Goal: Task Accomplishment & Management: Manage account settings

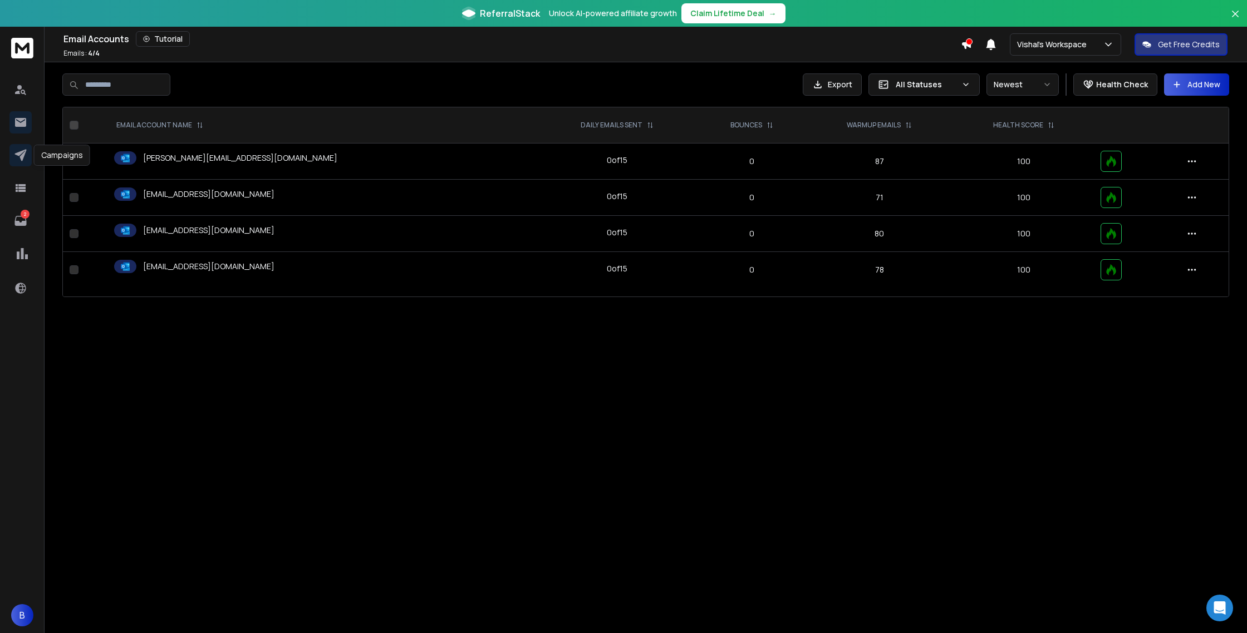
click at [23, 158] on icon at bounding box center [20, 155] width 13 height 13
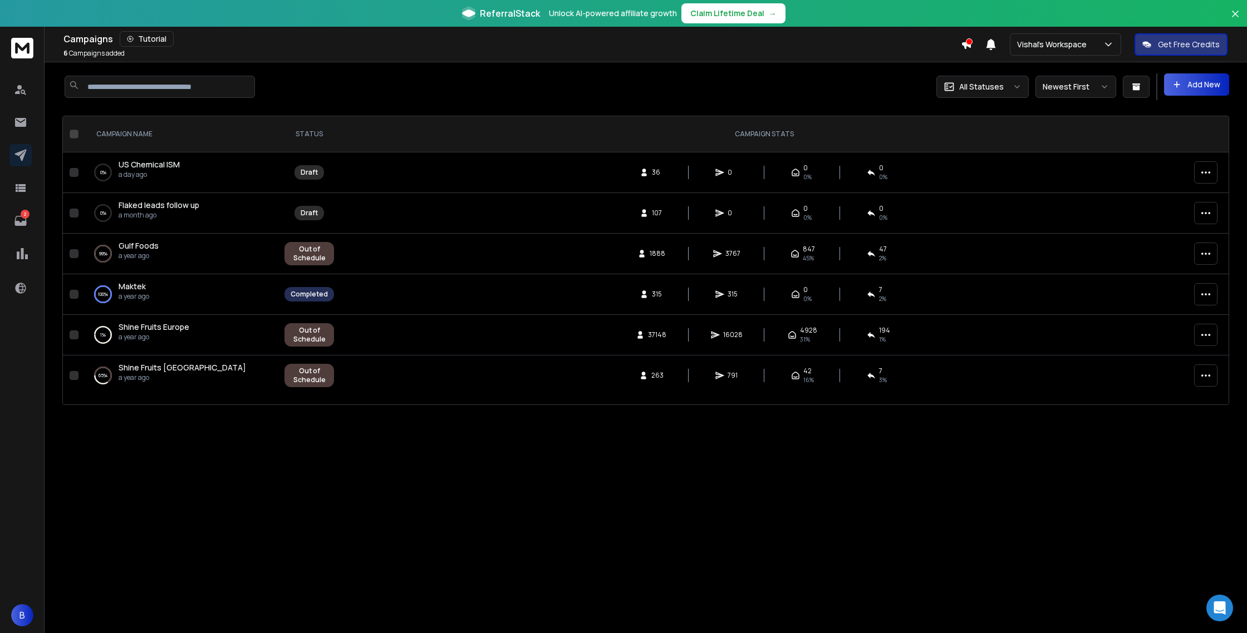
click at [134, 168] on span "US Chemical ISM" at bounding box center [149, 164] width 61 height 11
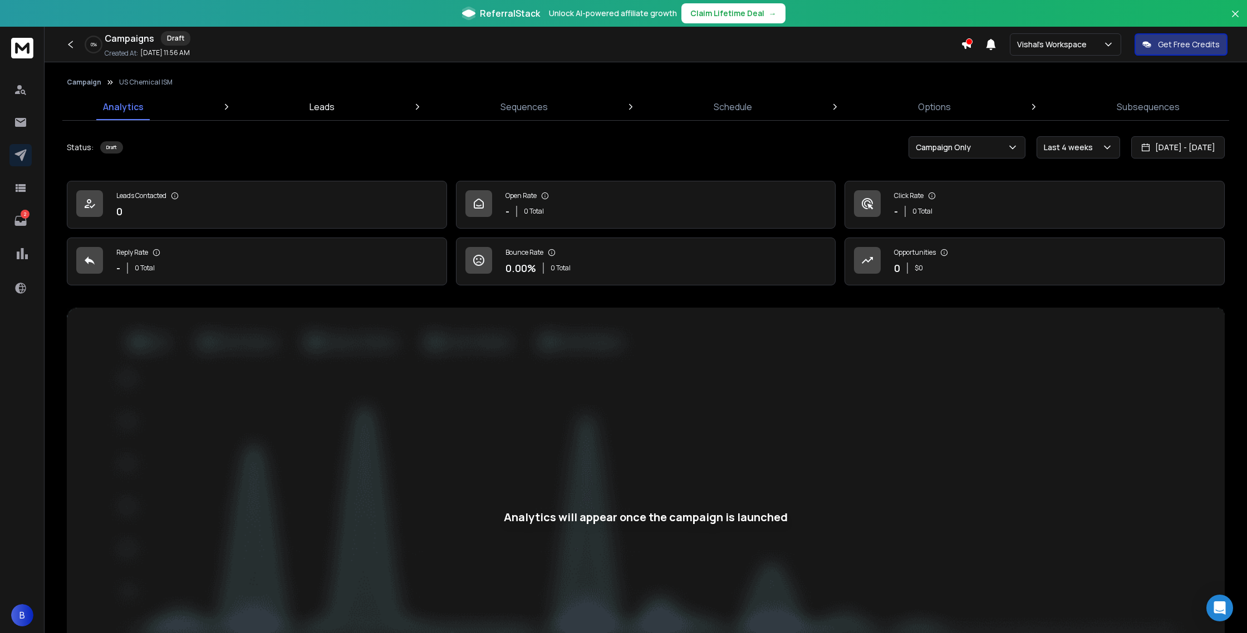
click at [333, 110] on p "Leads" at bounding box center [321, 106] width 25 height 13
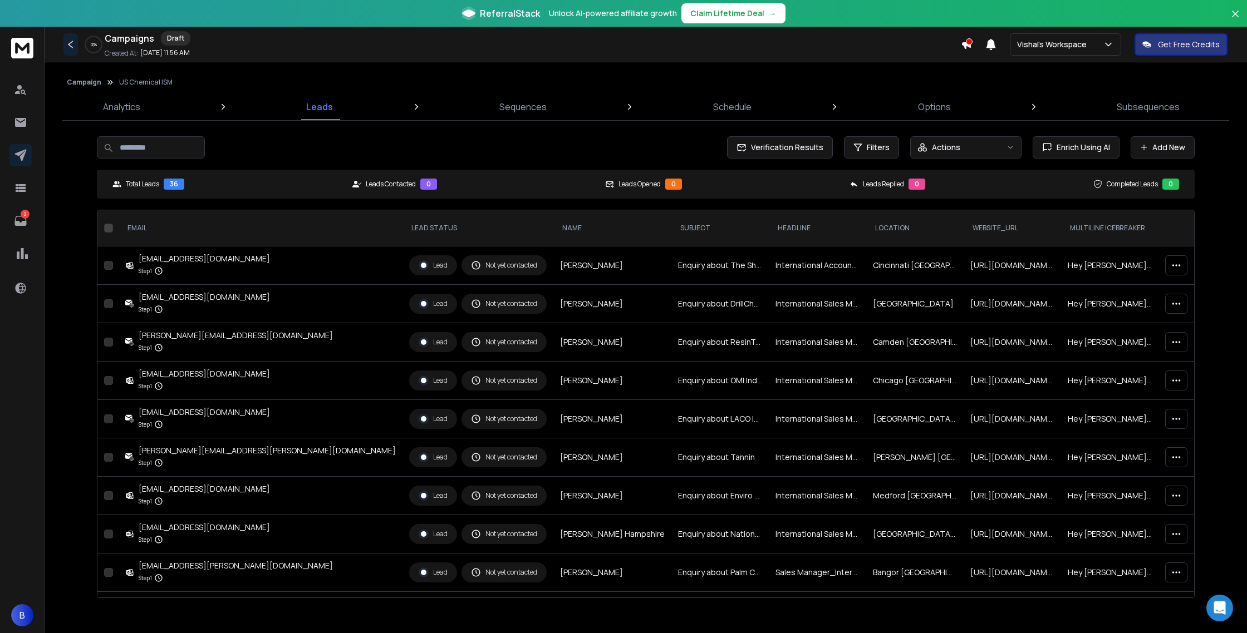
click at [71, 45] on icon at bounding box center [71, 45] width 10 height 10
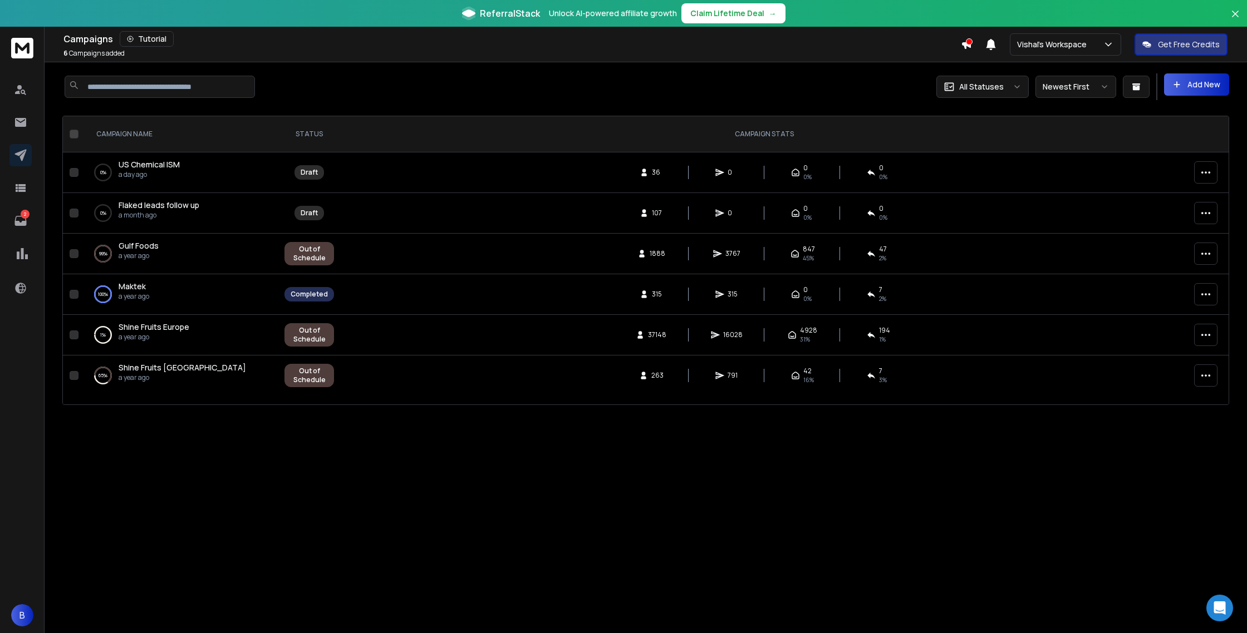
click at [1204, 171] on icon "button" at bounding box center [1205, 172] width 11 height 11
click at [1182, 214] on div "Delete" at bounding box center [1167, 216] width 100 height 18
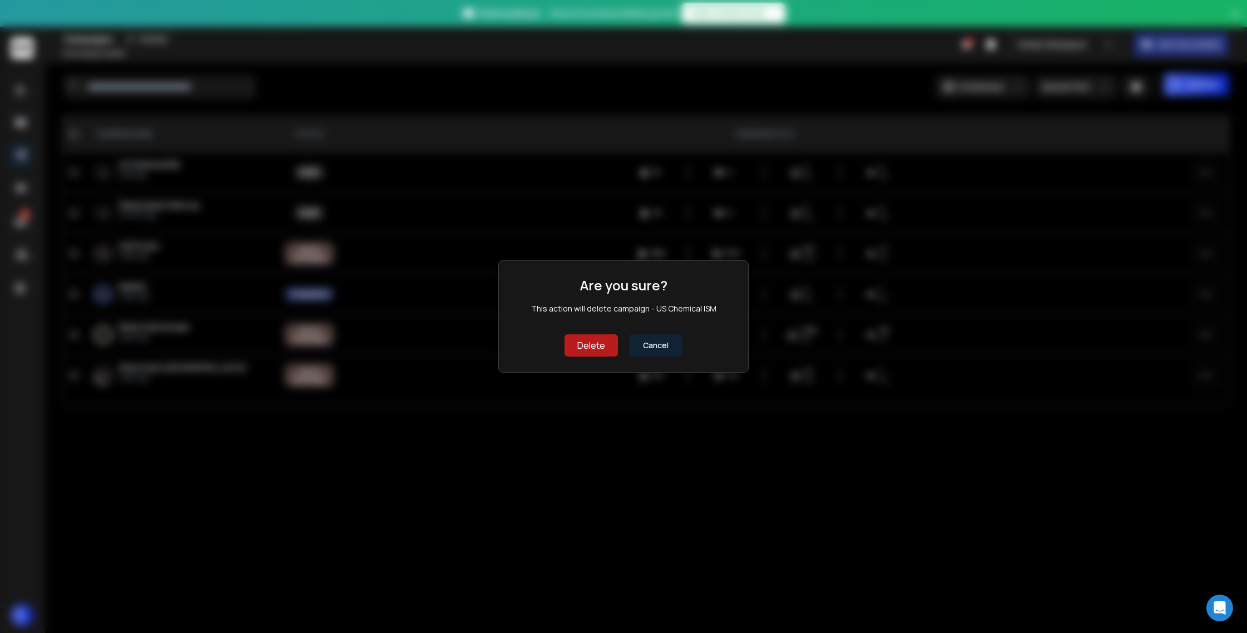
click at [597, 346] on button "Delete" at bounding box center [590, 346] width 53 height 22
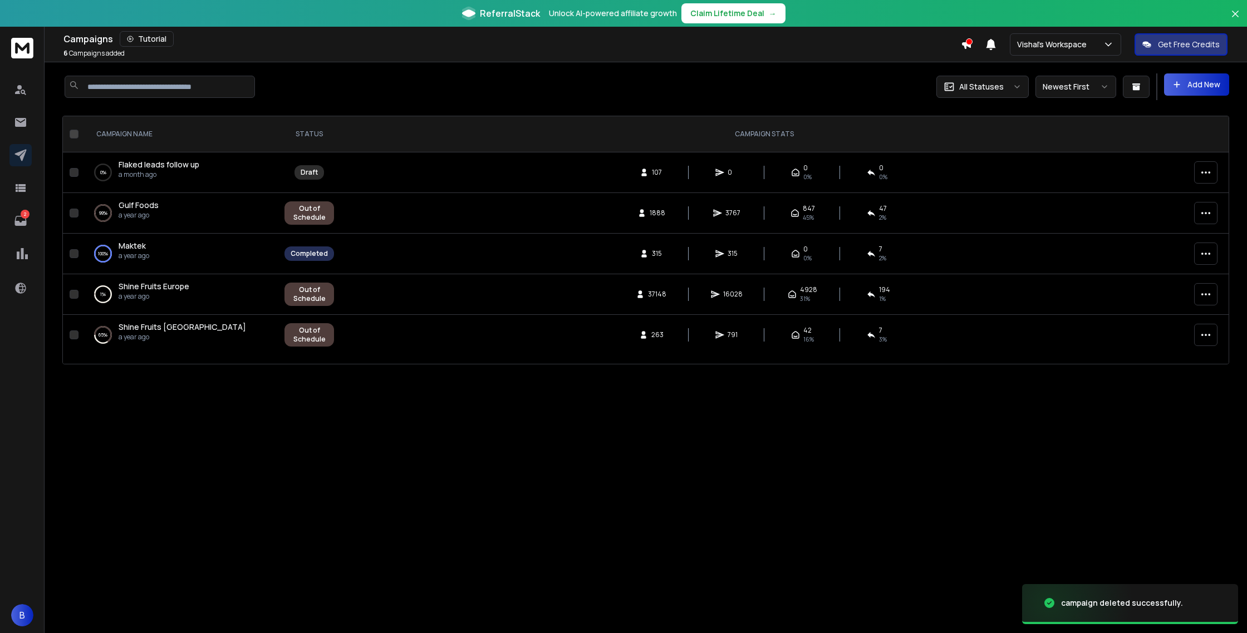
click at [1219, 89] on button "Add New" at bounding box center [1196, 84] width 65 height 22
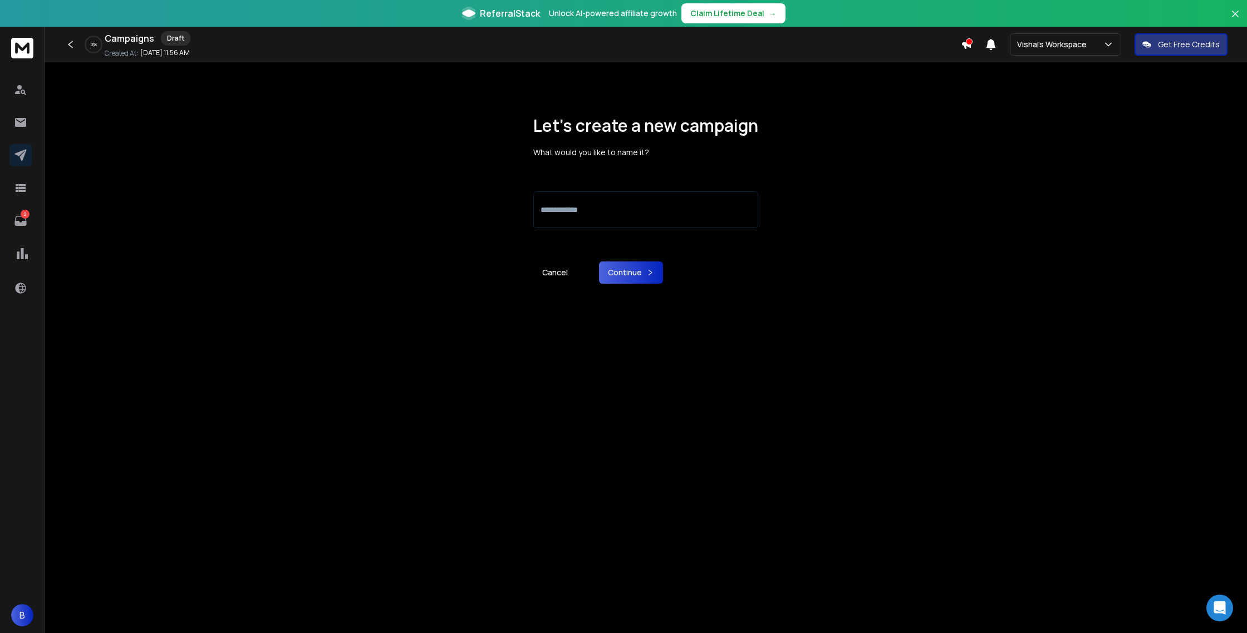
click at [708, 207] on input at bounding box center [645, 209] width 225 height 37
type input "*"
type input "**********"
click at [616, 271] on button "Continue" at bounding box center [631, 273] width 64 height 22
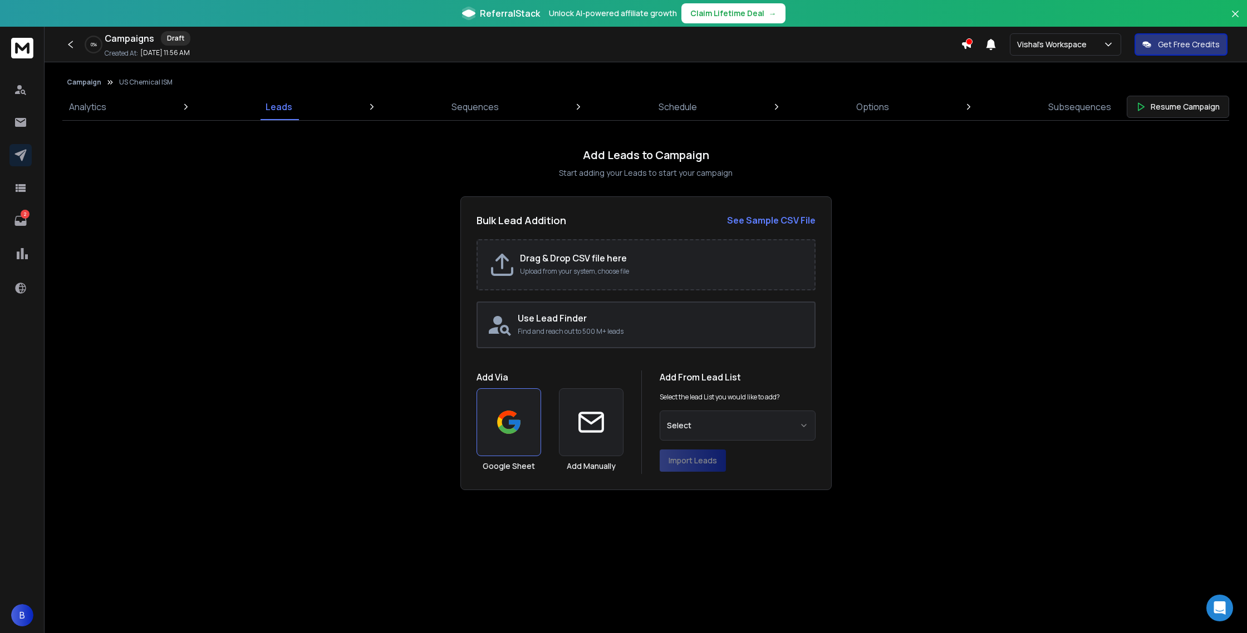
click at [520, 435] on icon at bounding box center [509, 422] width 28 height 33
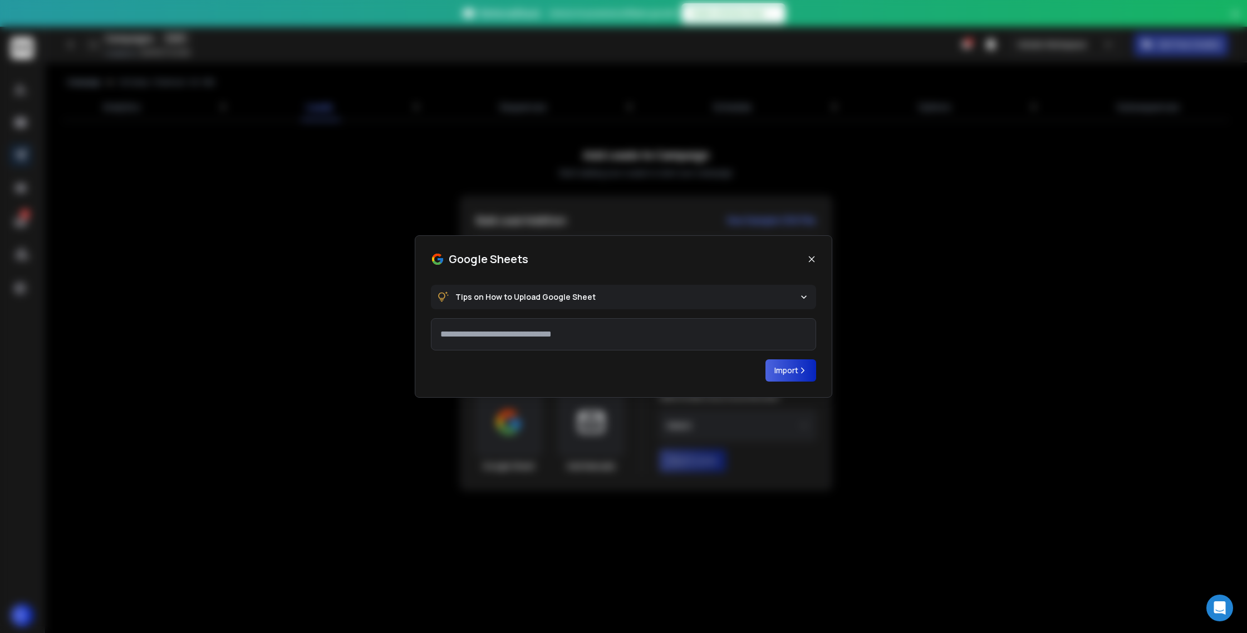
click at [665, 337] on input at bounding box center [623, 334] width 385 height 32
paste input "**********"
type input "**********"
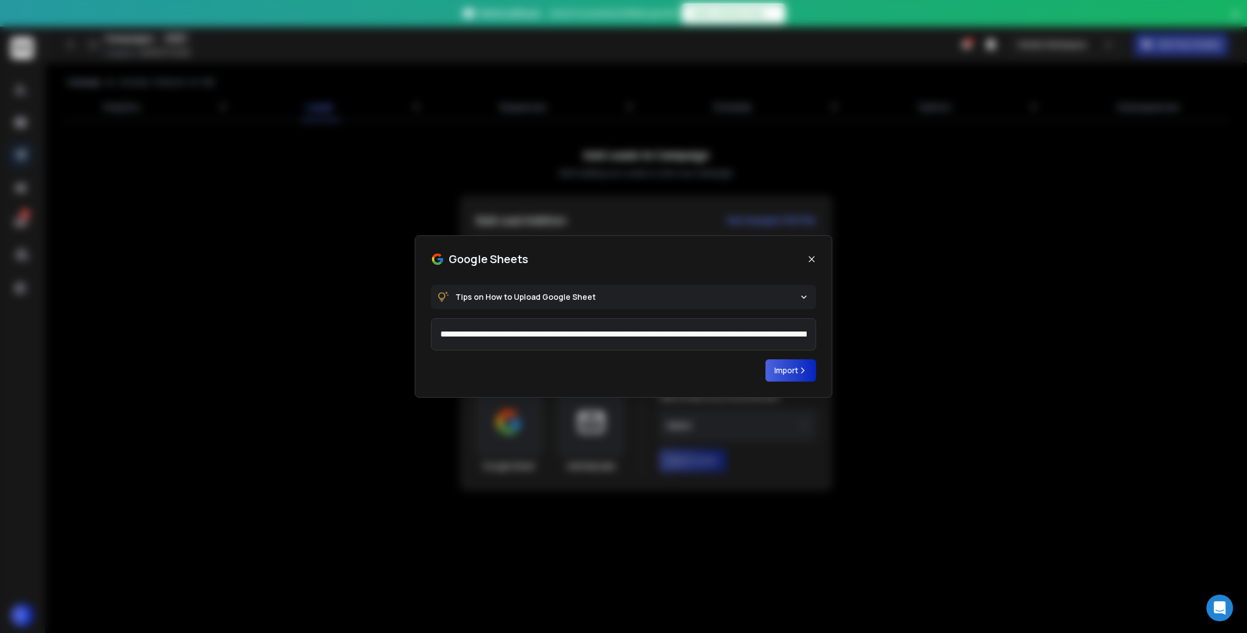
click at [780, 368] on button "Import" at bounding box center [790, 371] width 51 height 22
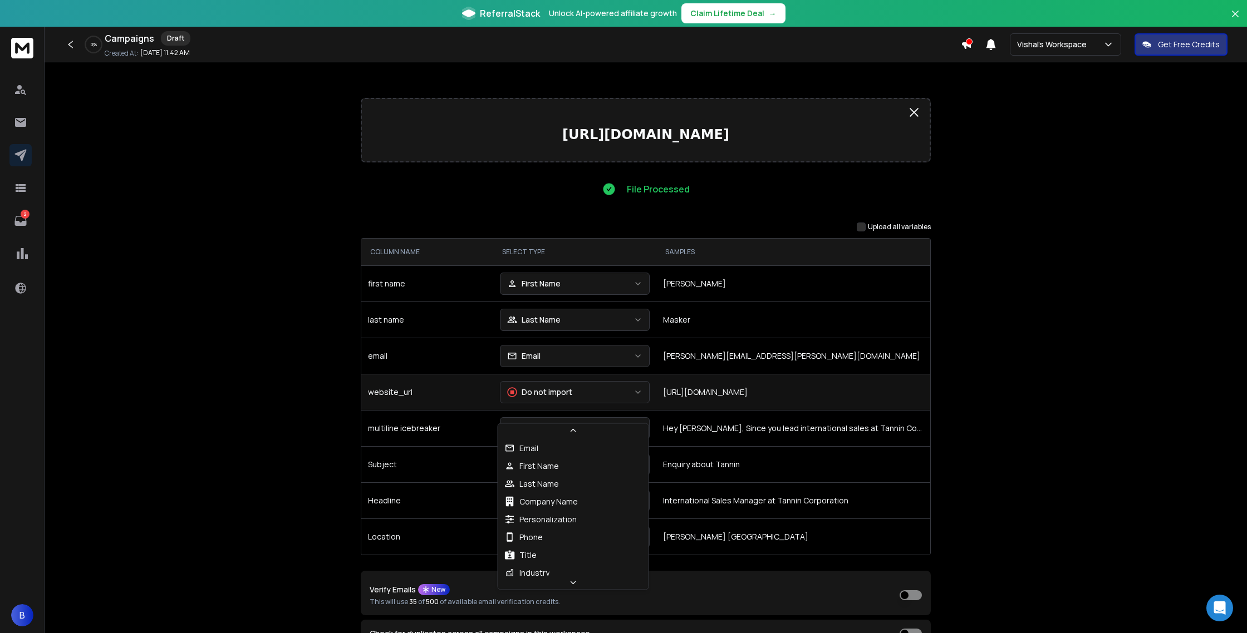
click at [599, 404] on button "Do not import" at bounding box center [575, 392] width 150 height 22
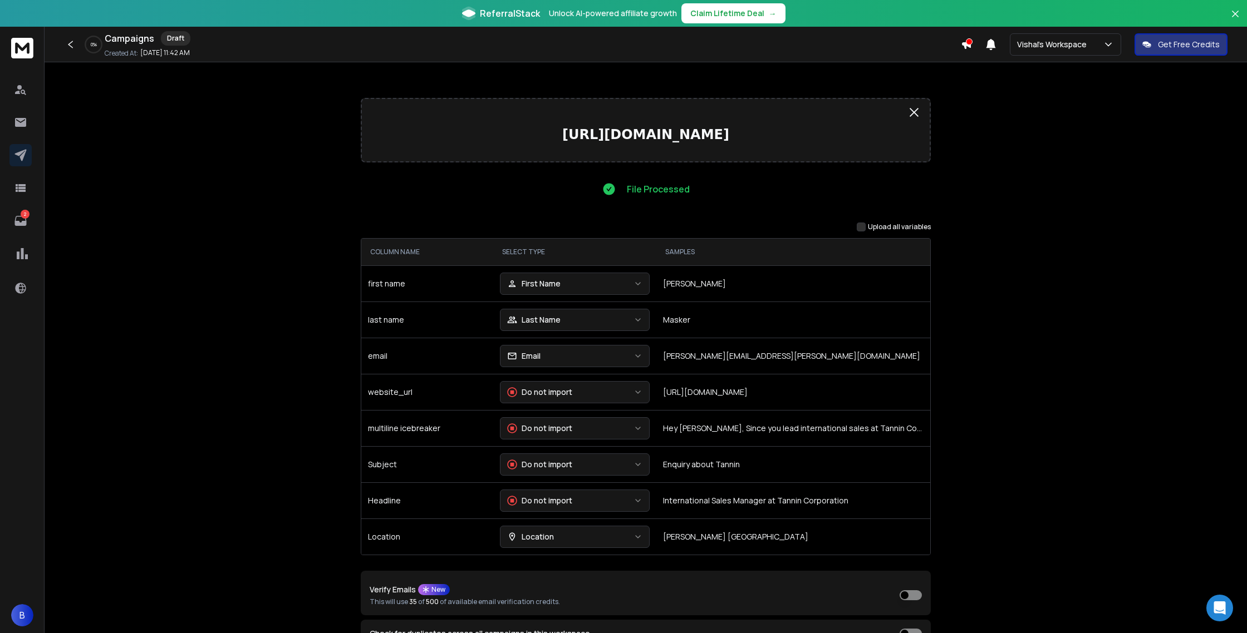
click at [866, 232] on button "Upload all variables" at bounding box center [861, 227] width 9 height 9
click at [767, 220] on div "https://docs.google.com/spreadsheets/d/18WX6IlblFGUdw0mrbNHVabxAdkT-PgQvdXvYuBt…" at bounding box center [646, 427] width 570 height 658
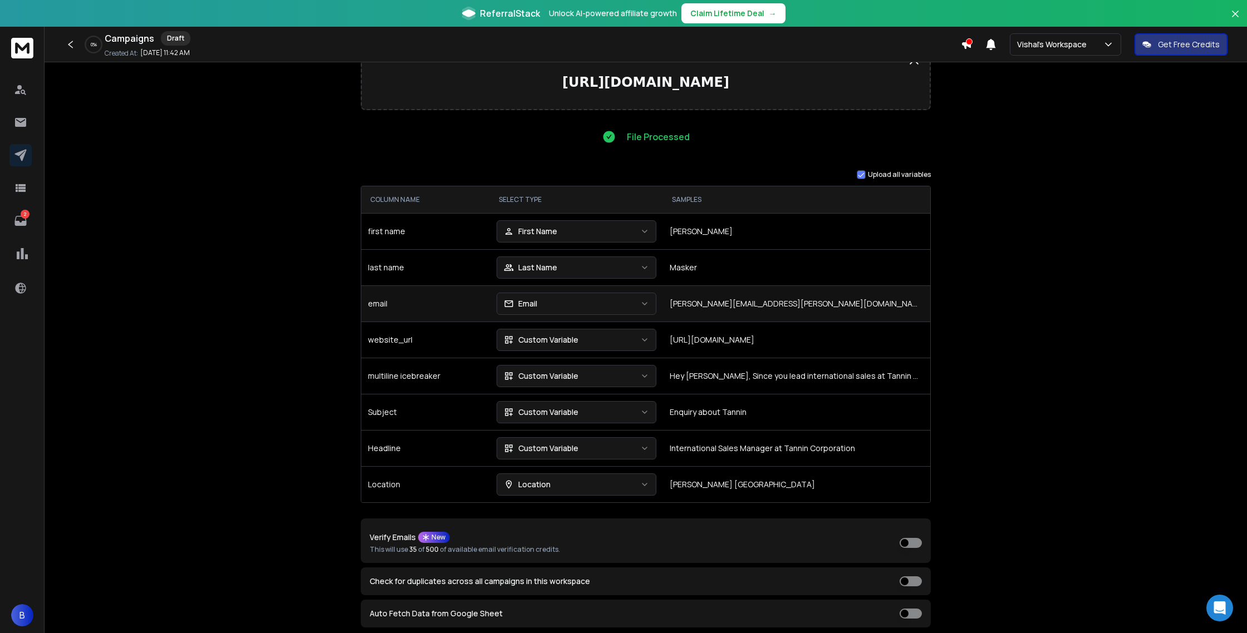
scroll to position [140, 0]
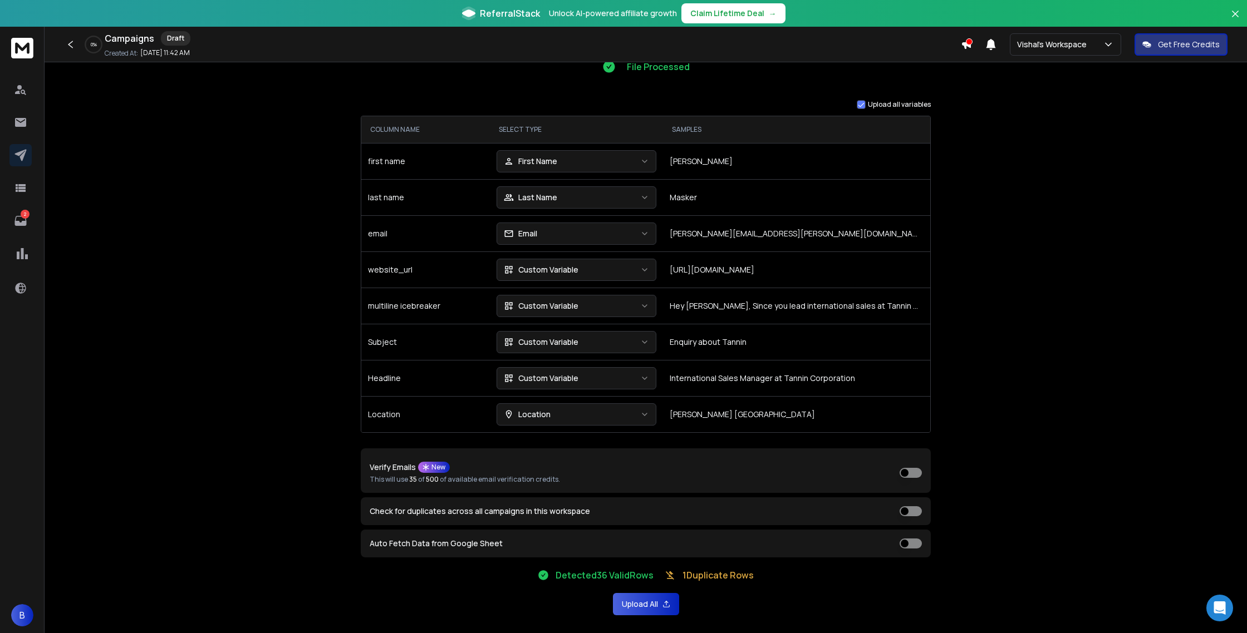
click at [648, 608] on button "Upload All" at bounding box center [646, 604] width 66 height 22
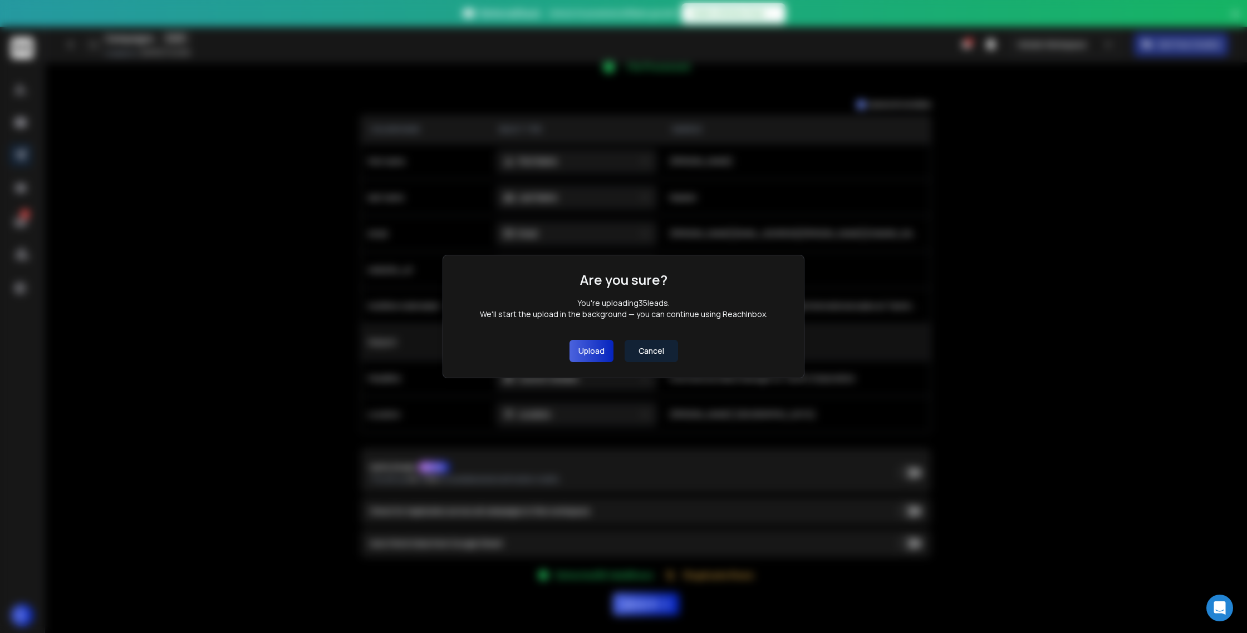
click at [666, 352] on button "Cancel" at bounding box center [651, 351] width 53 height 22
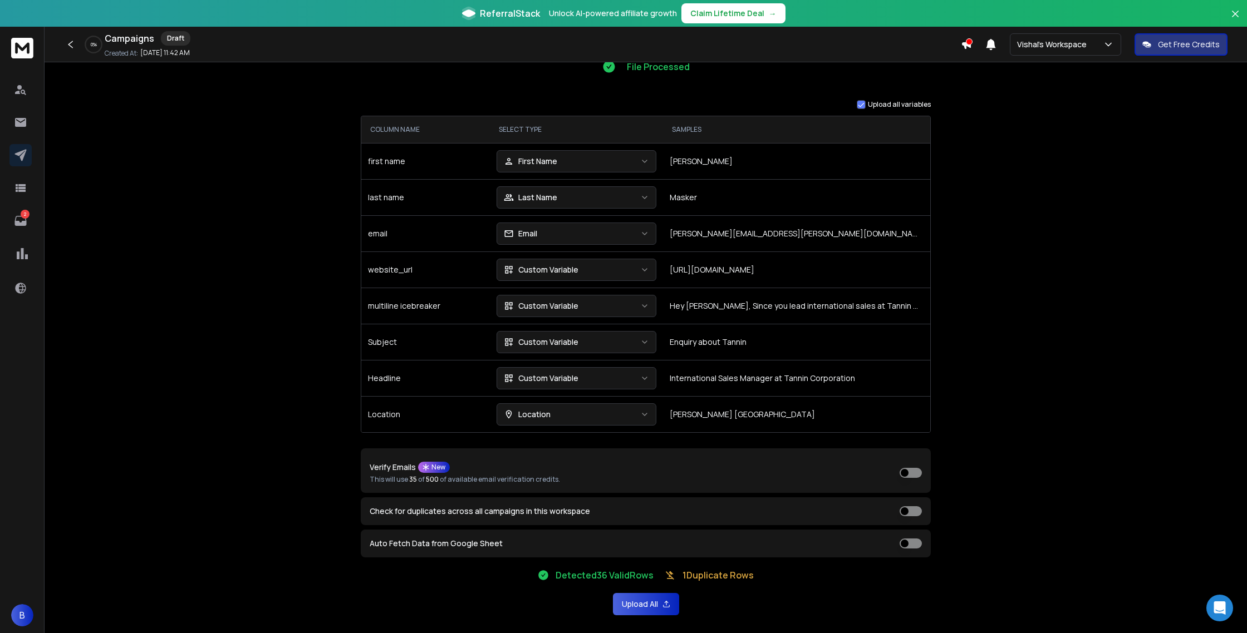
click at [655, 608] on button "Upload All" at bounding box center [646, 604] width 66 height 22
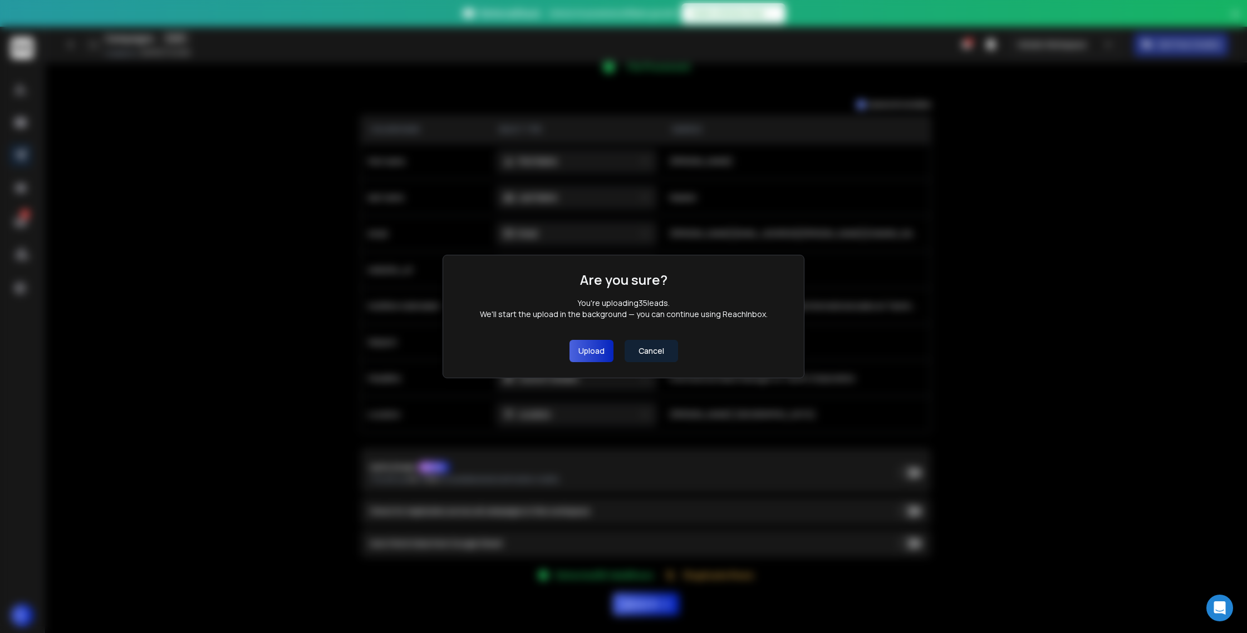
click at [589, 344] on button "Upload" at bounding box center [591, 351] width 44 height 22
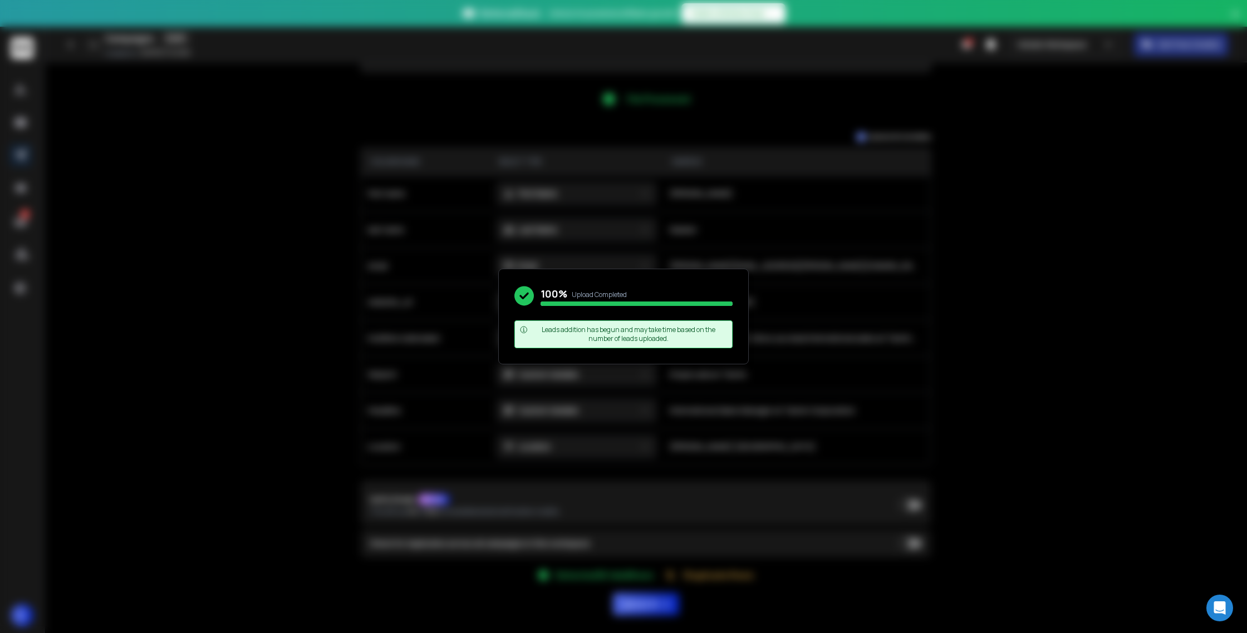
scroll to position [107, 0]
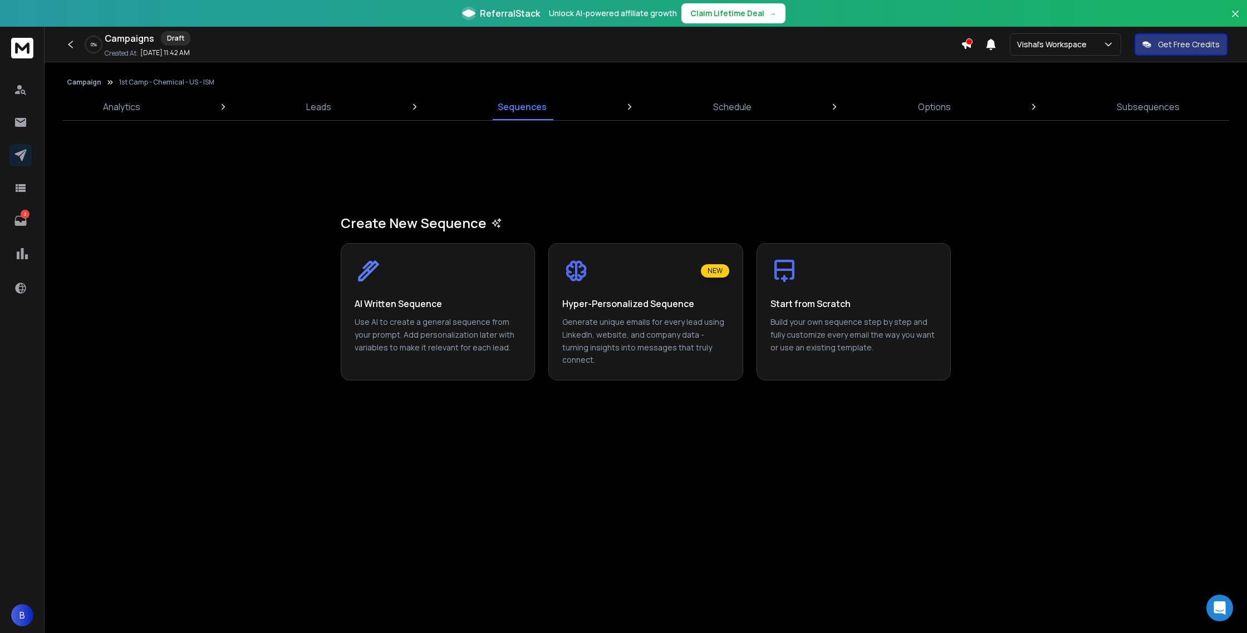
click at [807, 277] on div "button" at bounding box center [853, 271] width 166 height 28
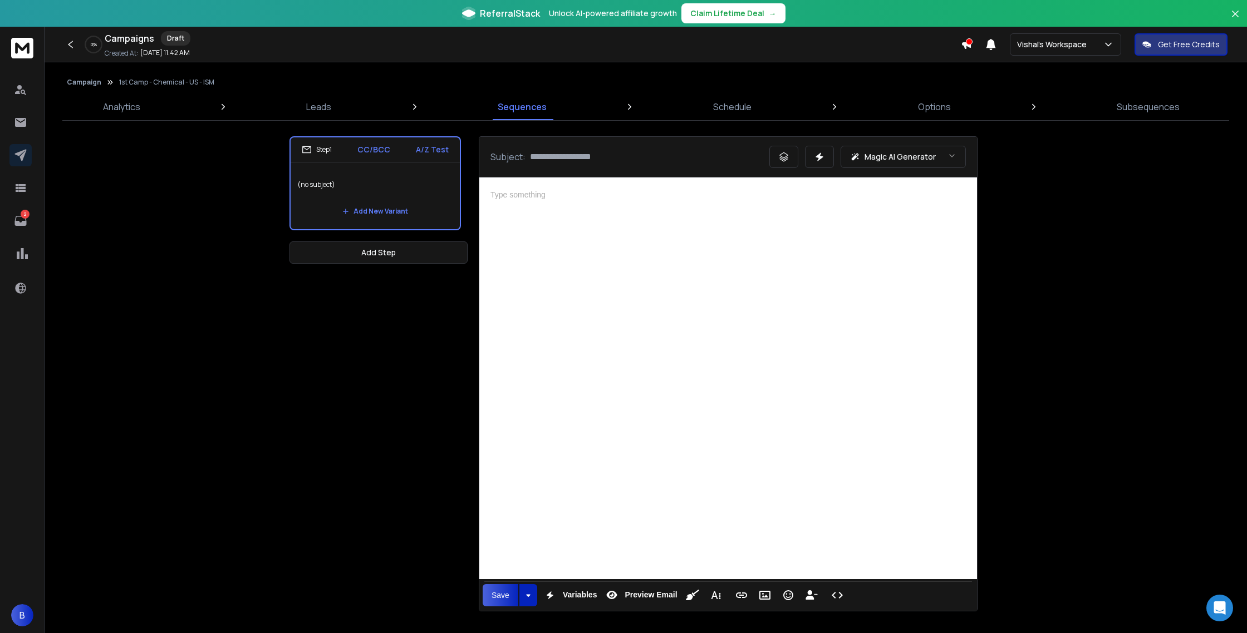
click at [559, 160] on input at bounding box center [644, 156] width 228 height 13
drag, startPoint x: 736, startPoint y: 154, endPoint x: 723, endPoint y: 156, distance: 12.9
click at [736, 154] on input at bounding box center [644, 156] width 228 height 13
click at [922, 160] on p "Magic AI Generator" at bounding box center [899, 156] width 71 height 11
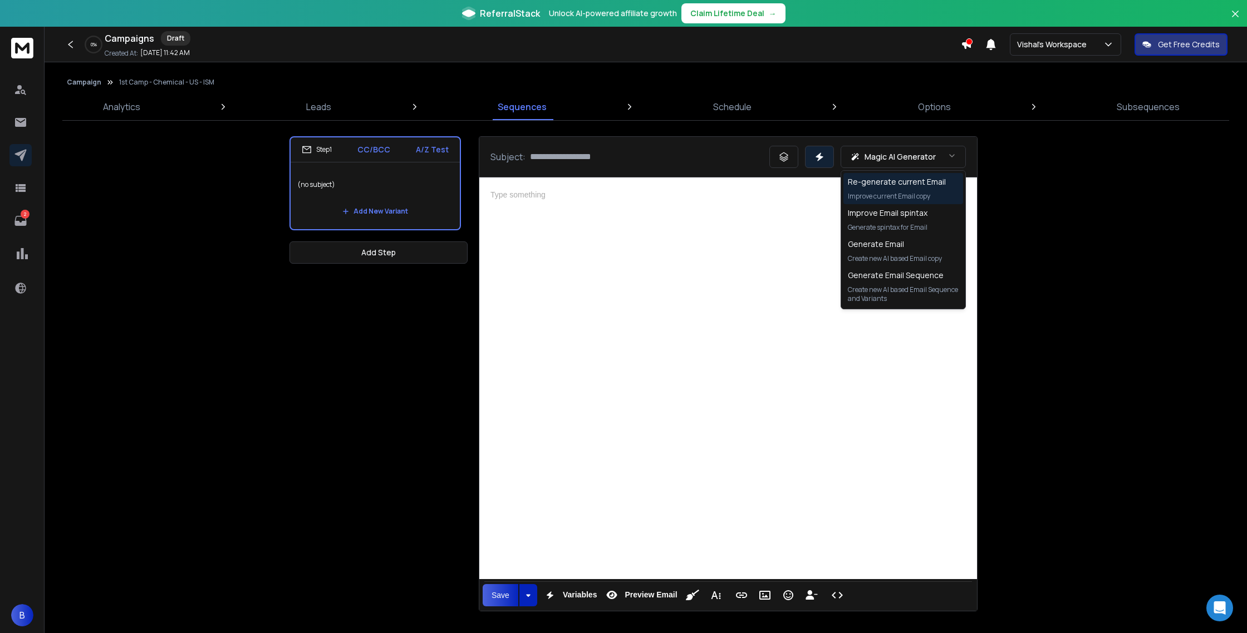
click at [822, 156] on icon "button" at bounding box center [819, 157] width 10 height 10
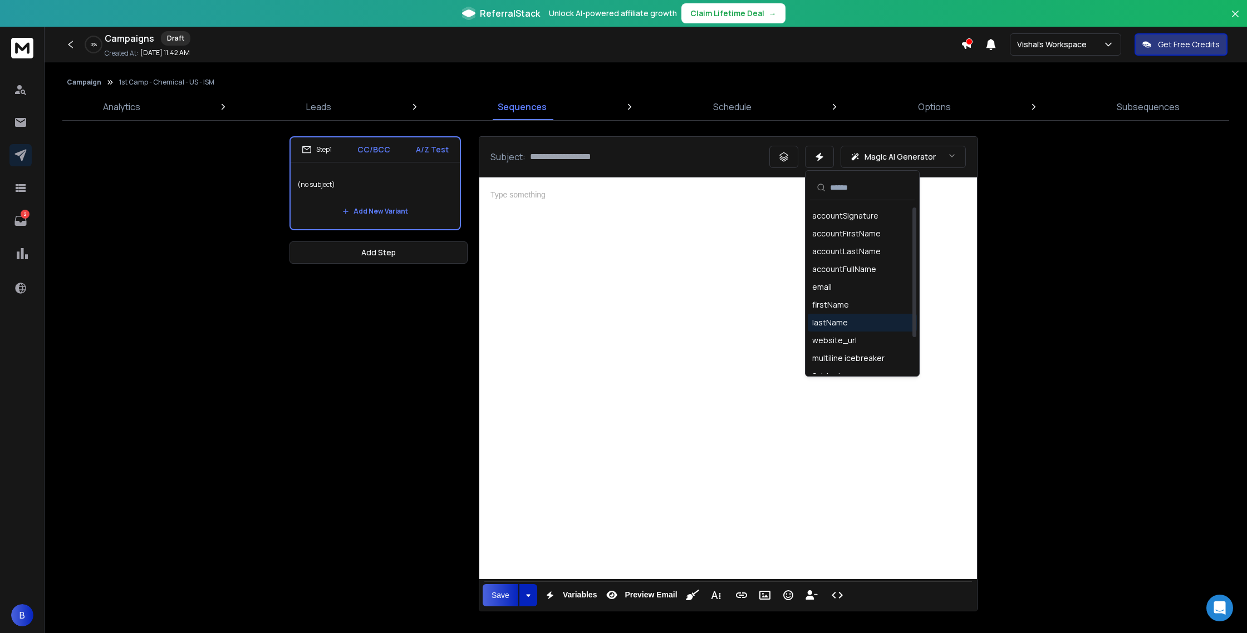
scroll to position [47, 0]
click at [827, 330] on div "Subject" at bounding box center [826, 329] width 29 height 11
type input "**********"
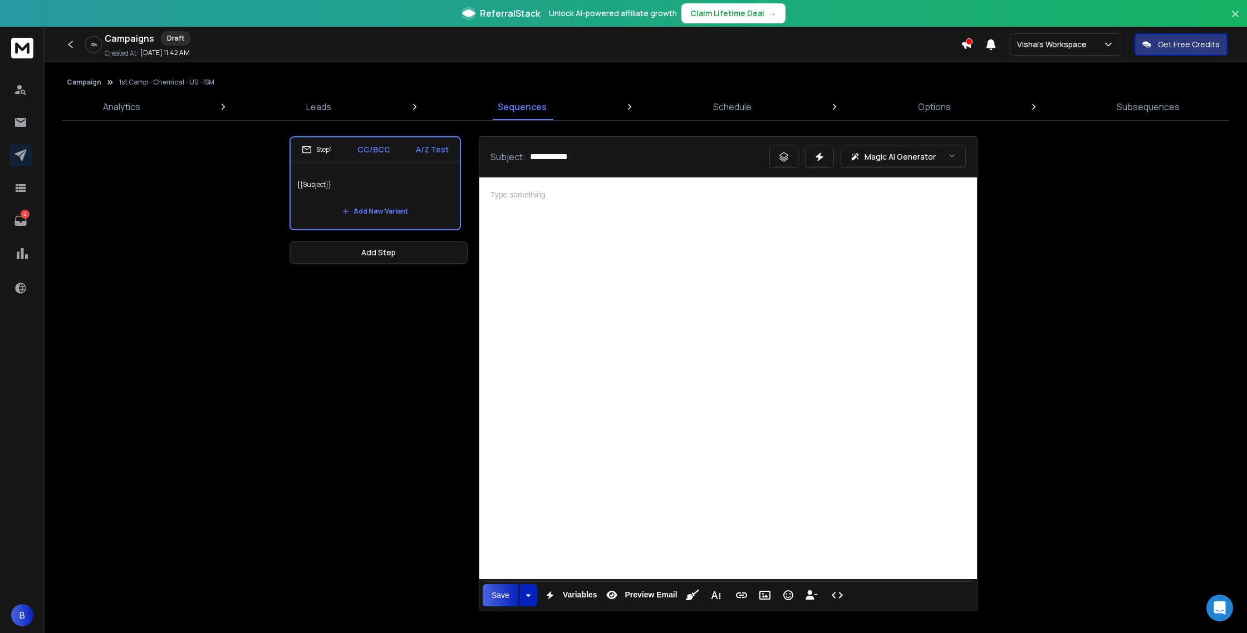
click at [578, 229] on div at bounding box center [728, 379] width 498 height 402
click at [579, 592] on span "Variables" at bounding box center [580, 595] width 39 height 9
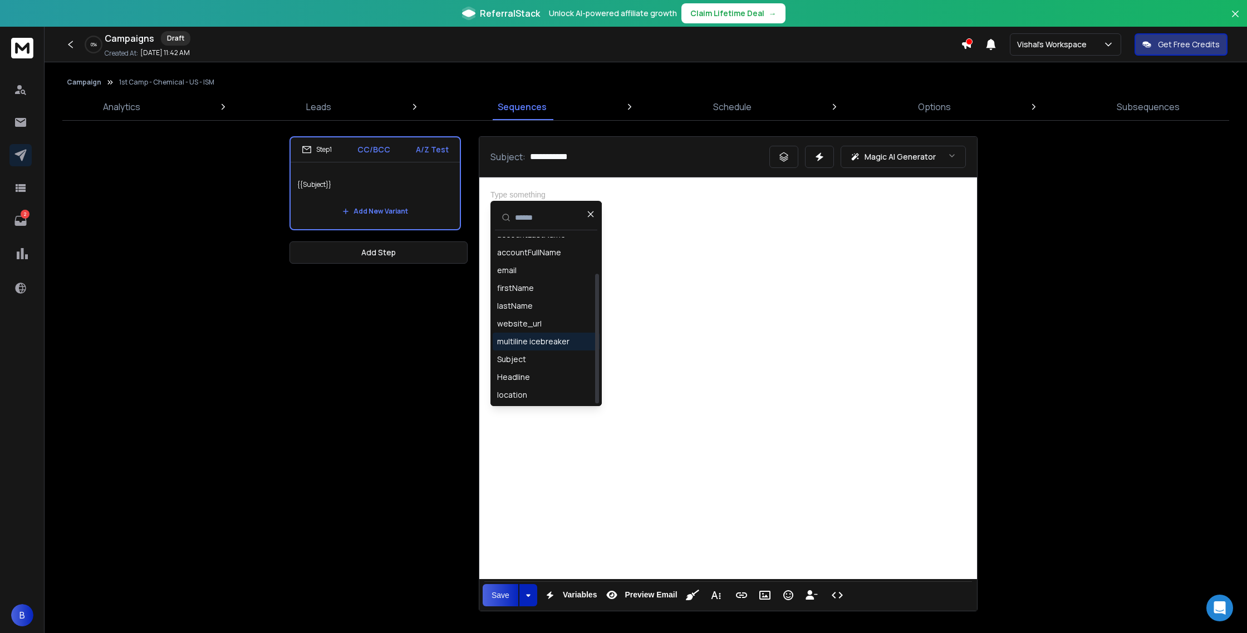
click at [526, 346] on div "multiline icebreaker" at bounding box center [533, 341] width 72 height 11
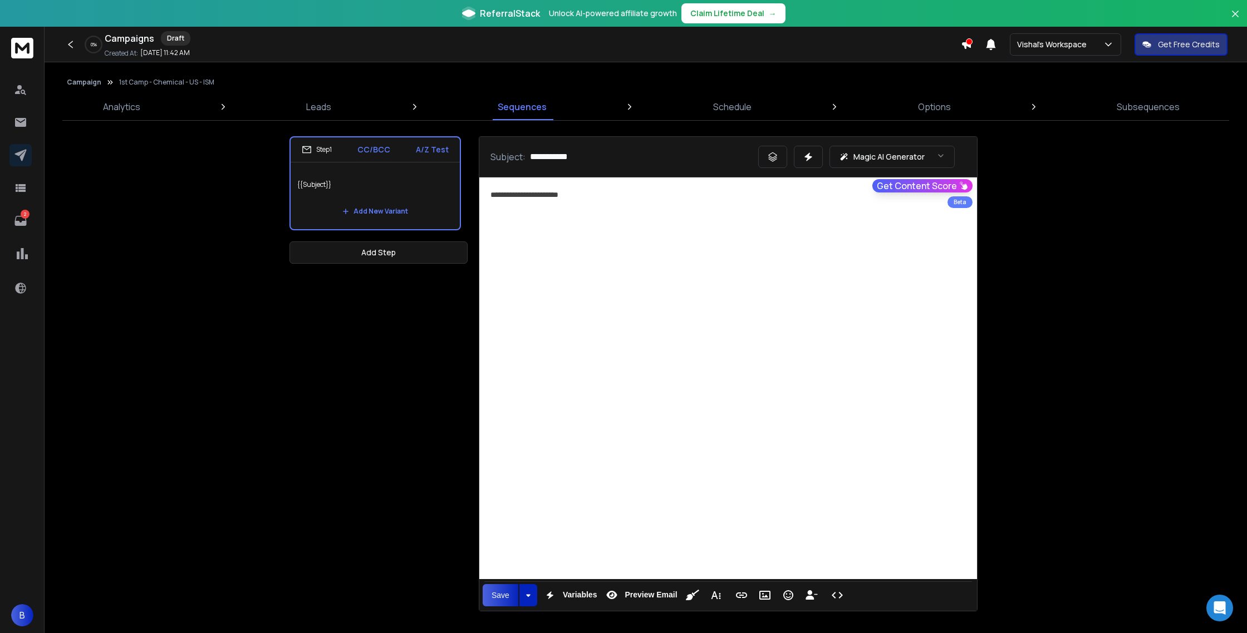
click at [567, 293] on div "**********" at bounding box center [728, 379] width 498 height 402
click at [625, 598] on span "Preview Email" at bounding box center [650, 595] width 57 height 9
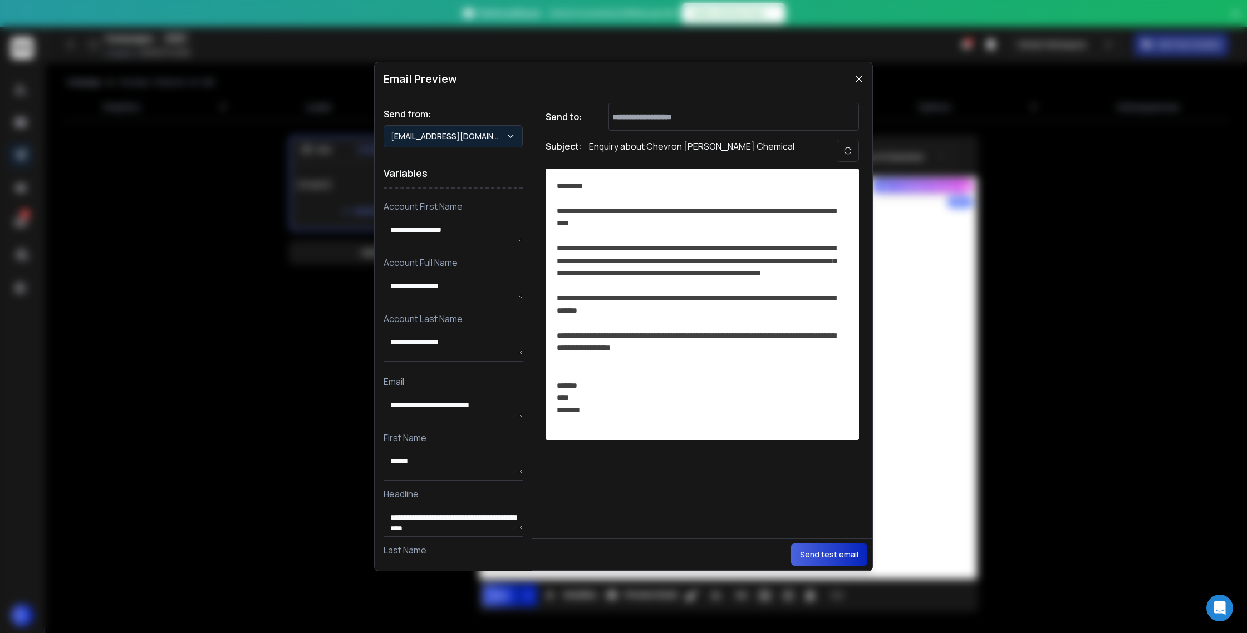
click at [496, 135] on div "[EMAIL_ADDRESS][DOMAIN_NAME]" at bounding box center [453, 136] width 125 height 11
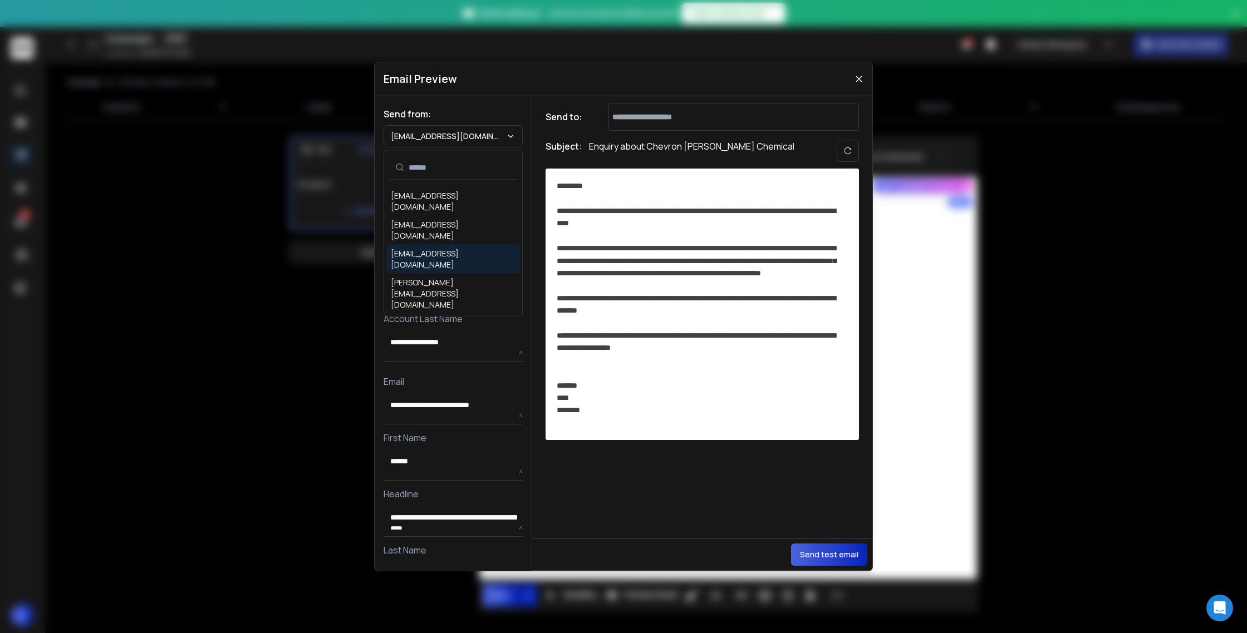
click at [477, 245] on div "bala@vujisexport.biz" at bounding box center [453, 259] width 134 height 29
click at [857, 81] on icon at bounding box center [858, 79] width 9 height 9
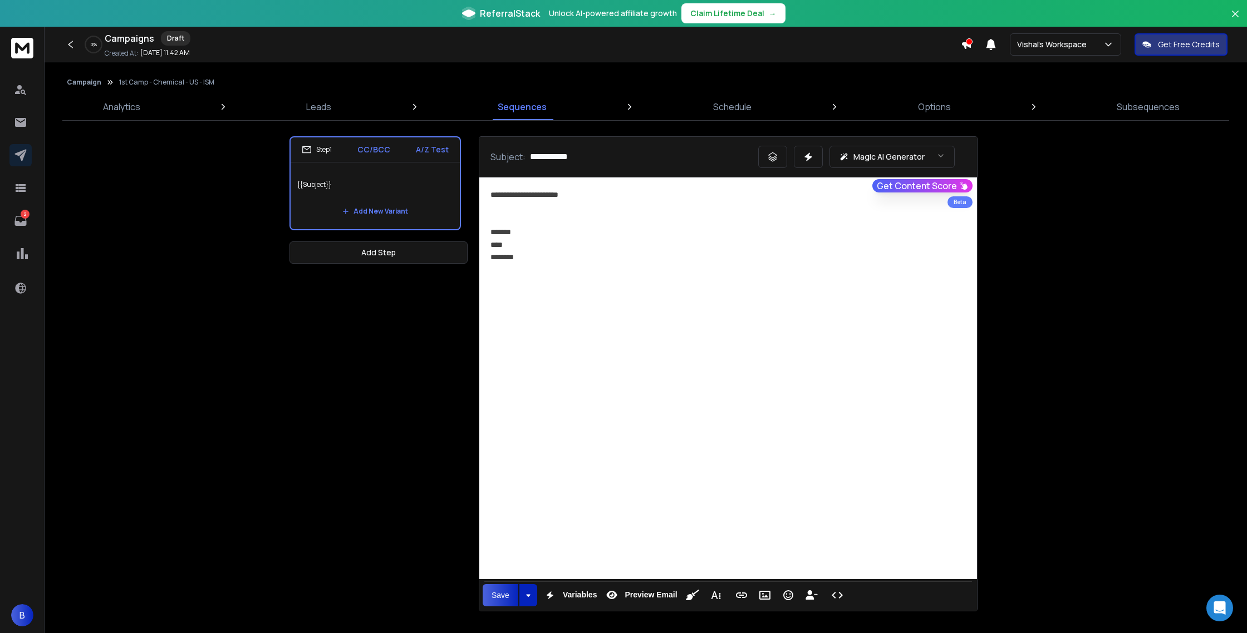
click at [925, 186] on button "Get Content Score" at bounding box center [922, 185] width 100 height 13
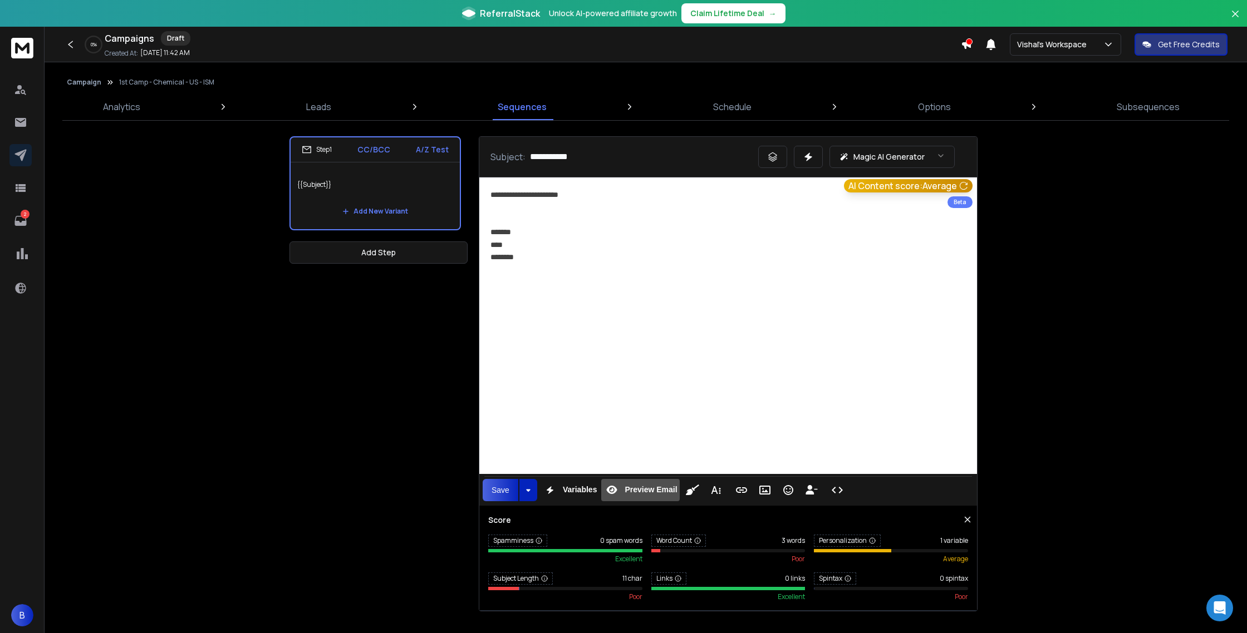
click at [645, 490] on span "Preview Email" at bounding box center [650, 489] width 57 height 9
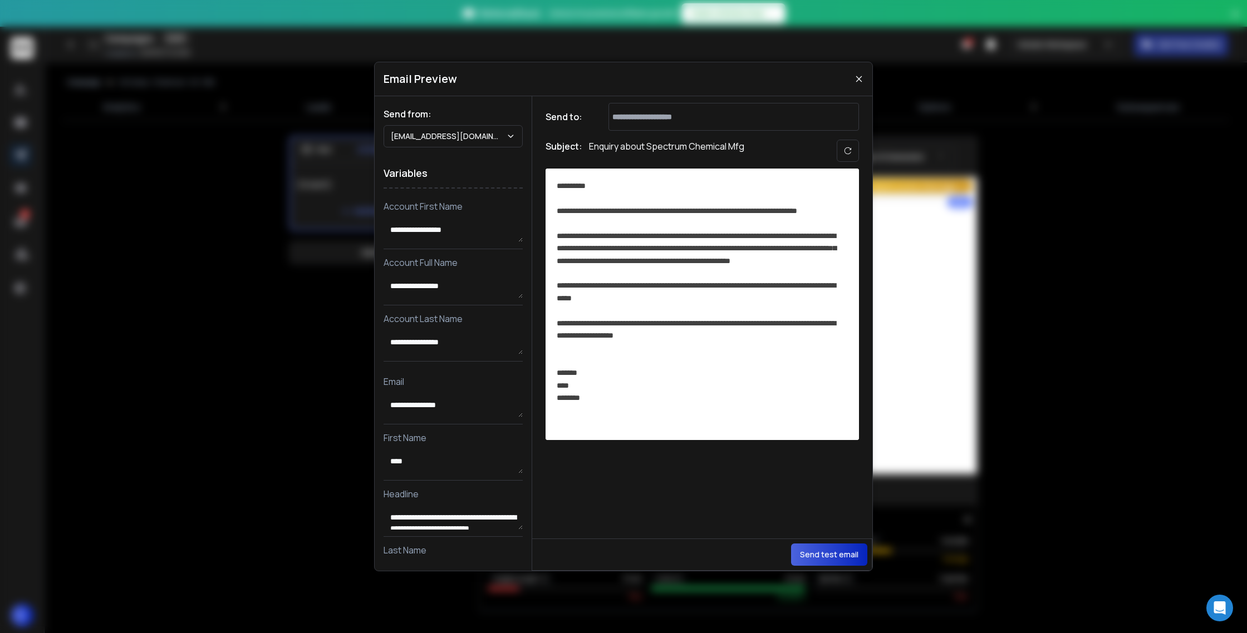
click at [860, 74] on div "Email Preview" at bounding box center [624, 78] width 498 height 33
click at [860, 77] on icon at bounding box center [859, 79] width 6 height 6
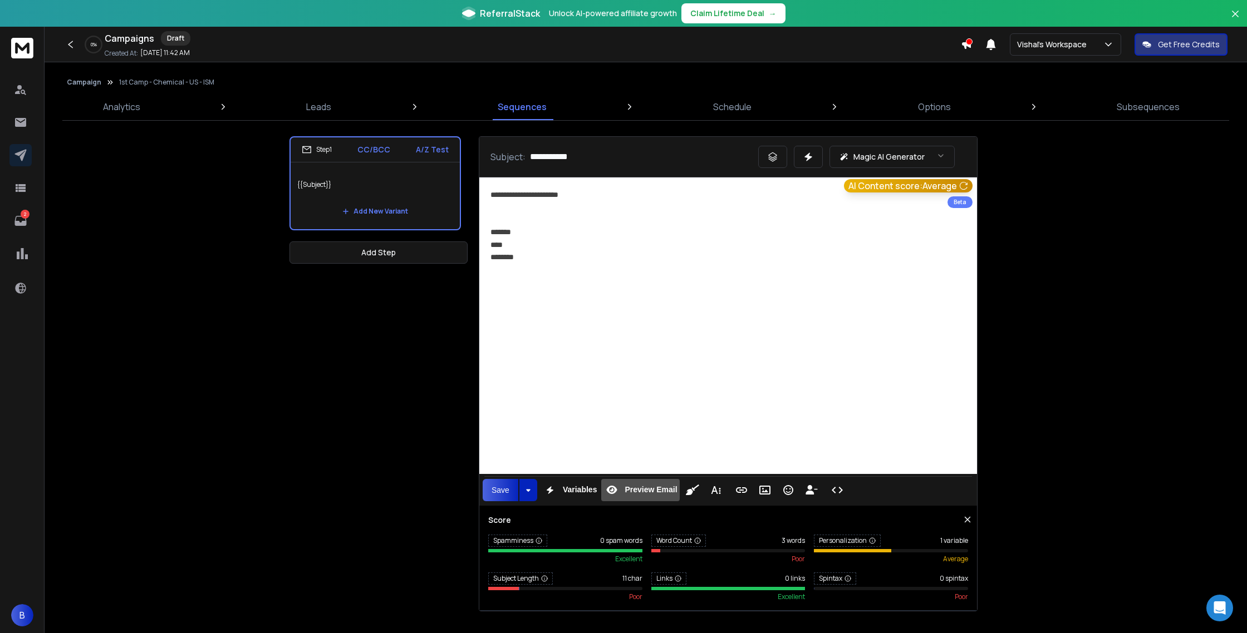
click at [642, 498] on div "Preview Email" at bounding box center [640, 490] width 78 height 18
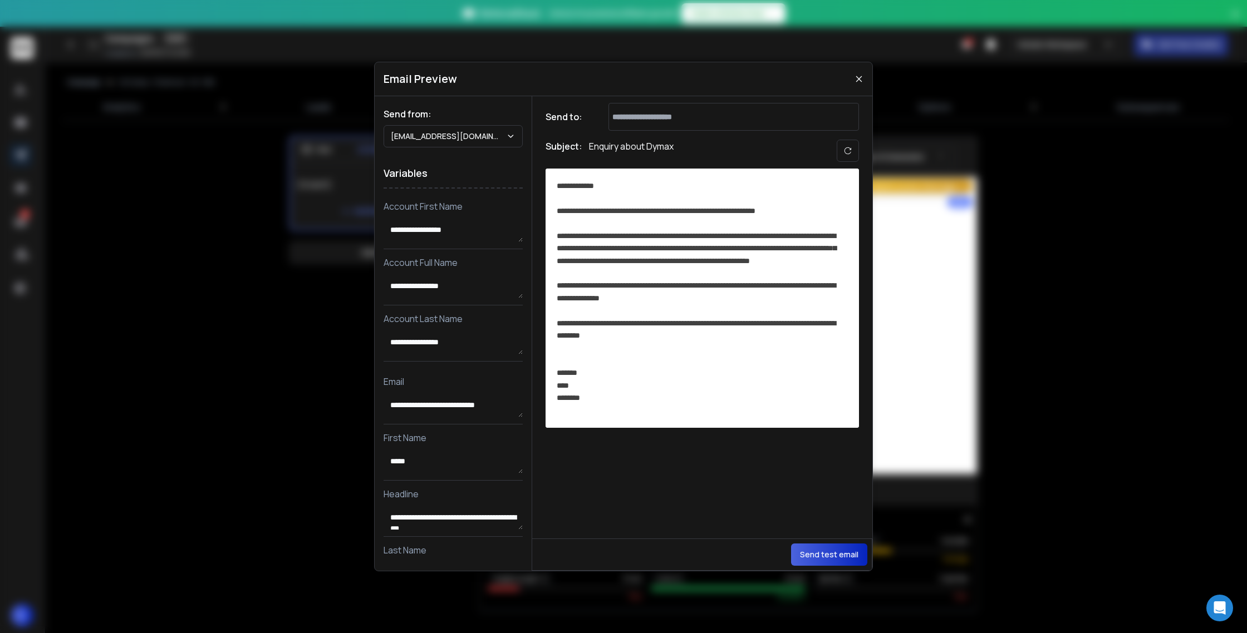
drag, startPoint x: 588, startPoint y: 416, endPoint x: 584, endPoint y: 330, distance: 86.4
click at [557, 276] on div "**********" at bounding box center [701, 298] width 313 height 259
click at [559, 185] on div "**********" at bounding box center [701, 298] width 313 height 259
click at [559, 185] on div "**********" at bounding box center [701, 298] width 288 height 237
click at [563, 184] on div "**********" at bounding box center [701, 298] width 288 height 237
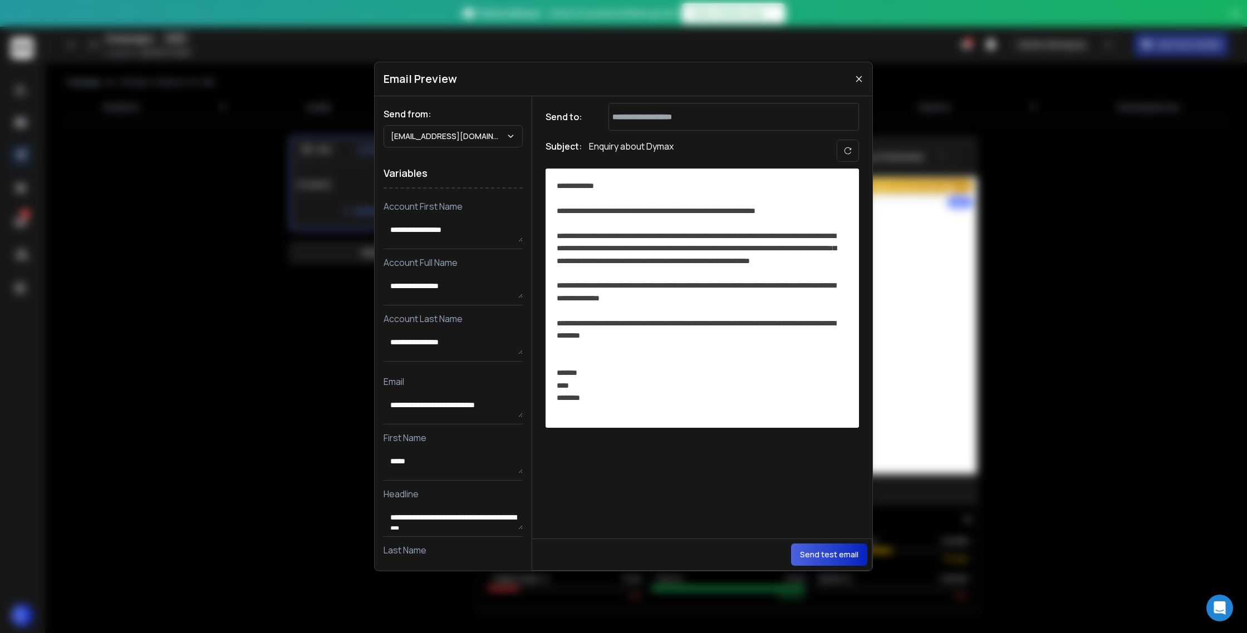
click at [561, 184] on div "**********" at bounding box center [701, 298] width 288 height 237
drag, startPoint x: 559, startPoint y: 184, endPoint x: 631, endPoint y: 424, distance: 249.9
click at [631, 424] on div "**********" at bounding box center [701, 298] width 313 height 259
click at [861, 78] on icon at bounding box center [858, 79] width 9 height 9
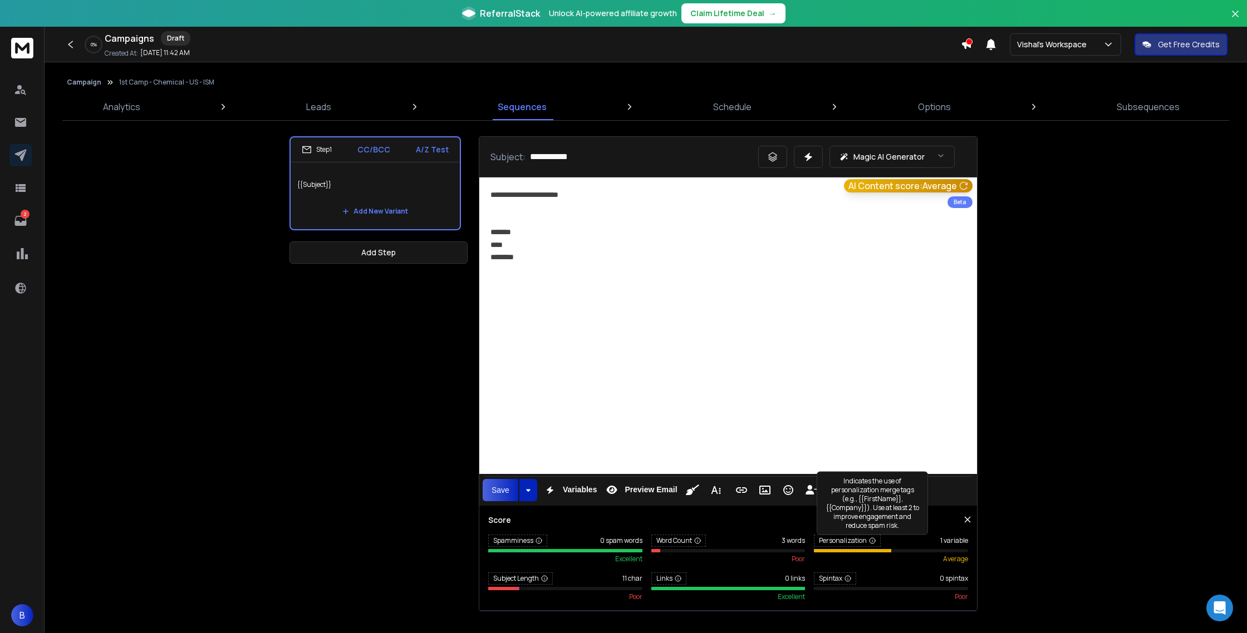
click at [873, 541] on icon at bounding box center [872, 541] width 7 height 7
click at [321, 186] on p "{{Subject}}" at bounding box center [375, 184] width 156 height 31
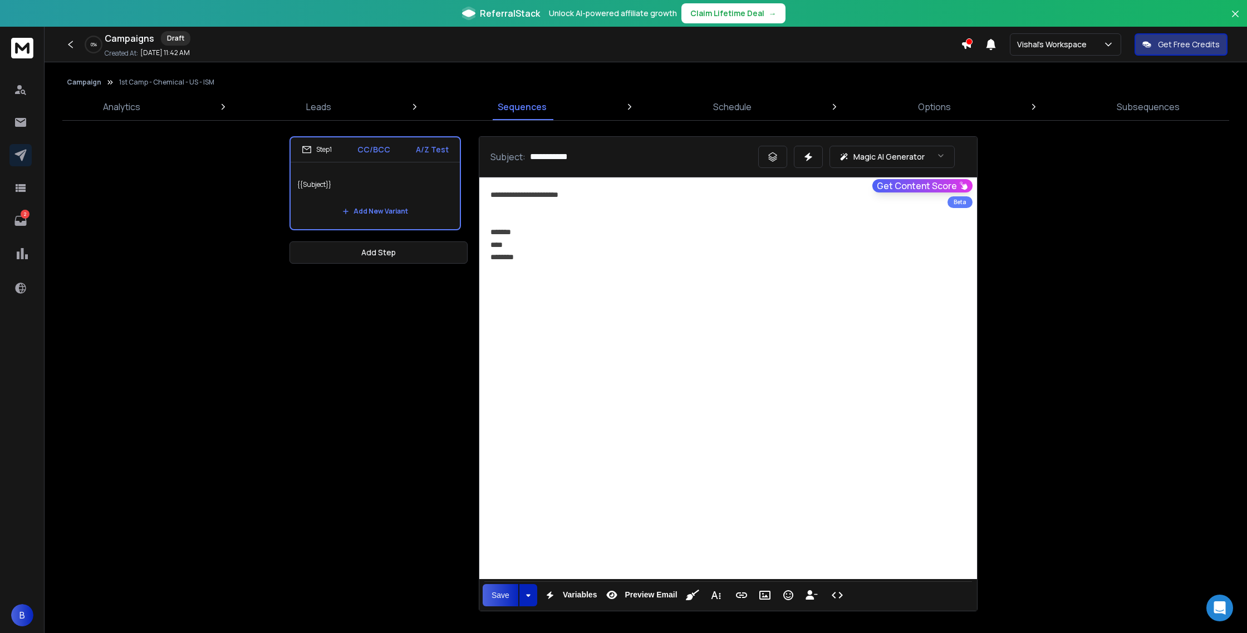
click at [324, 186] on p "{{Subject}}" at bounding box center [375, 184] width 156 height 31
click at [415, 301] on div "Step 1 CC/BCC A/Z Test {{Subject}} Add New Variant Add Step" at bounding box center [378, 373] width 178 height 475
click at [738, 110] on p "Schedule" at bounding box center [732, 106] width 38 height 13
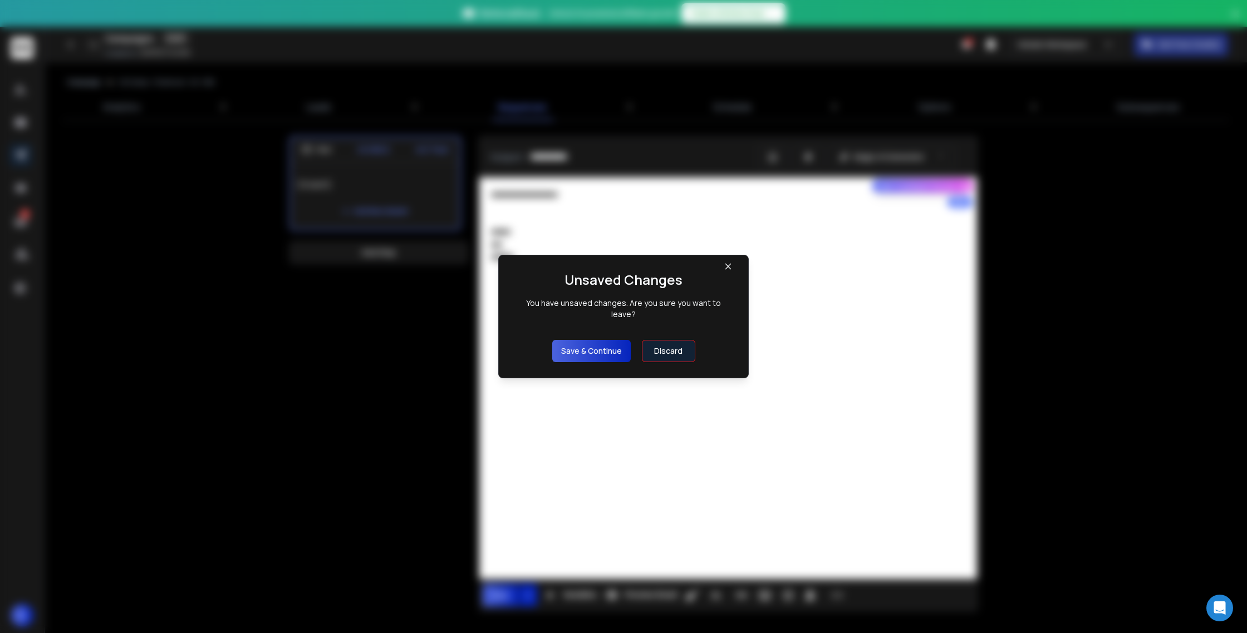
click at [581, 346] on button "Save & Continue" at bounding box center [591, 351] width 78 height 22
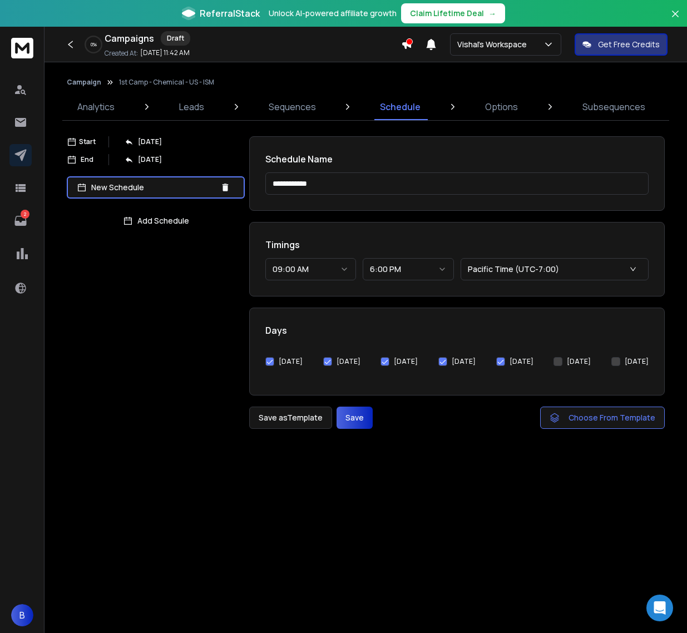
click at [361, 420] on button "Save" at bounding box center [355, 418] width 36 height 22
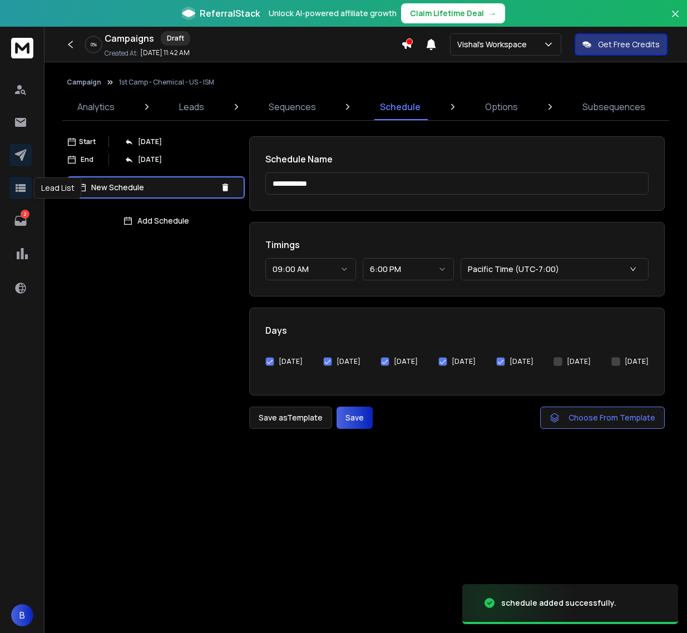
click at [21, 190] on icon at bounding box center [21, 188] width 10 height 8
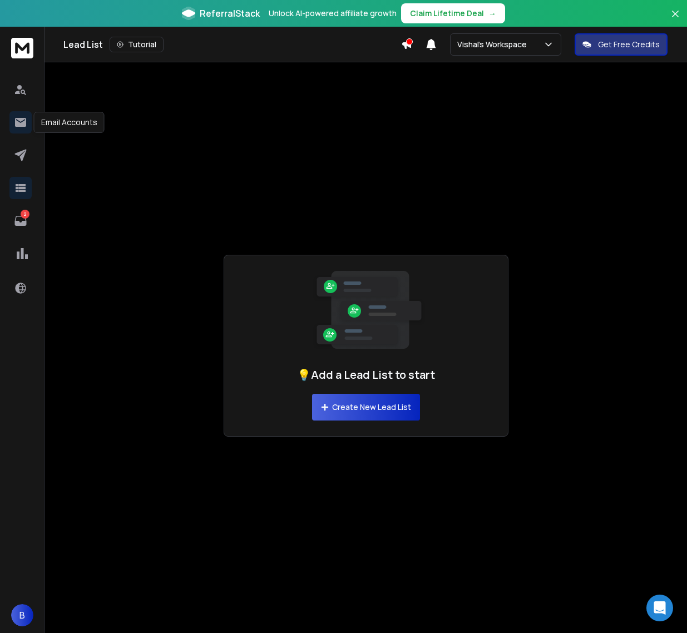
click at [24, 123] on icon at bounding box center [20, 122] width 11 height 9
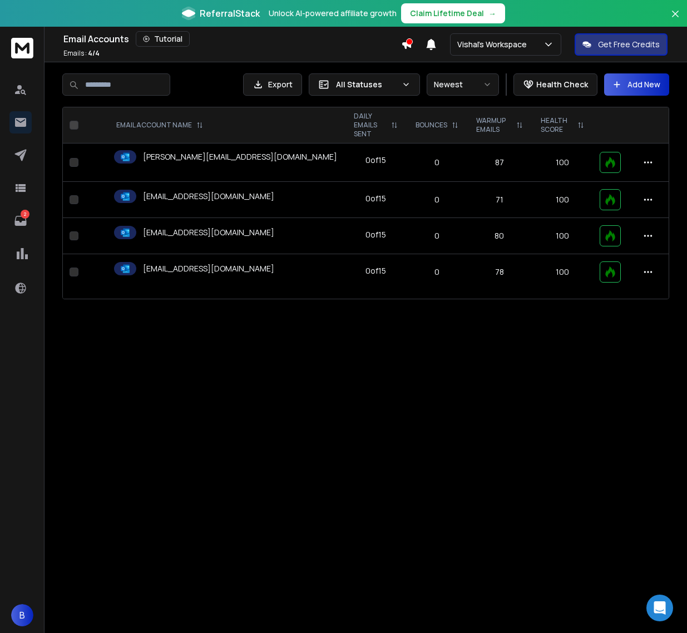
click at [647, 159] on icon at bounding box center [648, 163] width 10 height 10
click at [225, 159] on p "balachander@vujisexport.biz" at bounding box center [240, 156] width 194 height 11
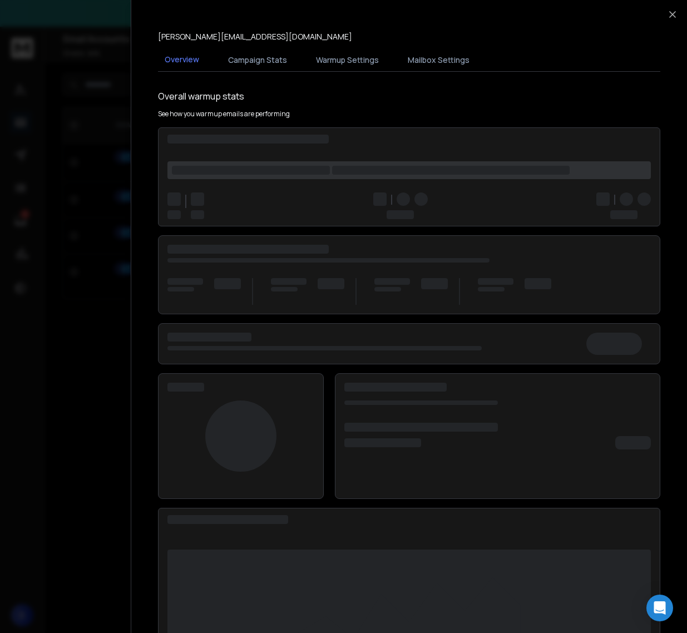
click at [225, 158] on div at bounding box center [343, 316] width 687 height 633
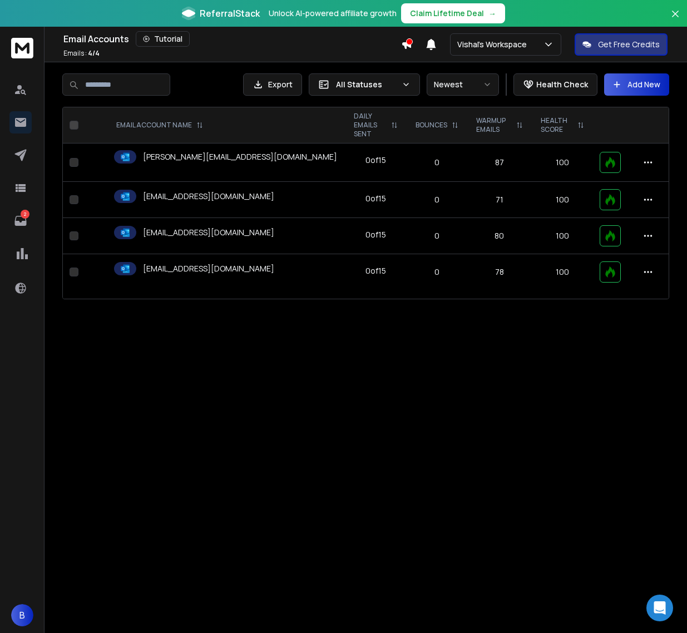
click at [224, 159] on p "balachander@vujisexport.biz" at bounding box center [240, 156] width 194 height 11
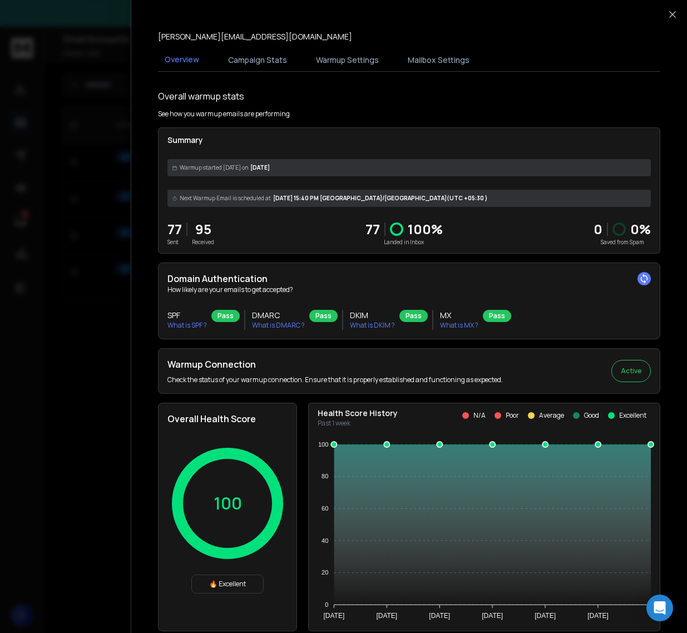
click at [256, 57] on button "Campaign Stats" at bounding box center [258, 60] width 72 height 24
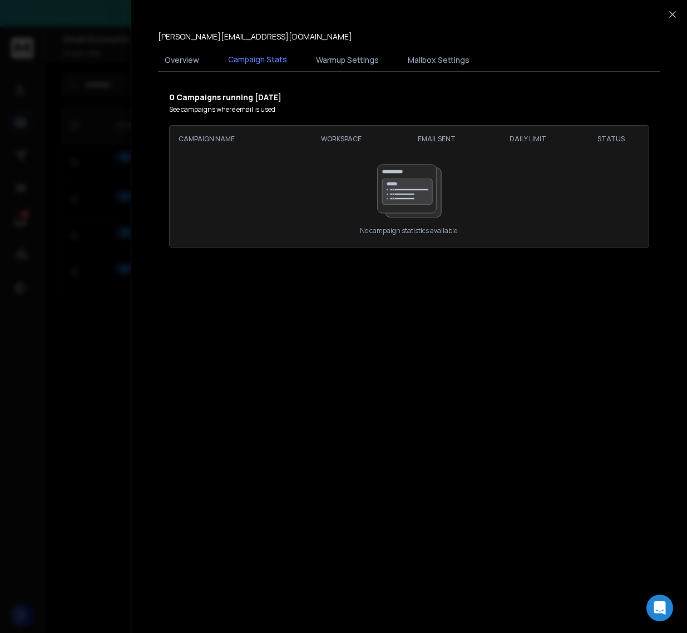
click at [343, 67] on button "Warmup Settings" at bounding box center [347, 60] width 76 height 24
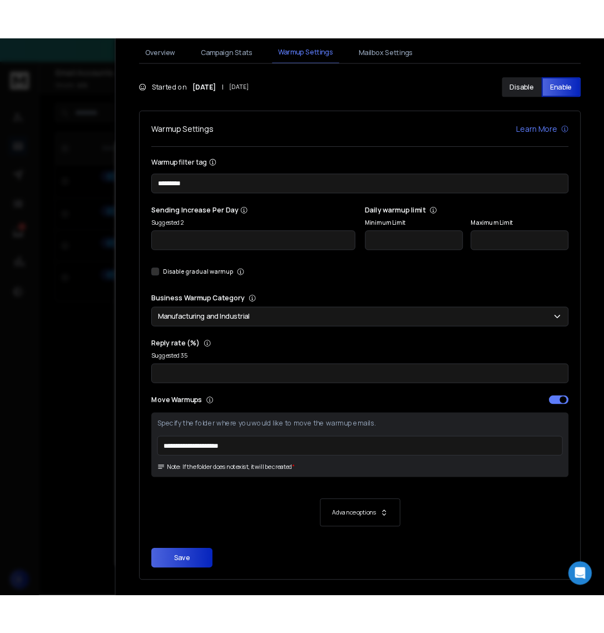
scroll to position [45, 0]
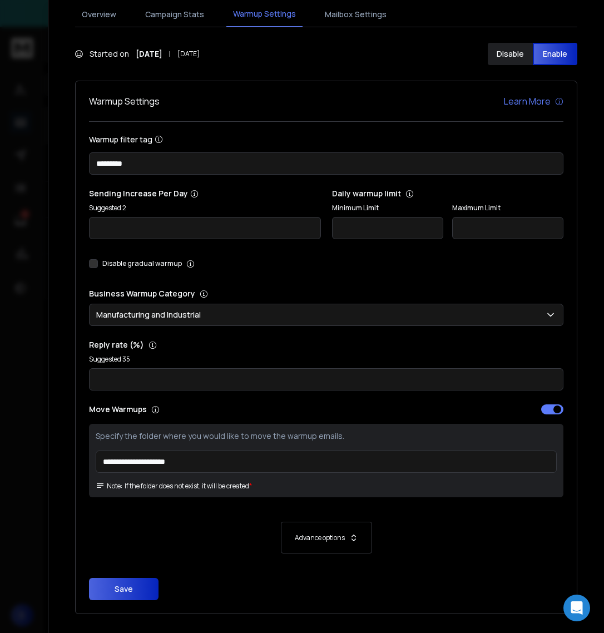
click at [377, 17] on button "Mailbox Settings" at bounding box center [355, 14] width 75 height 24
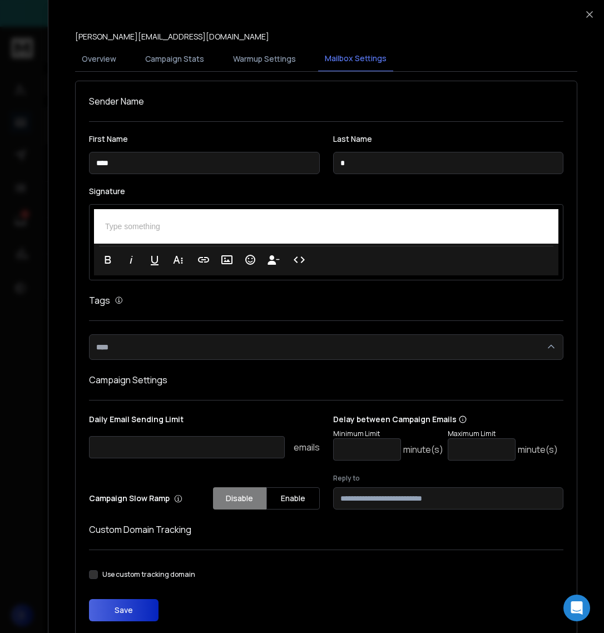
click at [134, 227] on div at bounding box center [326, 226] width 443 height 12
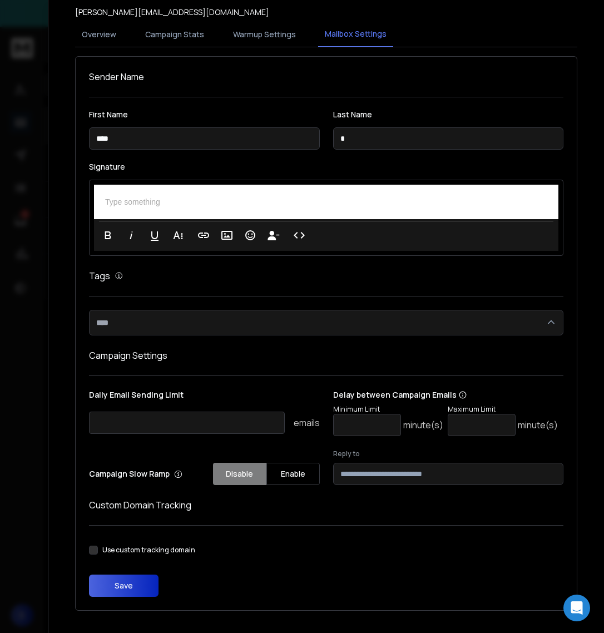
scroll to position [25, 0]
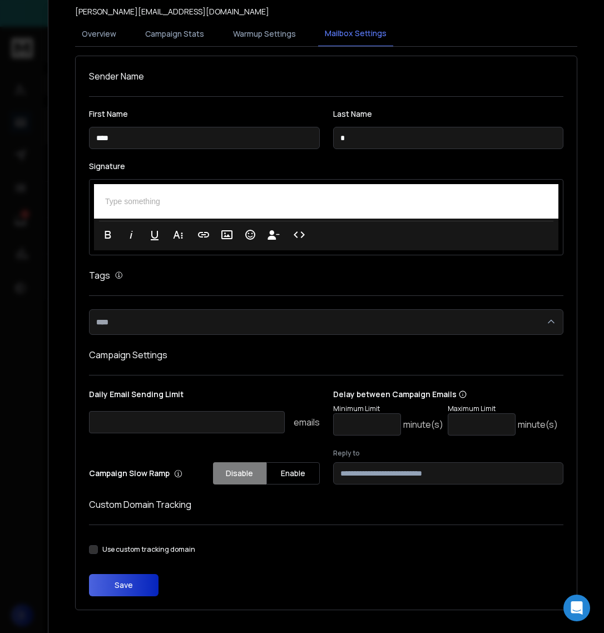
click at [412, 474] on input "text" at bounding box center [448, 474] width 231 height 22
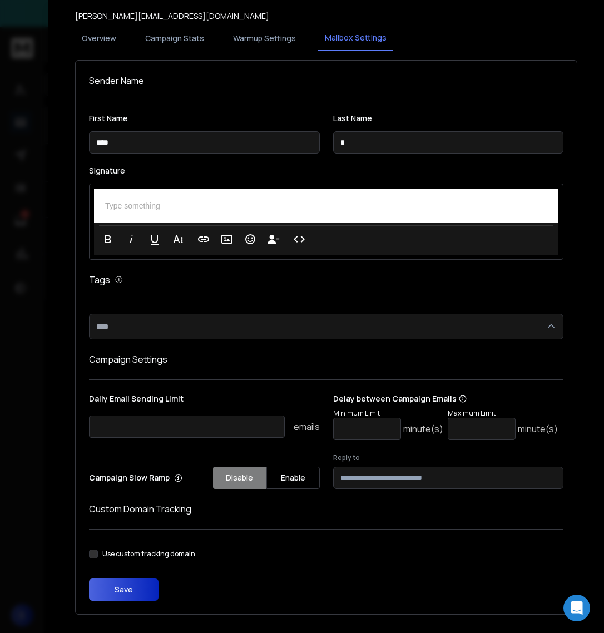
click at [340, 515] on h1 "Custom Domain Tracking" at bounding box center [326, 509] width 475 height 13
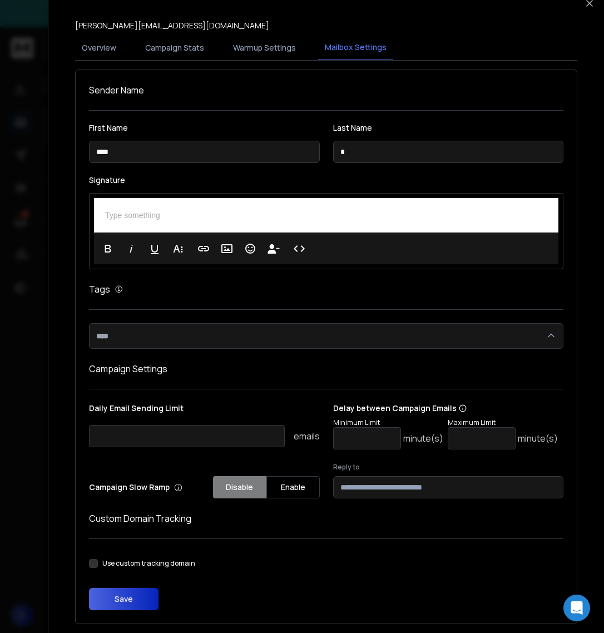
scroll to position [0, 0]
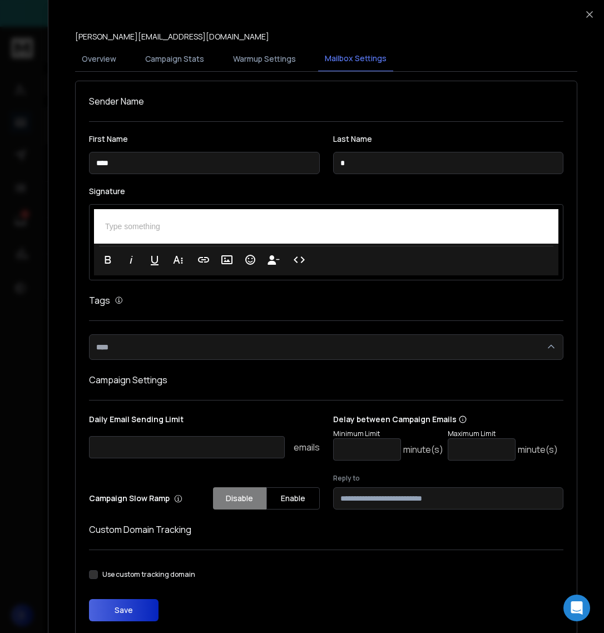
click at [415, 493] on input "text" at bounding box center [448, 499] width 231 height 22
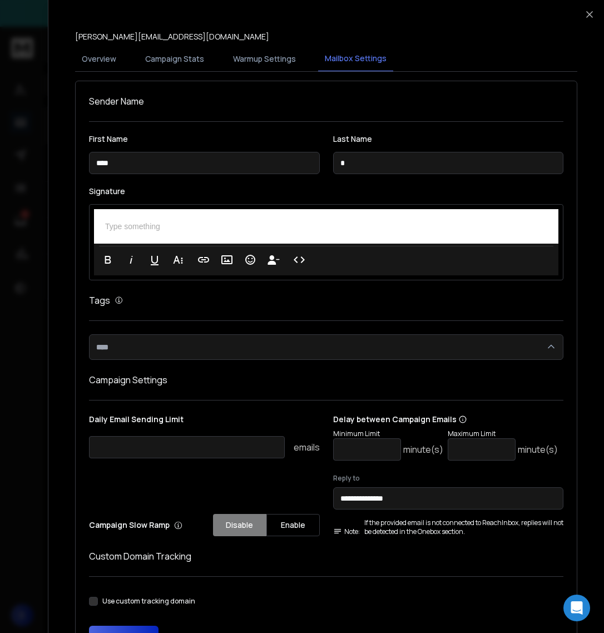
type input "**********"
click at [451, 567] on form "**********" at bounding box center [326, 391] width 475 height 513
drag, startPoint x: 406, startPoint y: 498, endPoint x: 269, endPoint y: 484, distance: 137.6
click at [269, 484] on div "**********" at bounding box center [326, 475] width 475 height 122
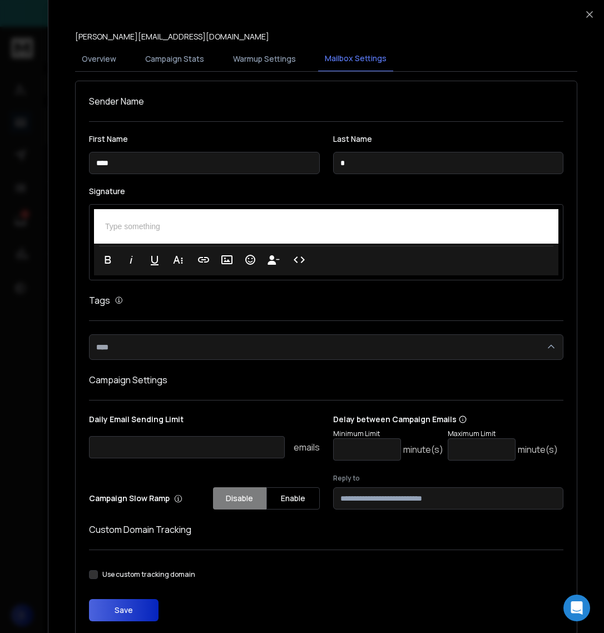
click at [109, 612] on button "Save" at bounding box center [124, 610] width 70 height 22
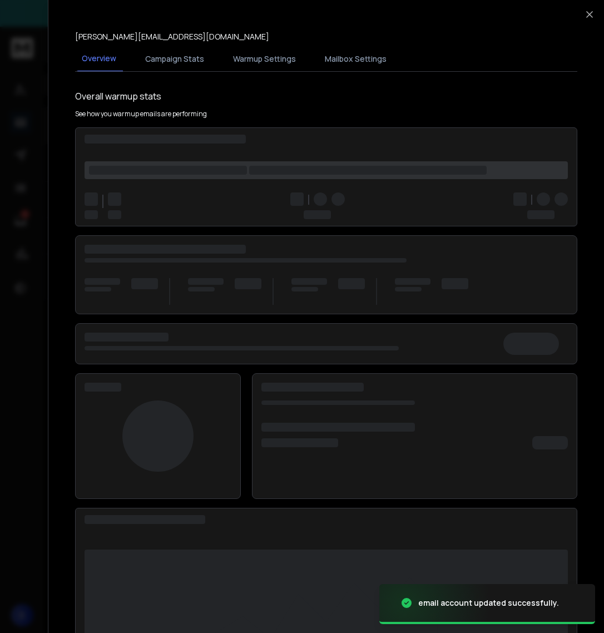
scroll to position [1, 0]
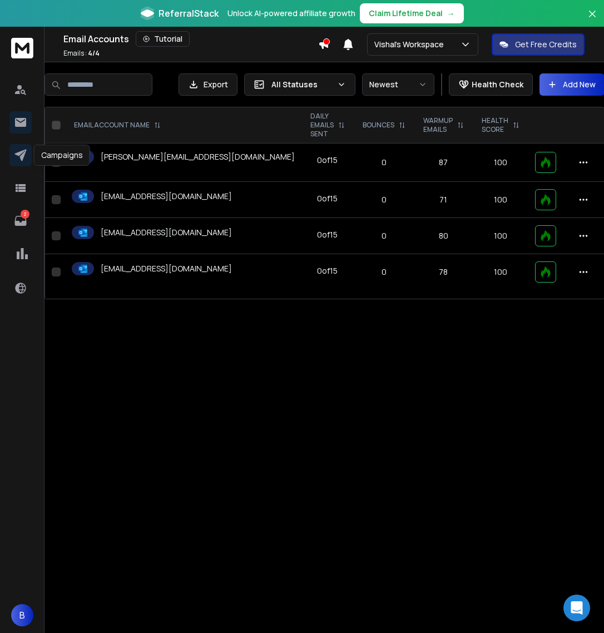
click at [16, 156] on icon at bounding box center [20, 155] width 13 height 13
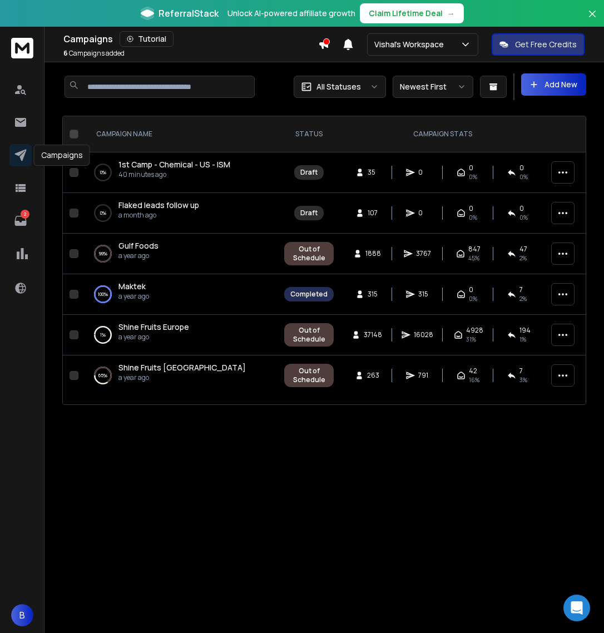
click at [186, 165] on span "1st Camp - Chemical - US - ISM" at bounding box center [175, 164] width 112 height 11
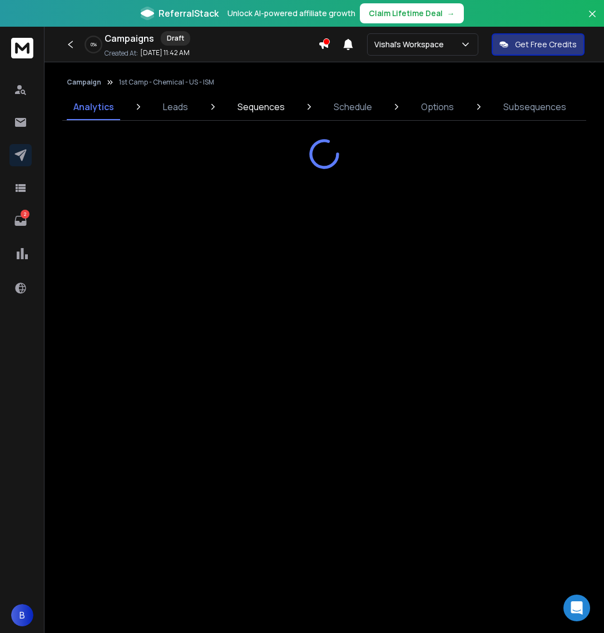
click at [243, 107] on p "Sequences" at bounding box center [261, 106] width 47 height 13
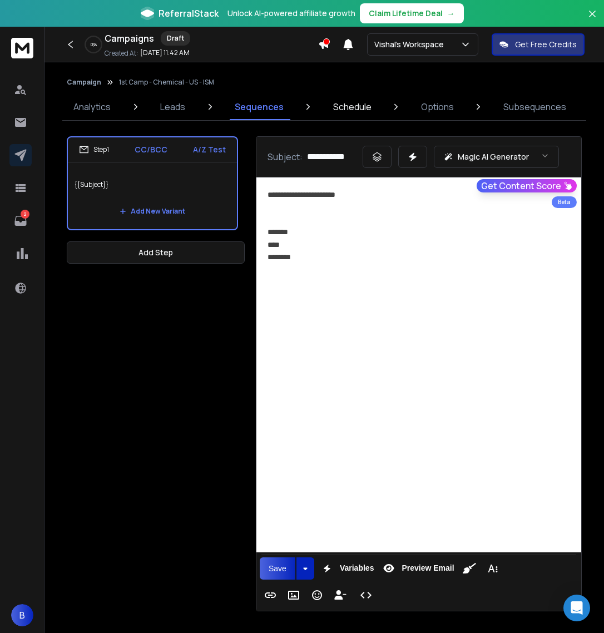
click at [355, 109] on p "Schedule" at bounding box center [352, 106] width 38 height 13
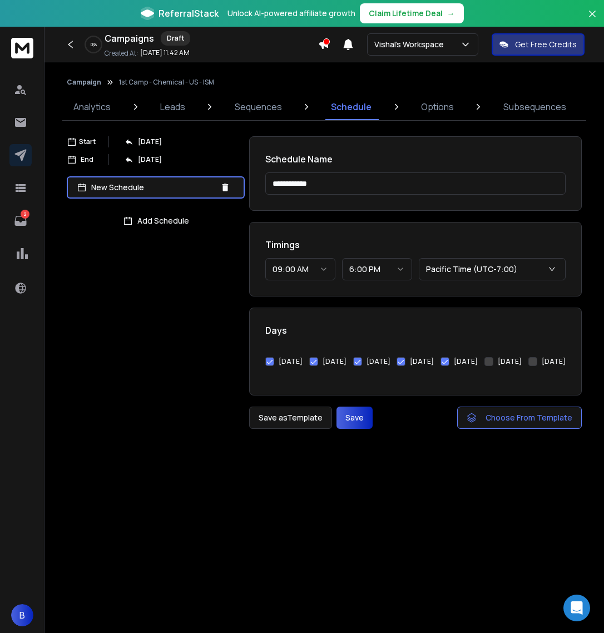
click at [118, 361] on div "**********" at bounding box center [324, 282] width 515 height 293
drag, startPoint x: 377, startPoint y: 185, endPoint x: 263, endPoint y: 178, distance: 114.3
click at [265, 178] on div "**********" at bounding box center [415, 173] width 333 height 75
type input "**********"
click at [459, 274] on p "Pacific Time (UTC-7:00)" at bounding box center [474, 269] width 96 height 11
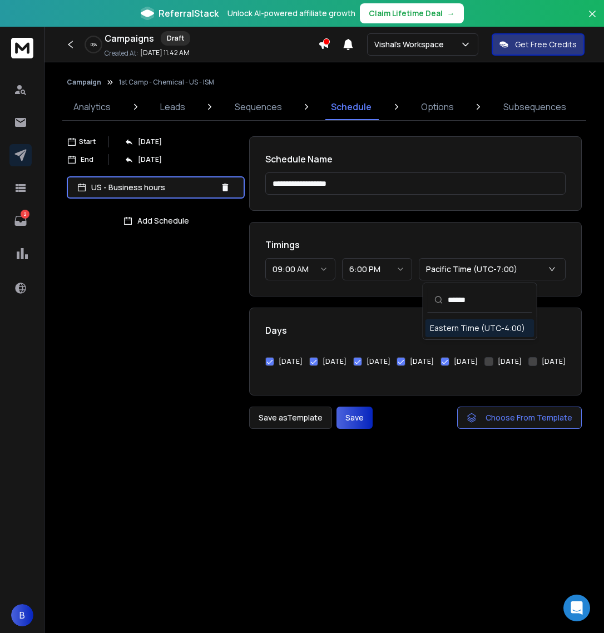
type input "******"
click at [476, 331] on div "Eastern Time (UTC-4:00)" at bounding box center [477, 328] width 95 height 11
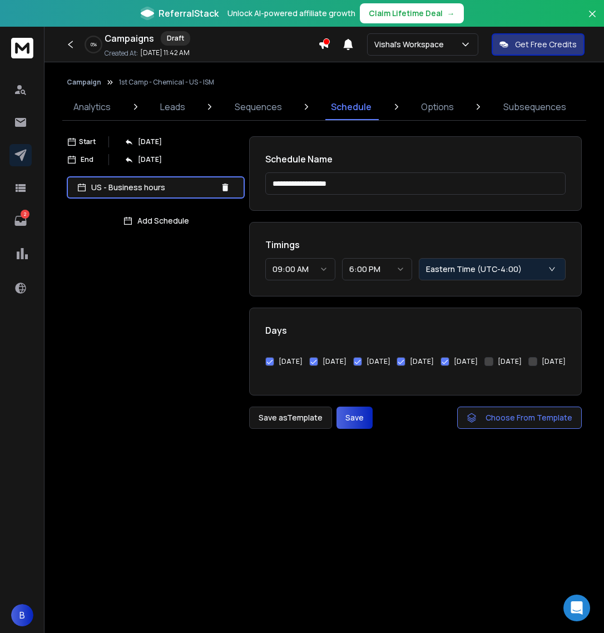
click at [474, 271] on p "Eastern Time (UTC-4:00)" at bounding box center [476, 269] width 100 height 11
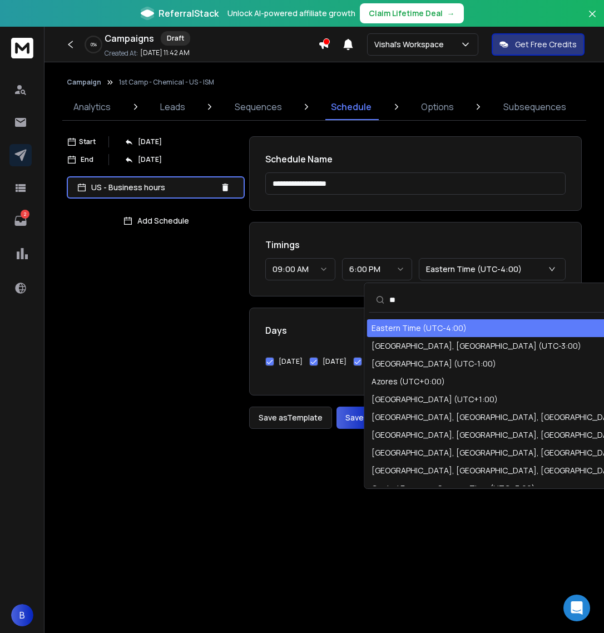
type input "*"
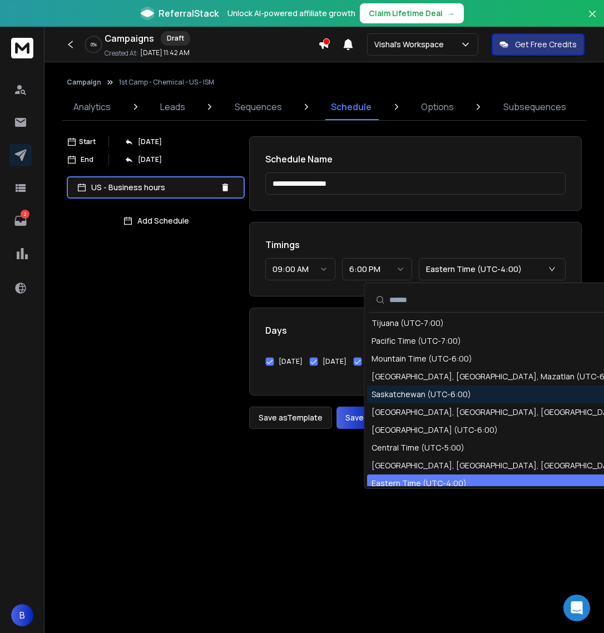
scroll to position [105, 0]
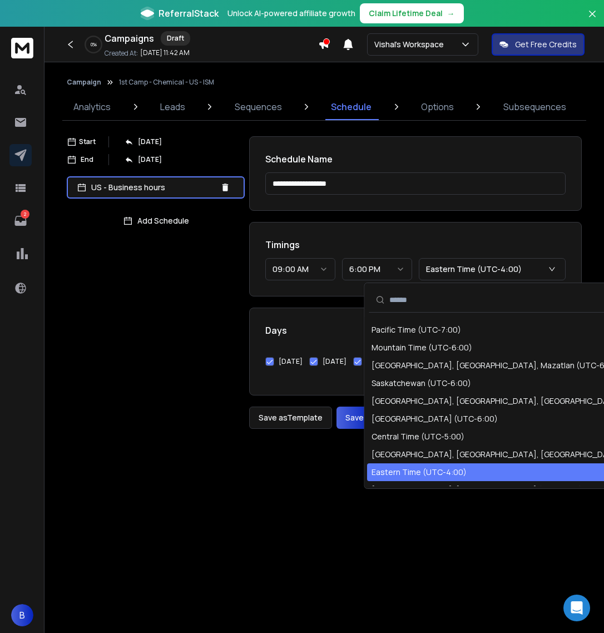
click at [445, 474] on div "Eastern Time (UTC-4:00)" at bounding box center [419, 472] width 95 height 11
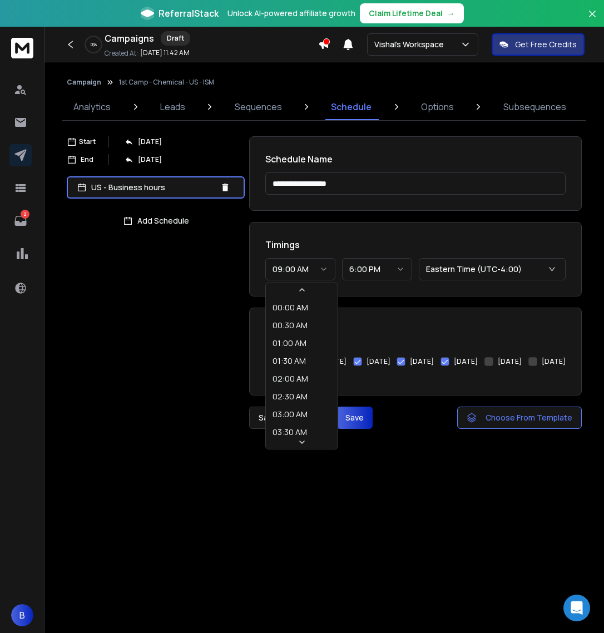
click at [310, 270] on button "09:00 AM" at bounding box center [301, 269] width 70 height 22
select select "********"
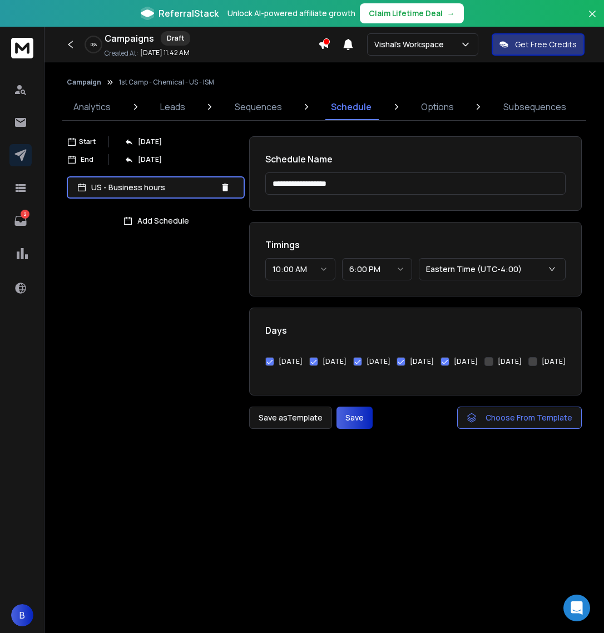
click at [393, 265] on button "6:00 PM" at bounding box center [377, 269] width 70 height 22
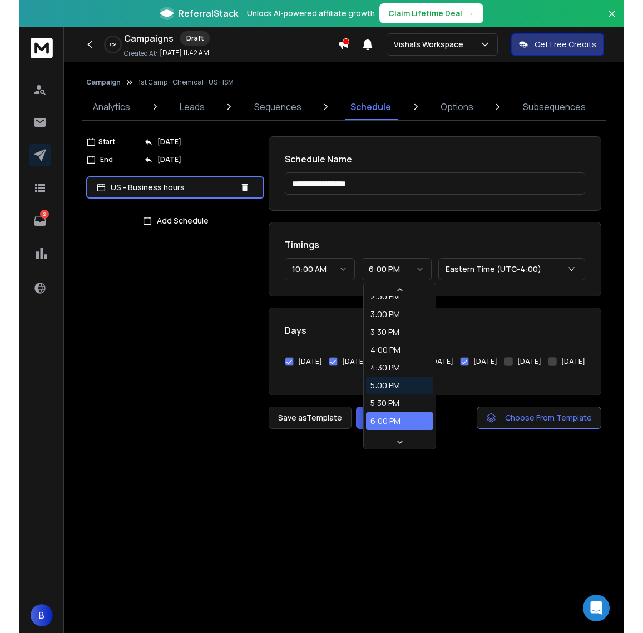
scroll to position [138, 0]
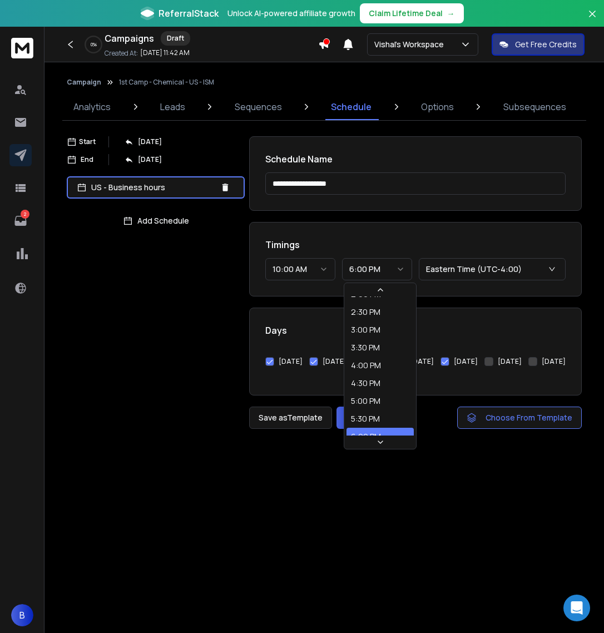
select select "********"
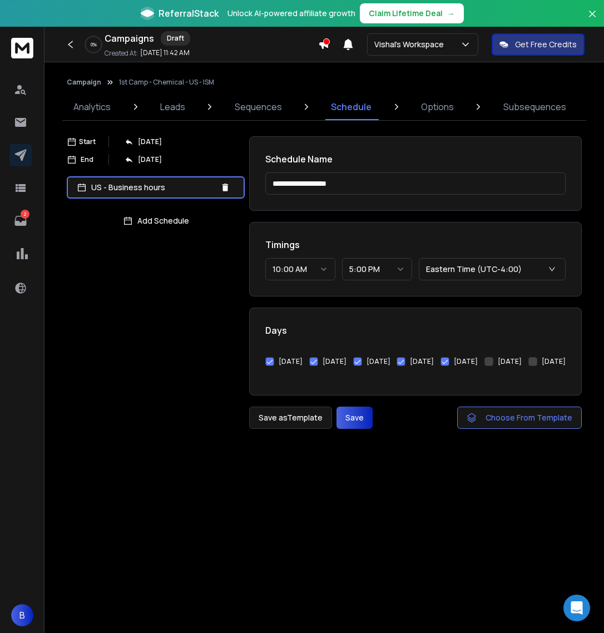
click at [349, 421] on button "Save" at bounding box center [355, 418] width 36 height 22
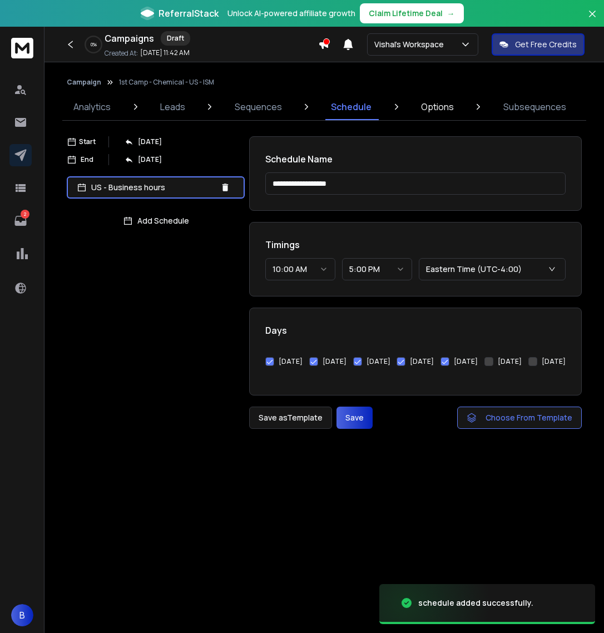
click at [440, 103] on p "Options" at bounding box center [437, 106] width 33 height 13
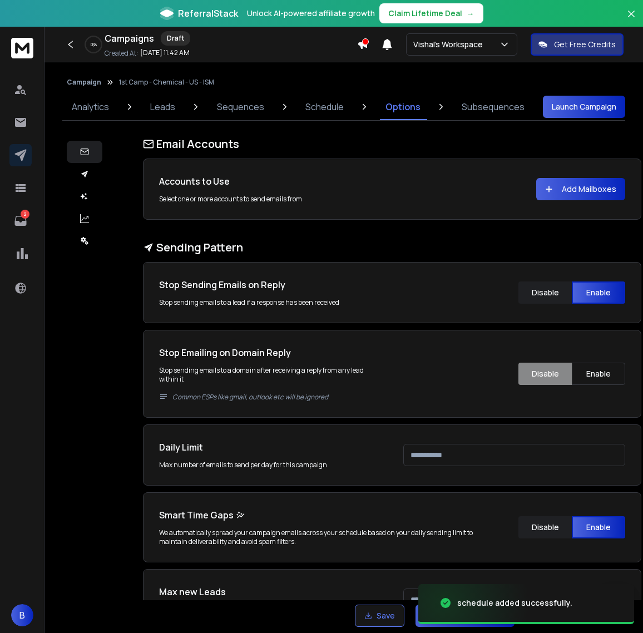
click at [567, 191] on button "Add Mailboxes" at bounding box center [581, 189] width 89 height 22
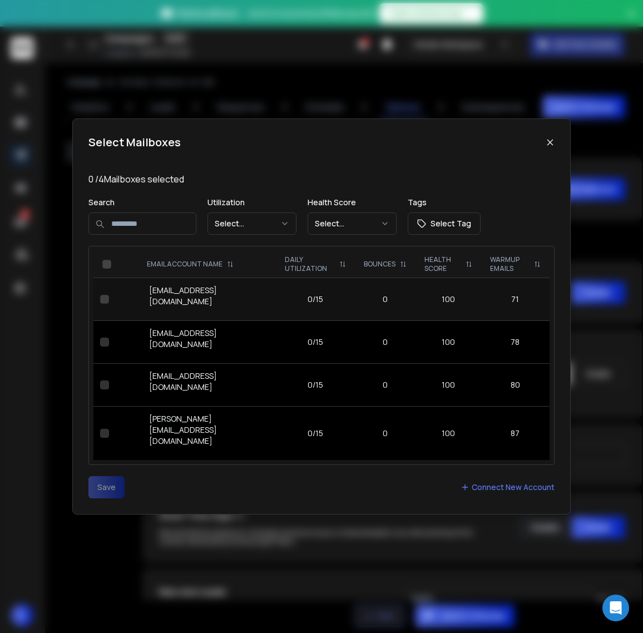
drag, startPoint x: 104, startPoint y: 318, endPoint x: 105, endPoint y: 331, distance: 12.3
click at [104, 304] on button "button" at bounding box center [104, 299] width 9 height 9
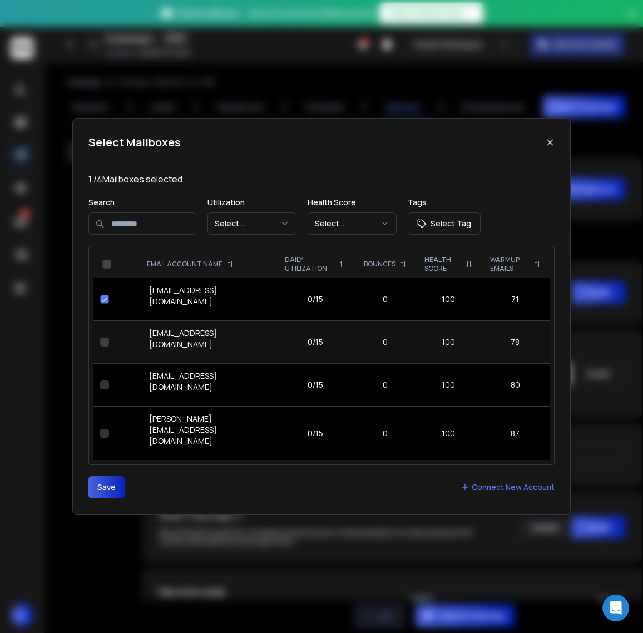
click at [103, 347] on button "button" at bounding box center [104, 342] width 9 height 9
click at [107, 347] on button "button" at bounding box center [104, 342] width 9 height 9
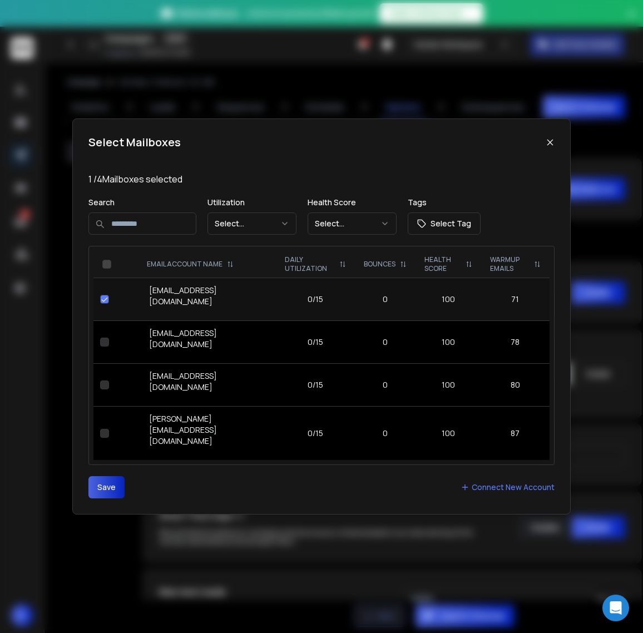
click at [101, 304] on button "button" at bounding box center [104, 299] width 9 height 9
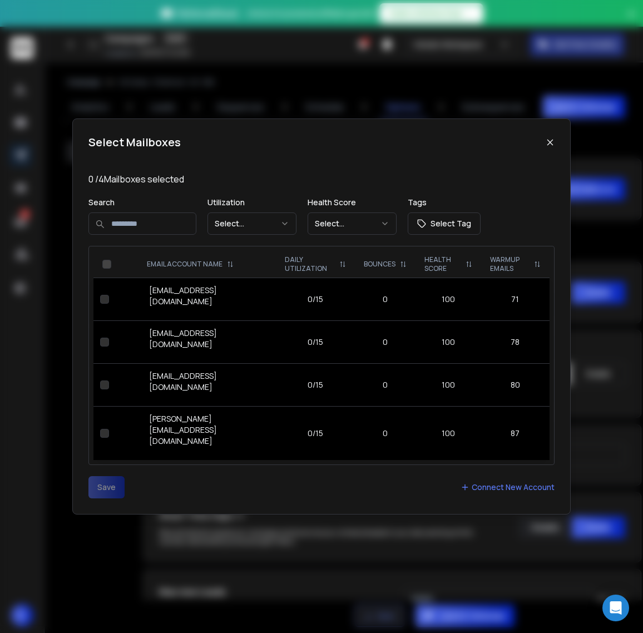
click at [553, 147] on icon at bounding box center [550, 142] width 9 height 9
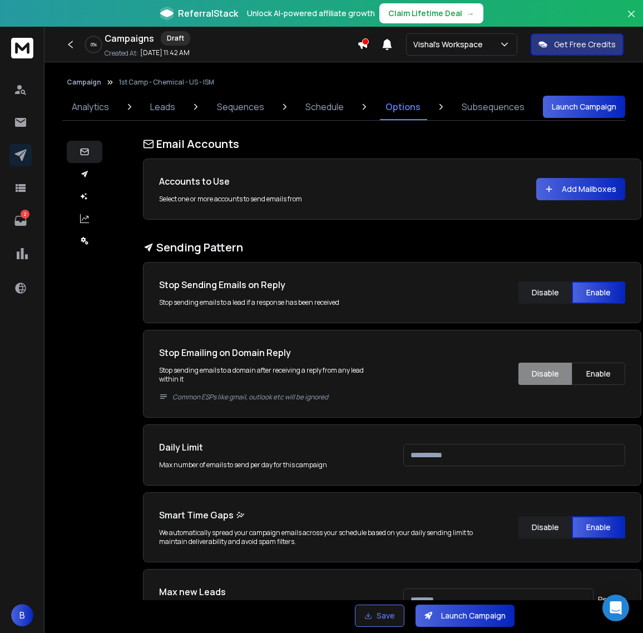
click at [567, 186] on button "Add Mailboxes" at bounding box center [581, 189] width 89 height 22
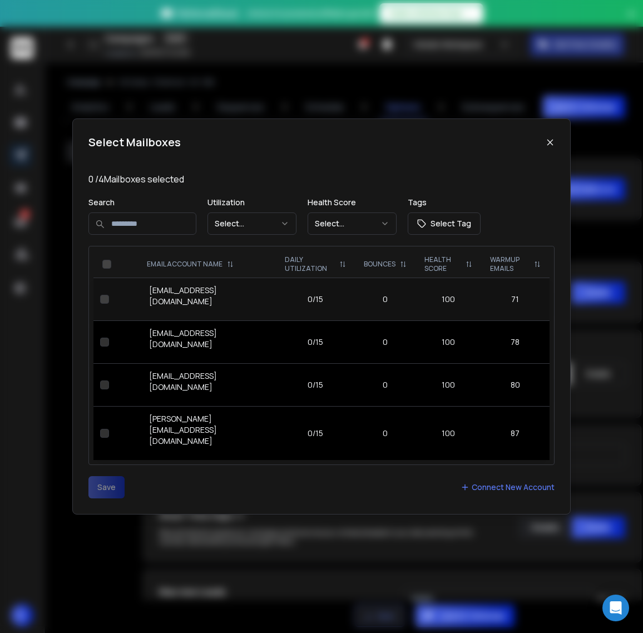
click at [105, 304] on button "button" at bounding box center [104, 299] width 9 height 9
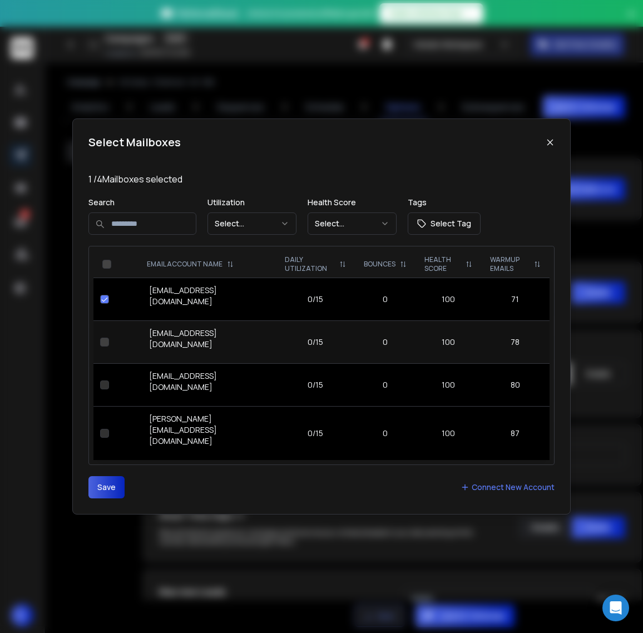
click at [106, 347] on button "button" at bounding box center [104, 342] width 9 height 9
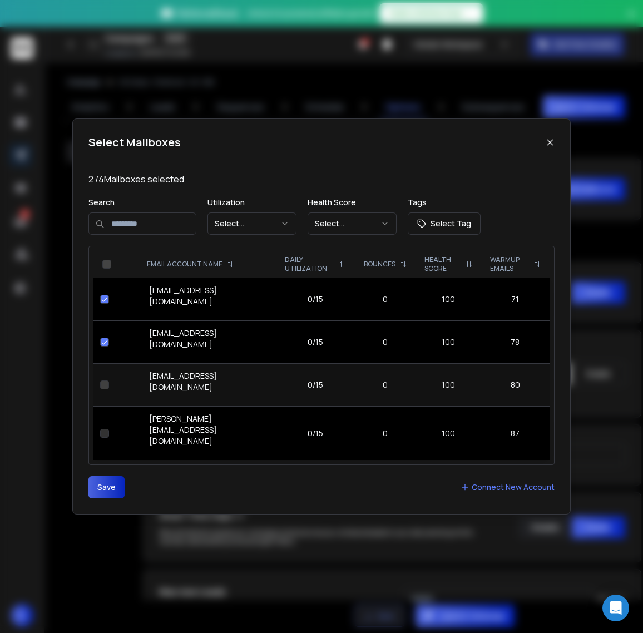
click at [102, 390] on button "button" at bounding box center [104, 385] width 9 height 9
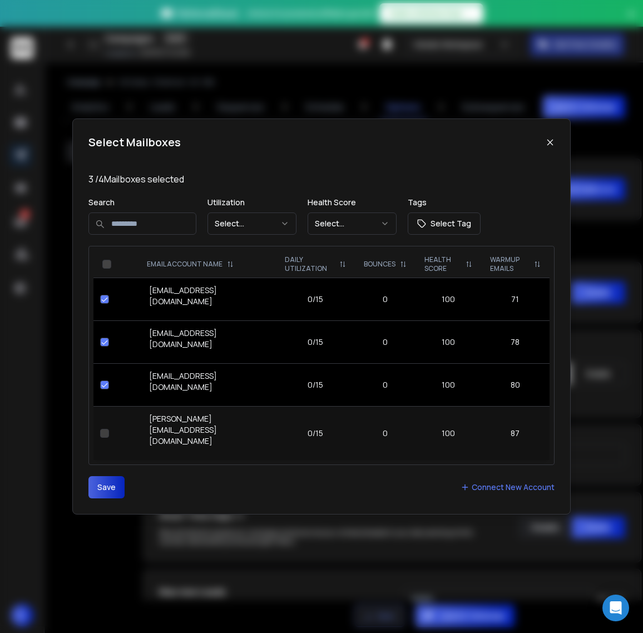
click at [106, 429] on button "button" at bounding box center [104, 433] width 9 height 9
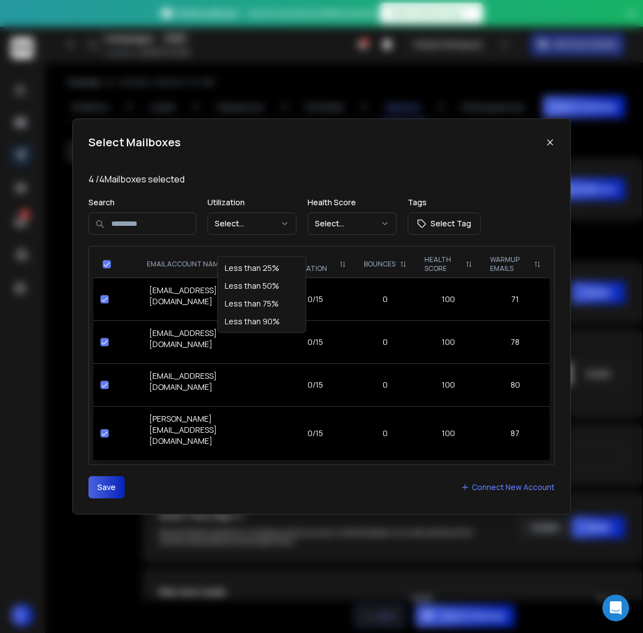
click at [250, 235] on button "Select..." at bounding box center [252, 224] width 89 height 22
click at [386, 186] on p "4 / 4 Mailboxes selected" at bounding box center [322, 179] width 466 height 13
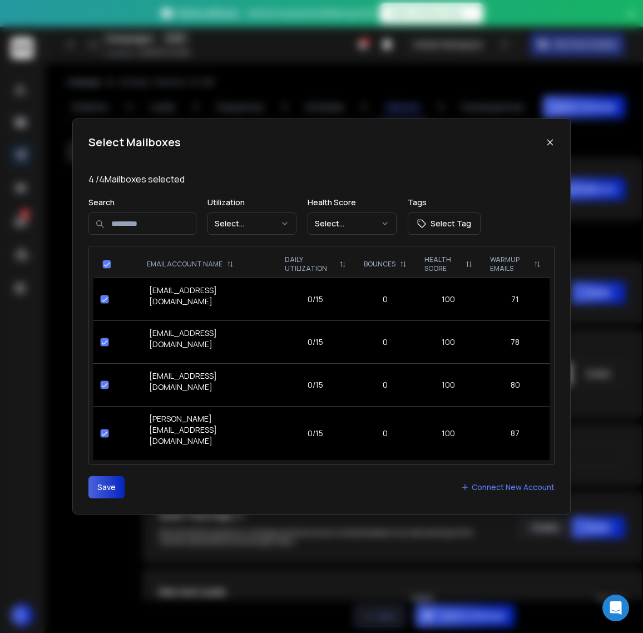
click at [114, 476] on button "Save" at bounding box center [107, 487] width 36 height 22
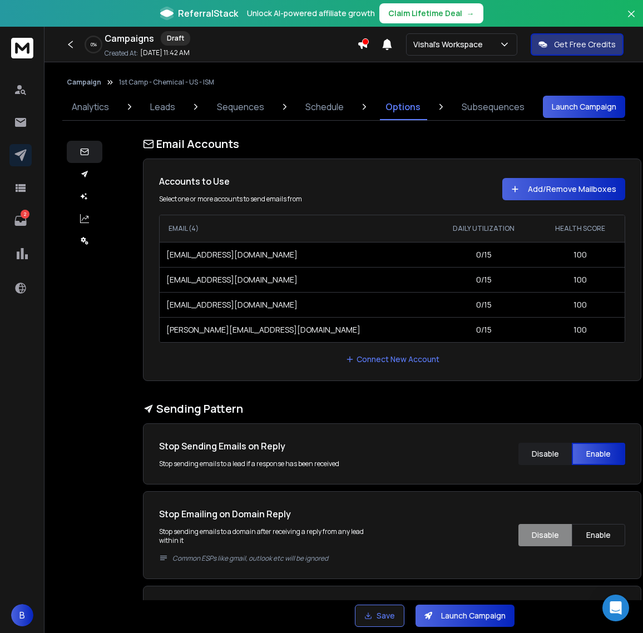
click at [516, 184] on button "Add/Remove Mailboxes" at bounding box center [564, 189] width 123 height 22
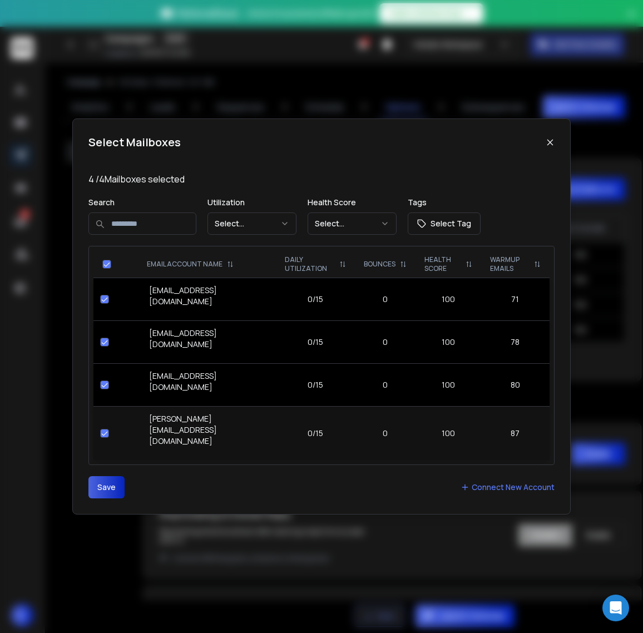
click at [103, 429] on button "button" at bounding box center [104, 433] width 9 height 9
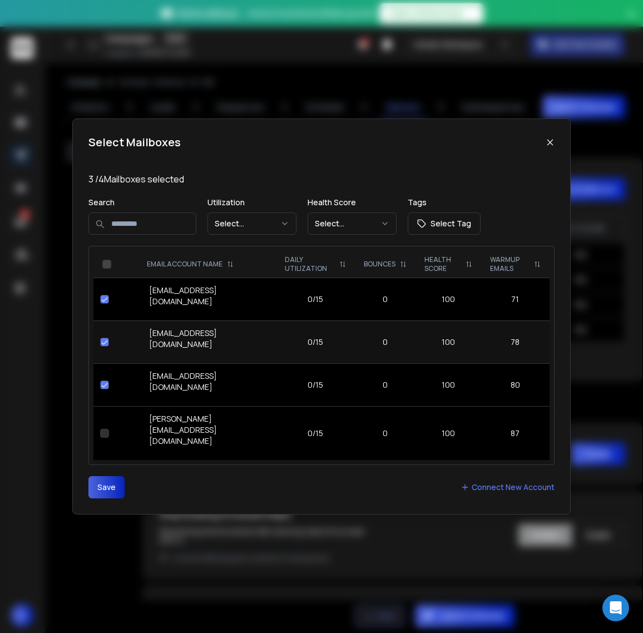
click at [105, 347] on button "button" at bounding box center [104, 342] width 9 height 9
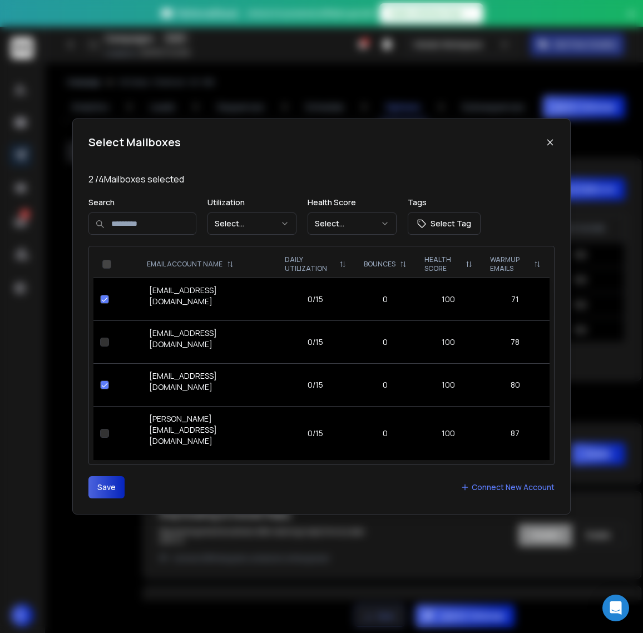
click at [109, 476] on button "Save" at bounding box center [107, 487] width 36 height 22
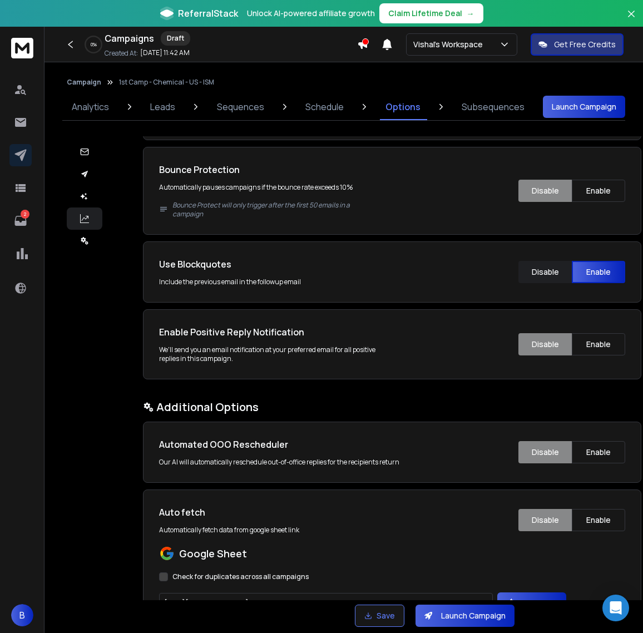
scroll to position [1531, 0]
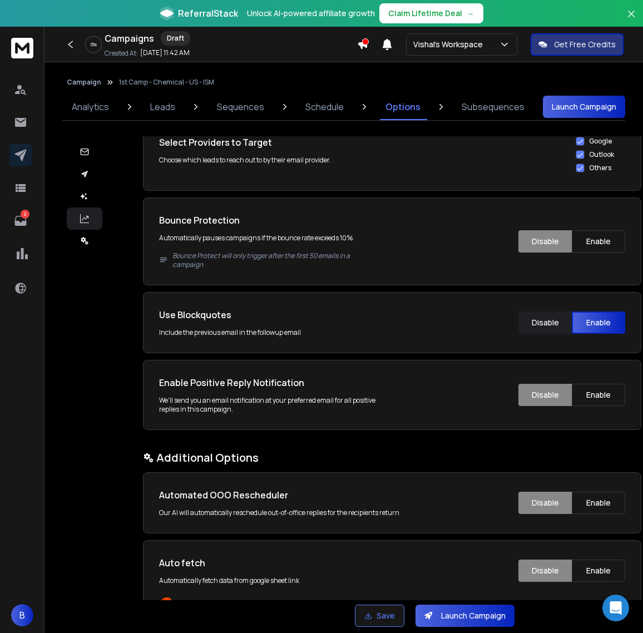
click at [606, 395] on button "Enable" at bounding box center [598, 395] width 53 height 22
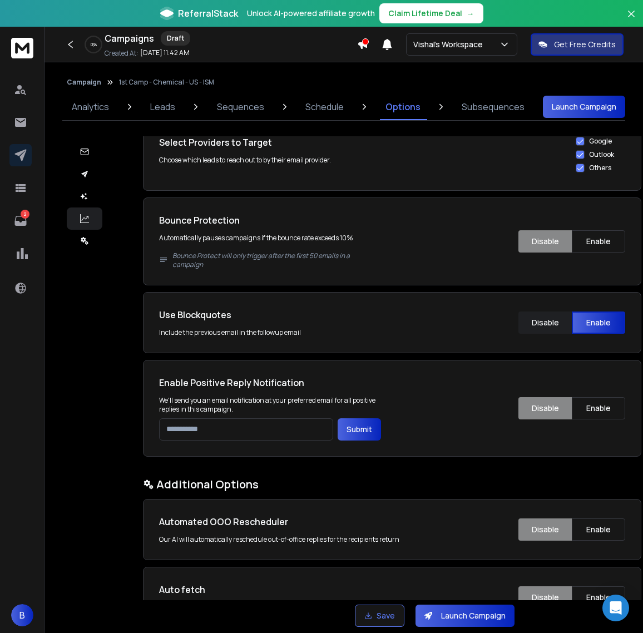
click at [269, 432] on input "email" at bounding box center [246, 430] width 174 height 22
type input "**********"
click at [371, 434] on button "Submit" at bounding box center [359, 430] width 43 height 22
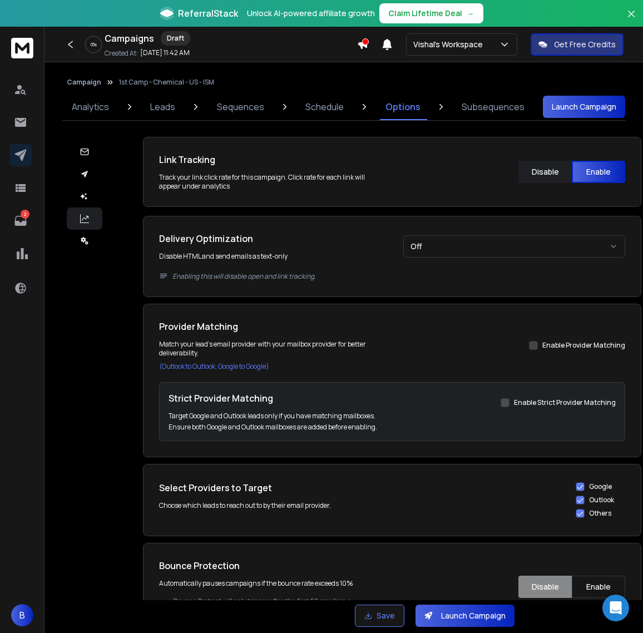
scroll to position [1182, 0]
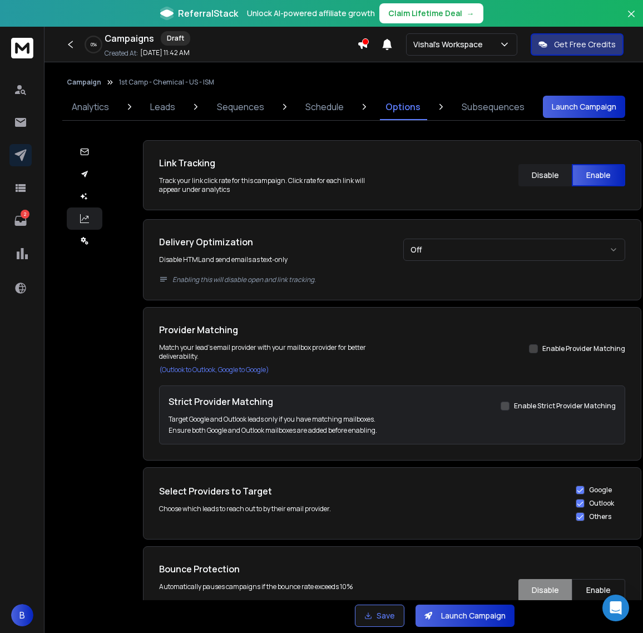
click at [538, 348] on button "Enable Provider Matching" at bounding box center [533, 349] width 9 height 9
click at [538, 349] on button "Enable Provider Matching" at bounding box center [533, 349] width 9 height 9
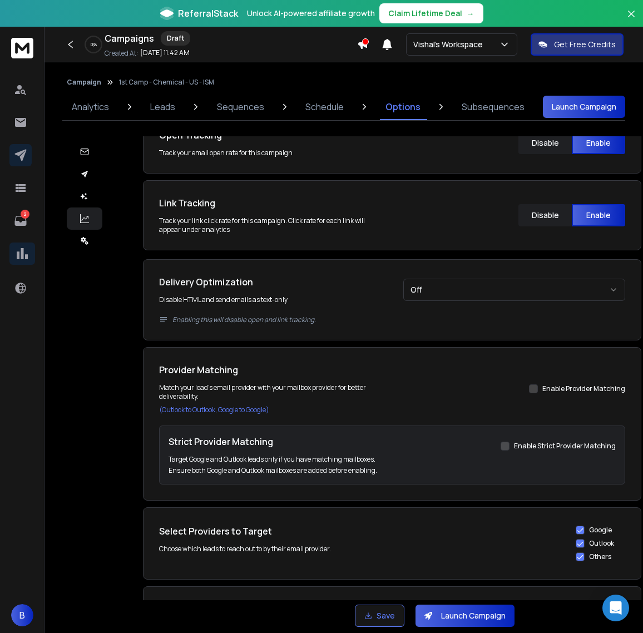
scroll to position [1123, 0]
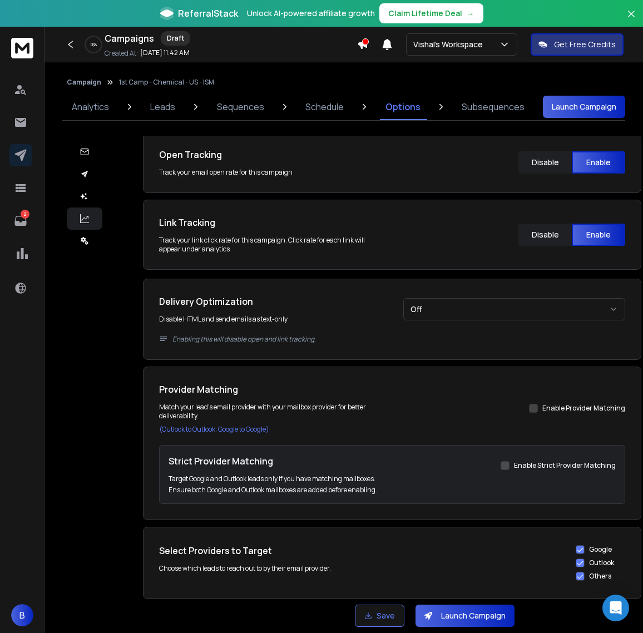
click at [479, 313] on button "Off" at bounding box center [515, 309] width 222 height 22
click at [358, 312] on div "Delivery Optimization Disable HTML and send emails as text-only" at bounding box center [270, 309] width 222 height 29
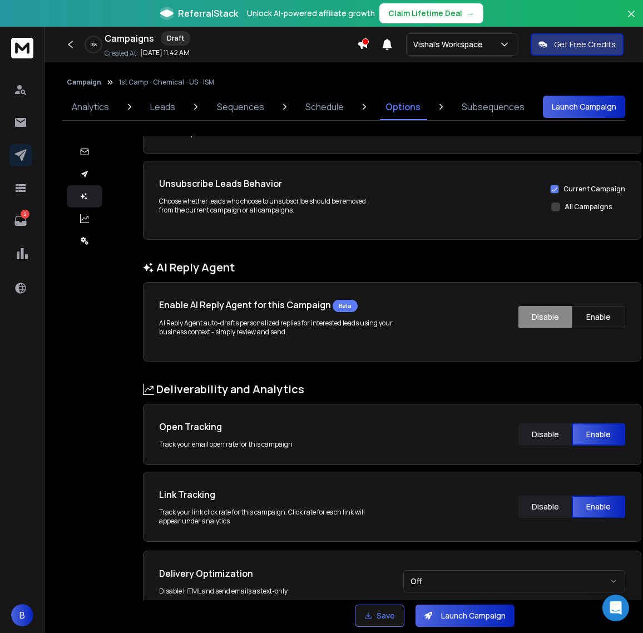
scroll to position [851, 0]
click at [549, 515] on button "Disable" at bounding box center [545, 506] width 53 height 22
click at [593, 508] on button "Enable" at bounding box center [598, 506] width 53 height 22
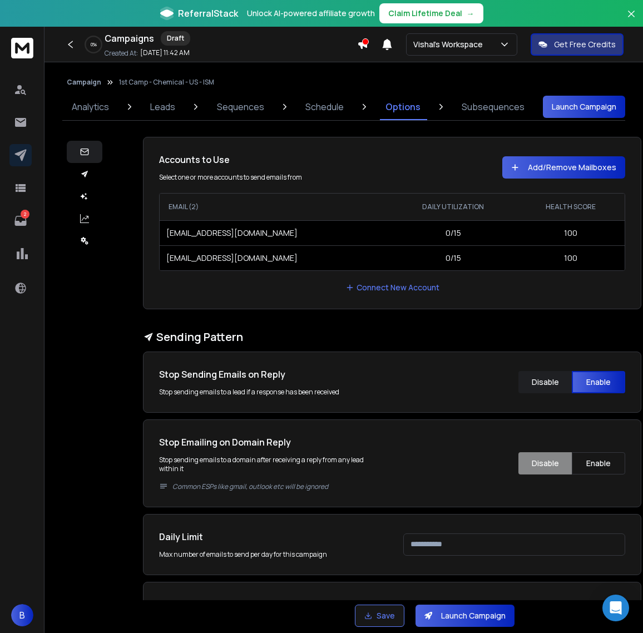
scroll to position [0, 0]
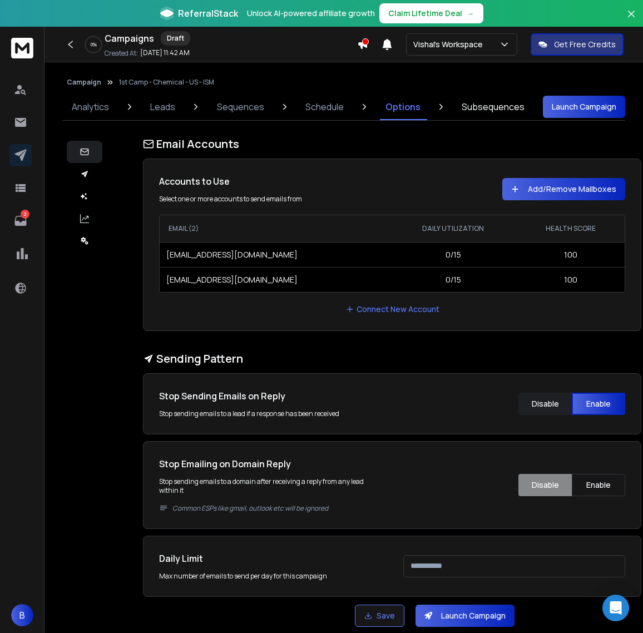
click at [469, 109] on p "Subsequences" at bounding box center [493, 106] width 63 height 13
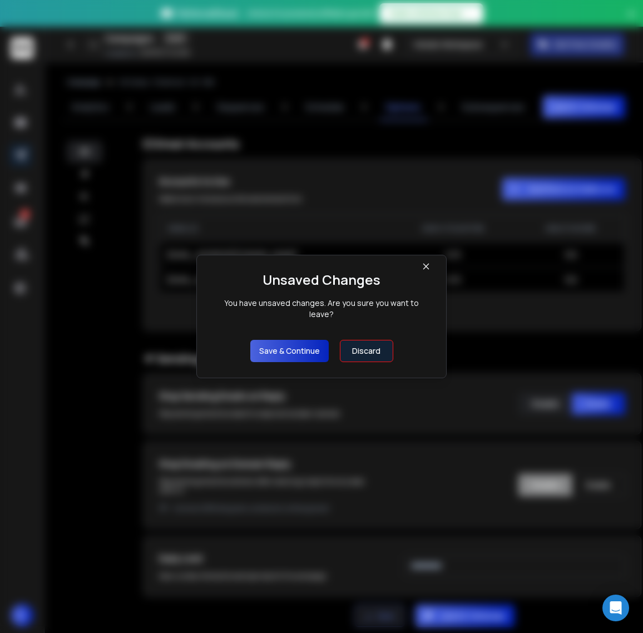
click at [292, 351] on button "Save & Continue" at bounding box center [289, 351] width 78 height 22
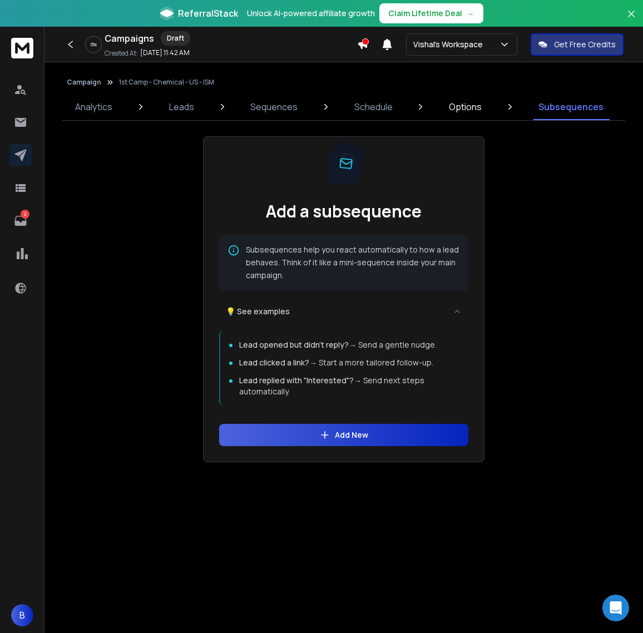
click at [468, 114] on link "Options" at bounding box center [466, 107] width 46 height 27
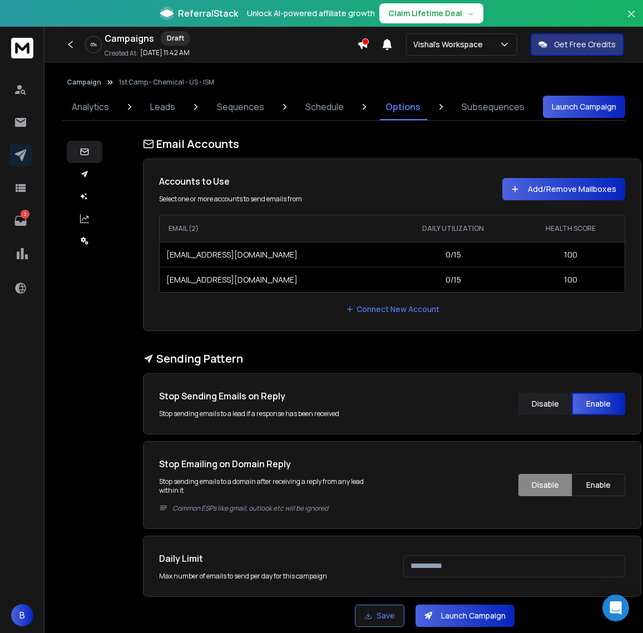
click at [565, 106] on button "Launch Campaign" at bounding box center [584, 107] width 82 height 22
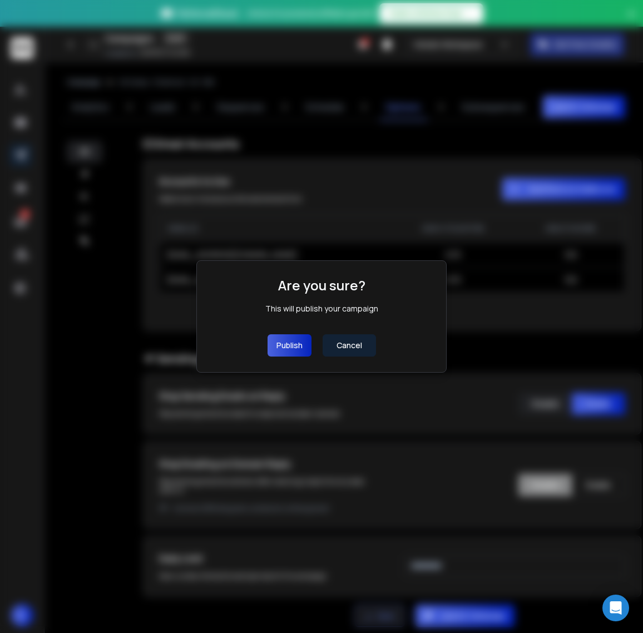
click at [285, 352] on button "Publish" at bounding box center [290, 346] width 44 height 22
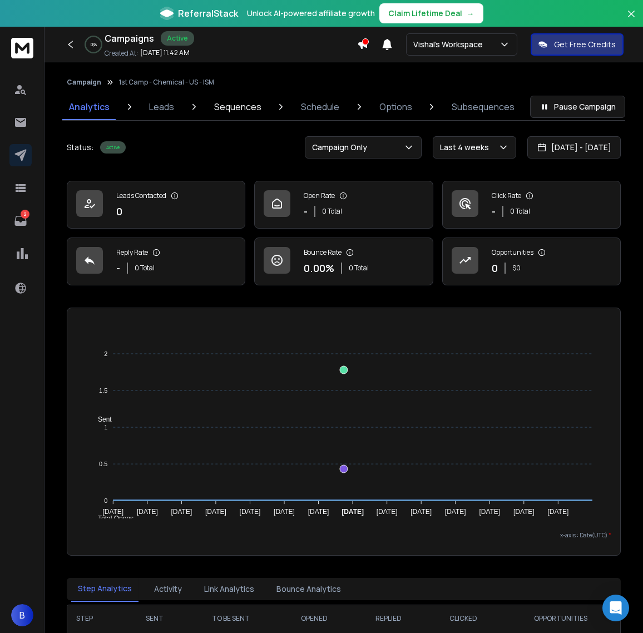
click at [228, 106] on p "Sequences" at bounding box center [237, 106] width 47 height 13
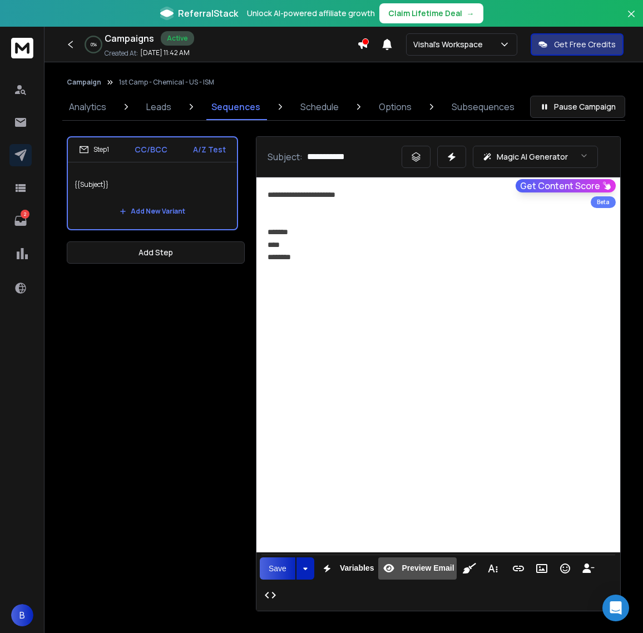
click at [432, 571] on span "Preview Email" at bounding box center [428, 568] width 57 height 9
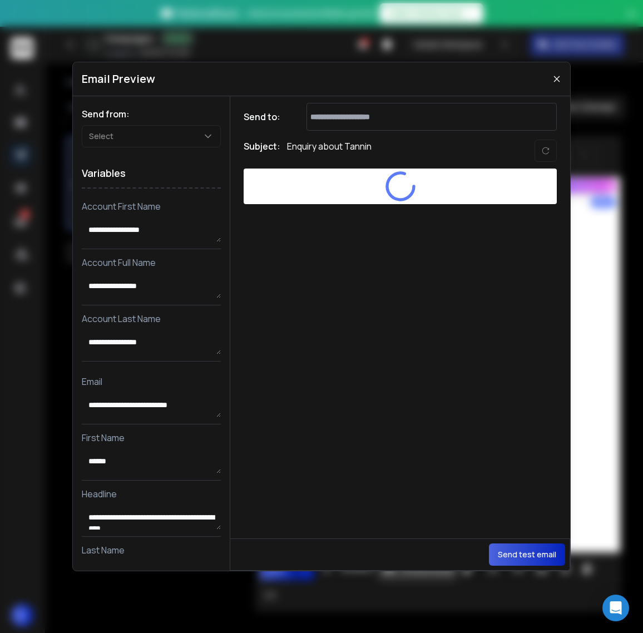
type textarea "**********"
type textarea "******"
type textarea "**********"
type textarea "***"
type textarea "**********"
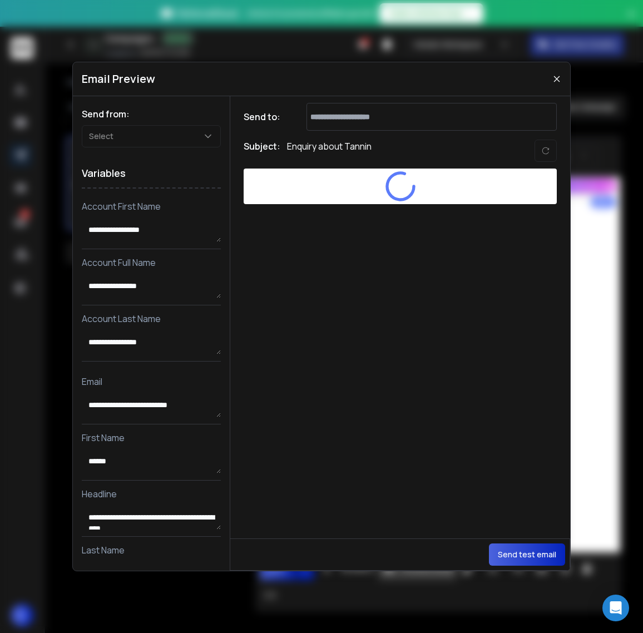
type textarea "**********"
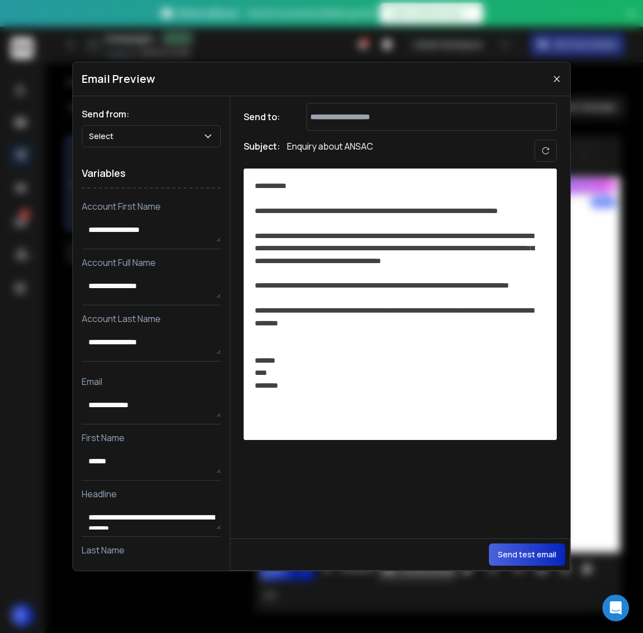
type textarea "****"
type textarea "******"
type textarea "*"
click at [556, 79] on icon at bounding box center [557, 79] width 9 height 9
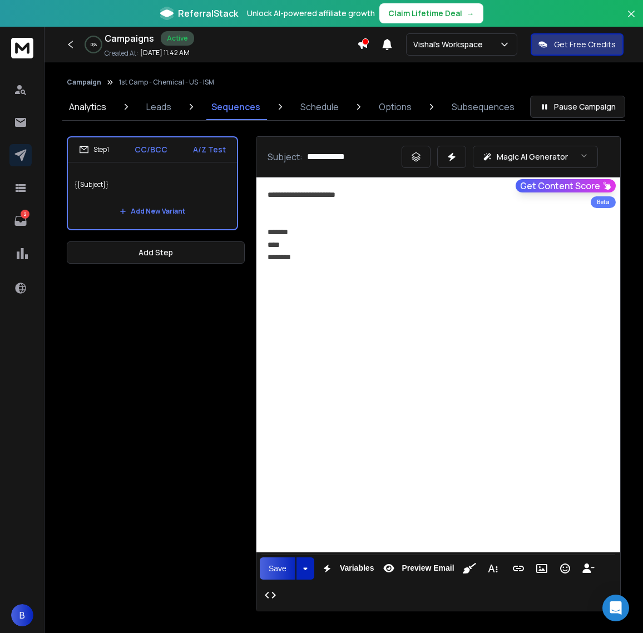
click at [95, 110] on p "Analytics" at bounding box center [87, 106] width 37 height 13
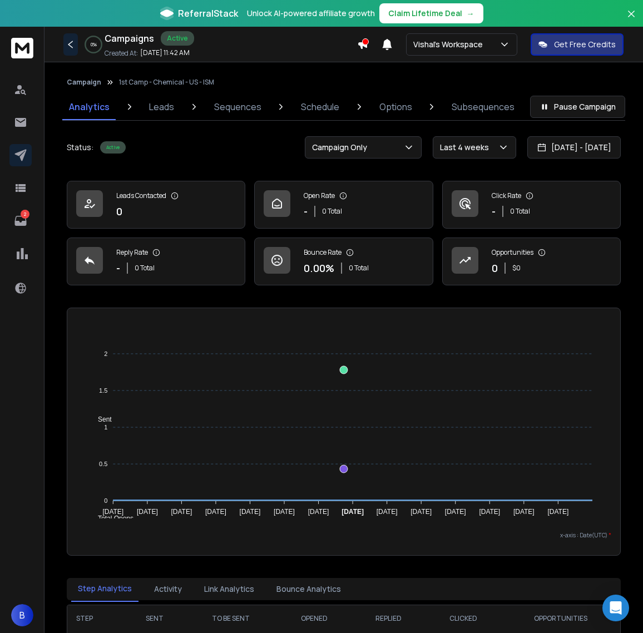
click at [69, 44] on icon at bounding box center [70, 44] width 4 height 7
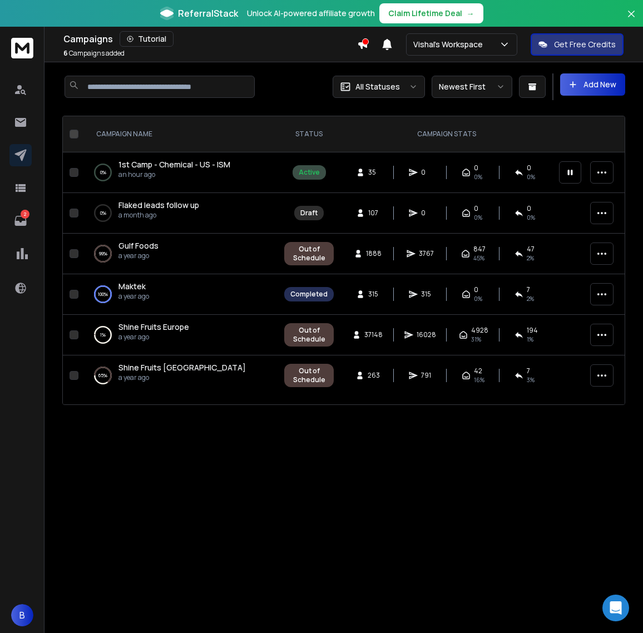
click at [599, 171] on icon "button" at bounding box center [602, 172] width 11 height 11
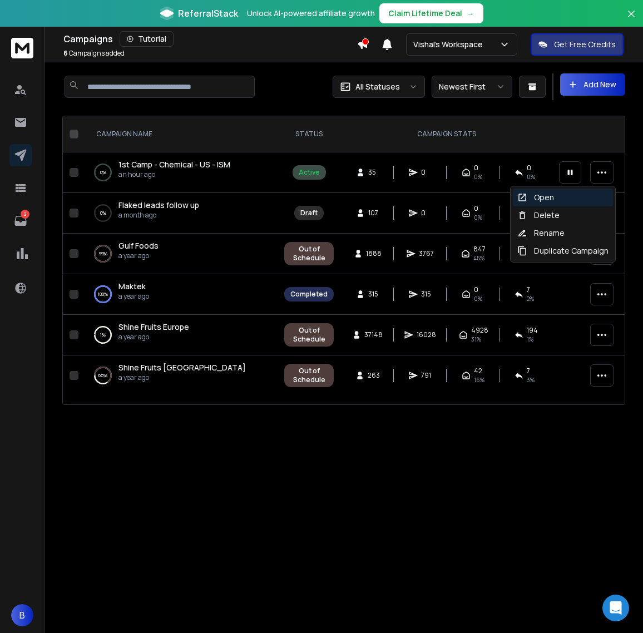
click at [601, 171] on icon "button" at bounding box center [602, 172] width 11 height 11
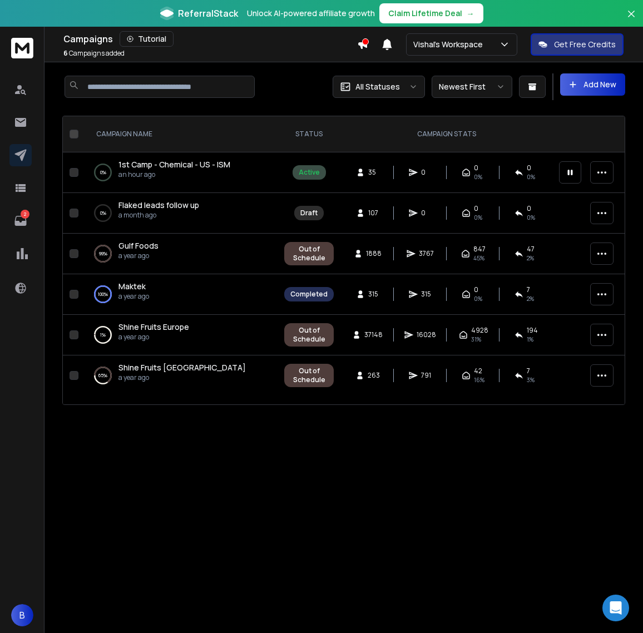
click at [179, 165] on span "1st Camp - Chemical - US - ISM" at bounding box center [175, 164] width 112 height 11
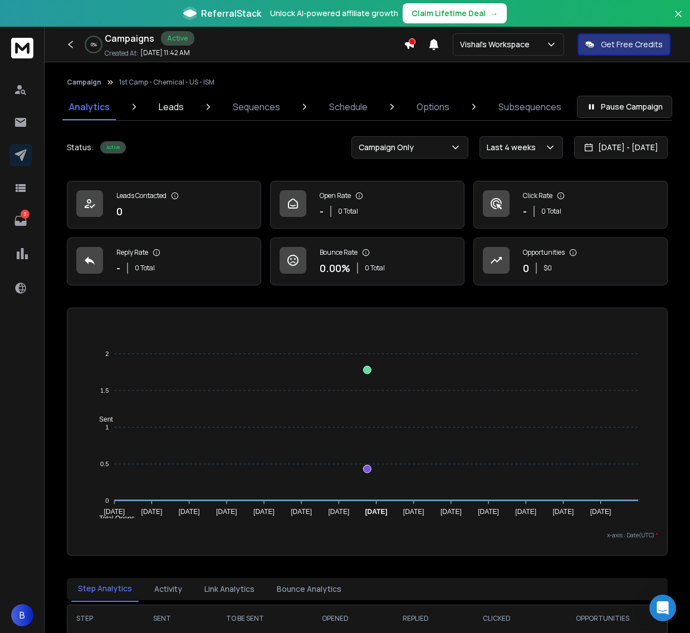
click at [175, 111] on p "Leads" at bounding box center [171, 106] width 25 height 13
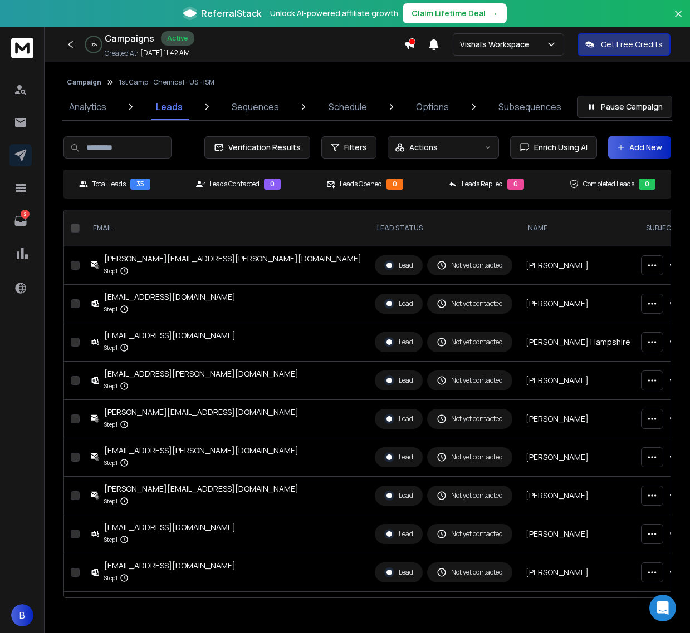
click at [519, 268] on td "[PERSON_NAME]" at bounding box center [578, 266] width 118 height 38
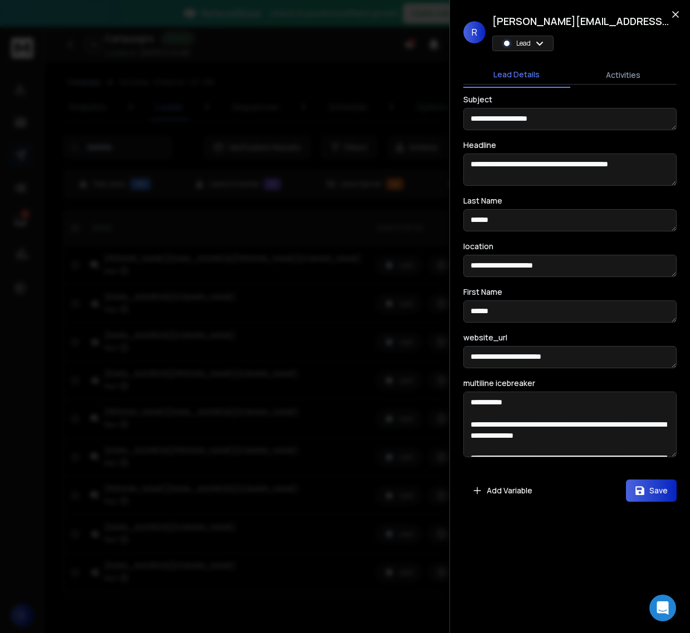
click at [643, 15] on icon "button" at bounding box center [675, 14] width 11 height 11
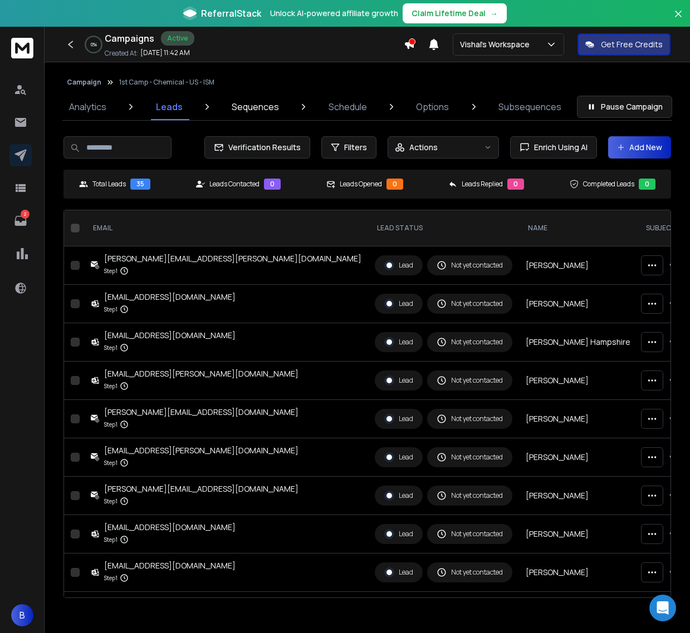
click at [254, 110] on p "Sequences" at bounding box center [255, 106] width 47 height 13
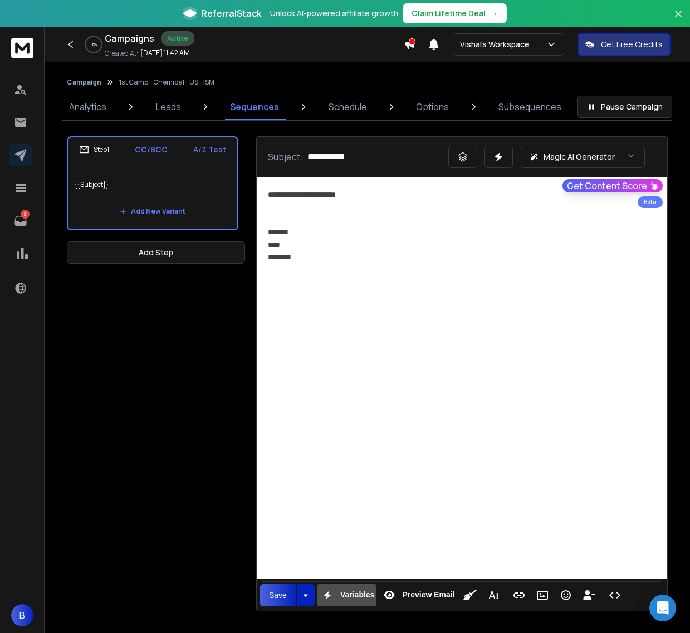
drag, startPoint x: 361, startPoint y: 592, endPoint x: 431, endPoint y: 489, distance: 124.6
click at [431, 489] on div "**********" at bounding box center [462, 395] width 410 height 434
click at [432, 598] on span "Preview Email" at bounding box center [428, 595] width 57 height 9
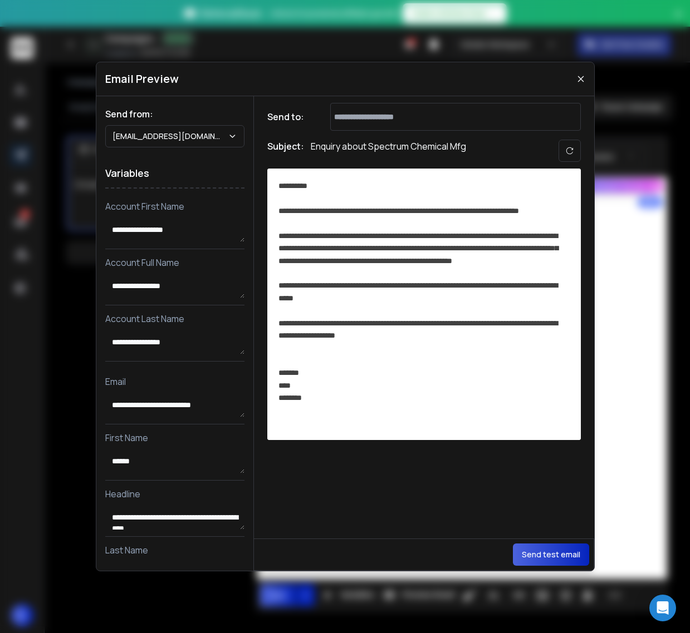
click at [562, 145] on button at bounding box center [569, 151] width 22 height 22
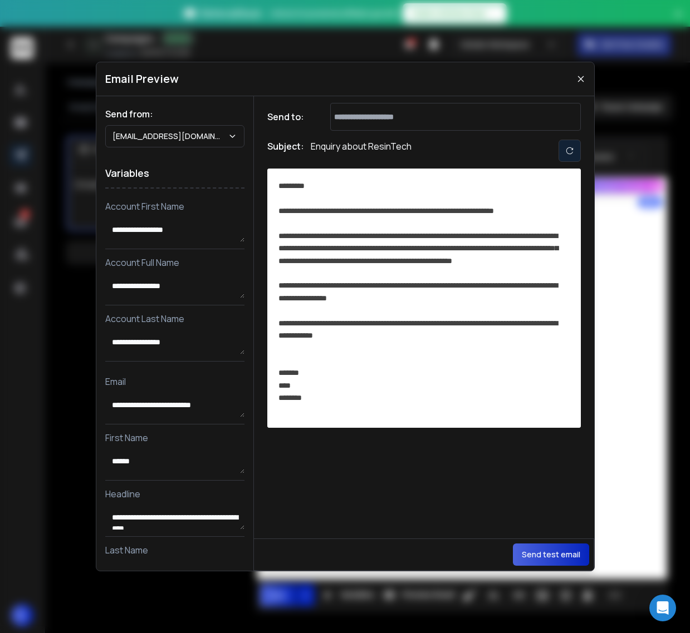
click at [564, 147] on button at bounding box center [569, 151] width 22 height 22
click at [576, 146] on button at bounding box center [569, 151] width 22 height 22
click at [570, 151] on icon at bounding box center [570, 151] width 8 height 8
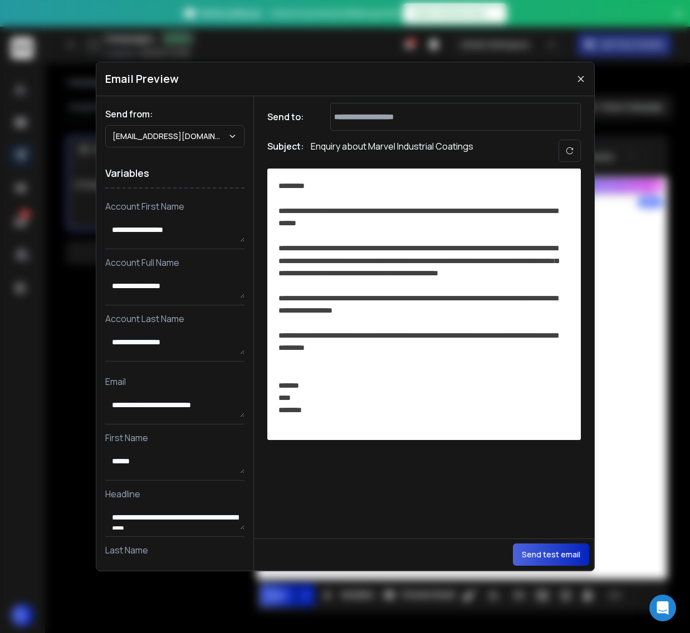
click at [569, 151] on icon at bounding box center [570, 151] width 8 height 8
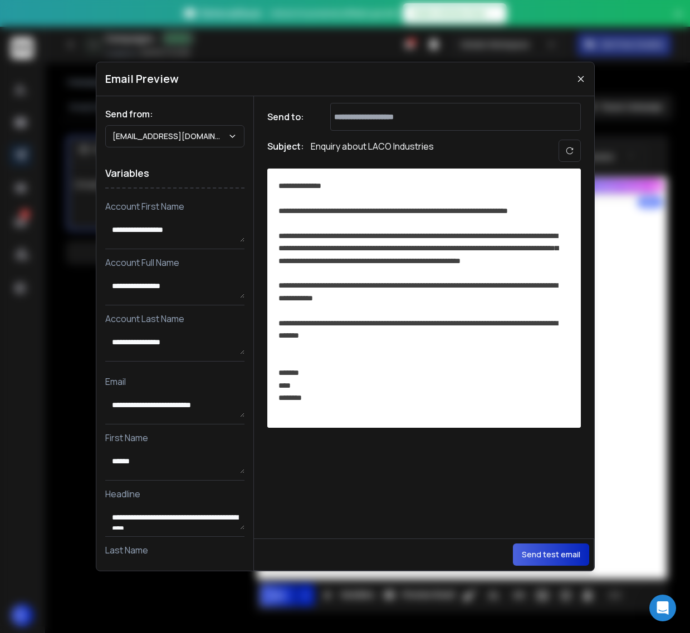
click at [568, 150] on icon at bounding box center [570, 151] width 8 height 8
click at [583, 78] on icon at bounding box center [580, 79] width 9 height 9
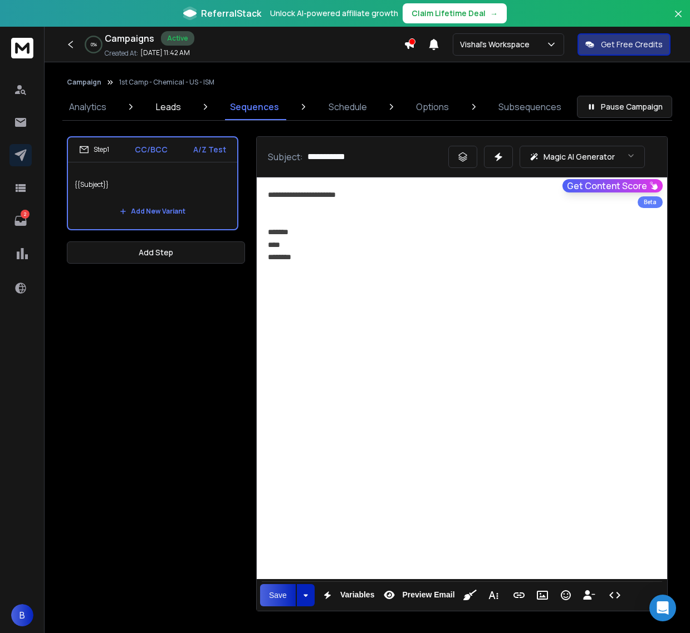
click at [174, 115] on link "Leads" at bounding box center [168, 107] width 38 height 27
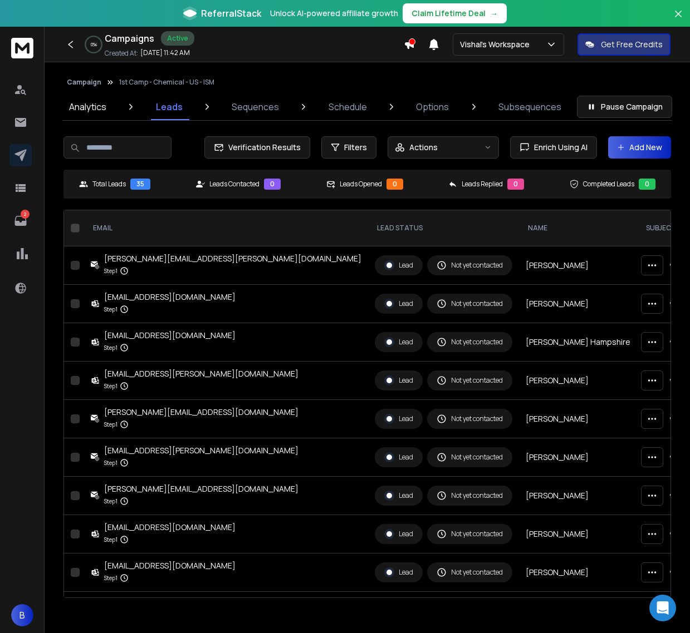
click at [80, 112] on p "Analytics" at bounding box center [87, 106] width 37 height 13
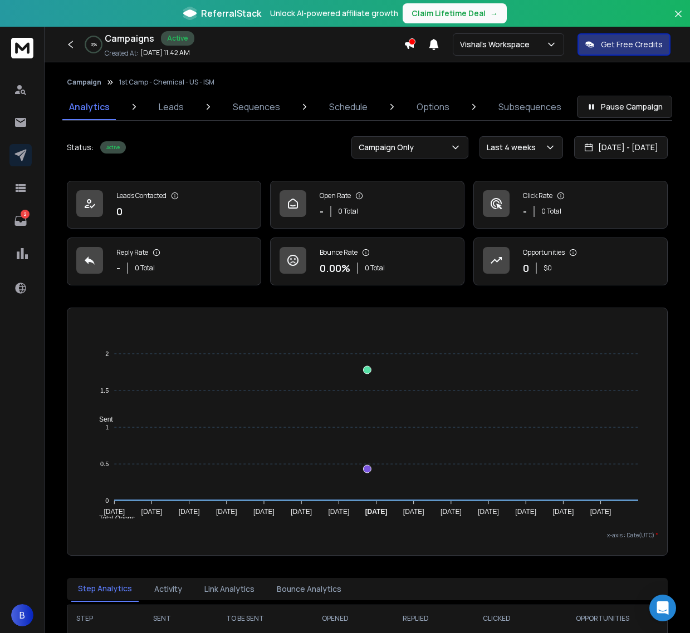
click at [446, 10] on button "Claim Lifetime Deal →" at bounding box center [454, 13] width 104 height 20
click at [255, 307] on div "Leads Contacted 0 Open Rate - 0 Total Click Rate - 0 Total Reply Rate - 0 Total…" at bounding box center [367, 456] width 601 height 551
click at [580, 147] on button "[DATE] - [DATE]" at bounding box center [621, 147] width 94 height 22
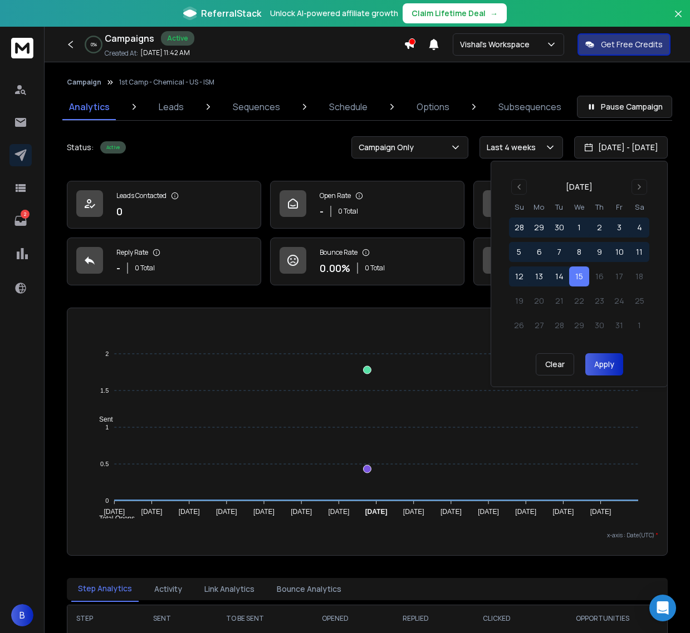
click at [510, 125] on div "Campaign 1st Camp - Chemical - [GEOGRAPHIC_DATA] - ISM Analytics Leads Sequence…" at bounding box center [366, 423] width 609 height 701
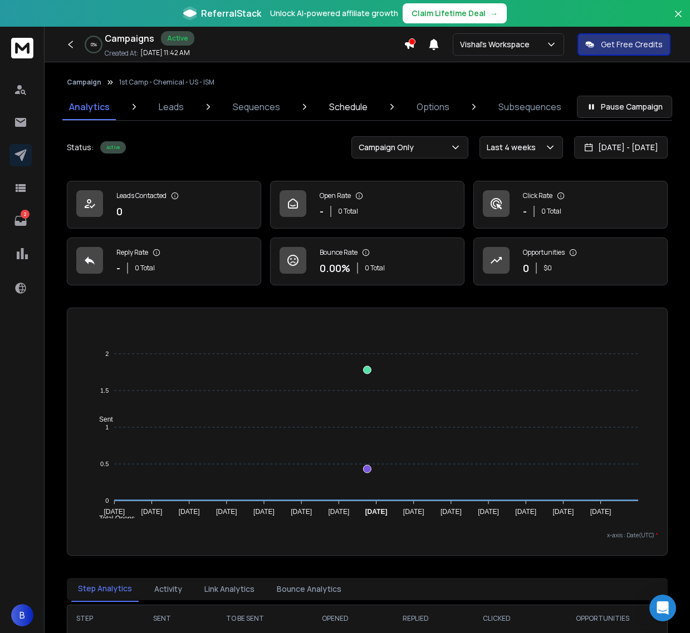
click at [353, 104] on p "Schedule" at bounding box center [348, 106] width 38 height 13
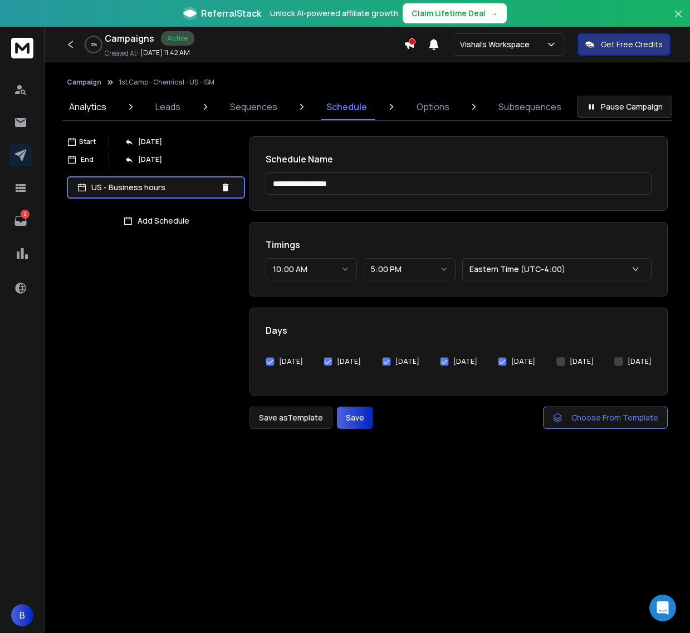
click at [94, 110] on p "Analytics" at bounding box center [87, 106] width 37 height 13
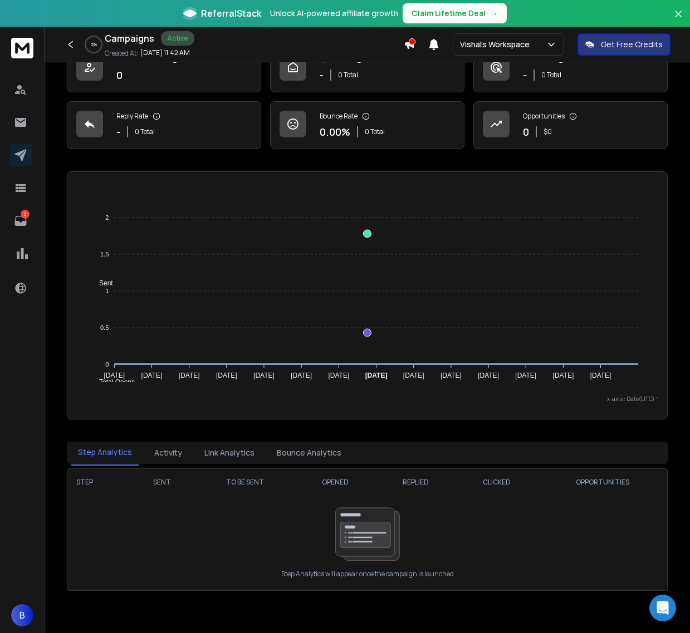
scroll to position [152, 0]
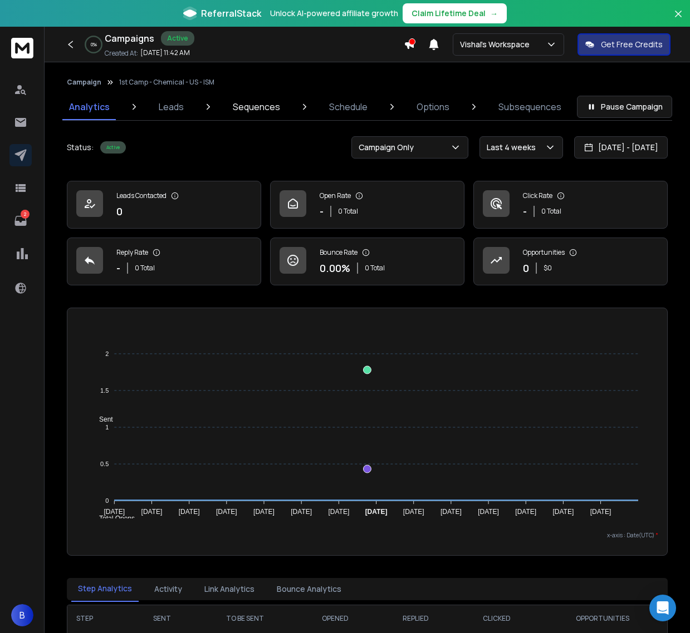
click at [262, 109] on p "Sequences" at bounding box center [256, 106] width 47 height 13
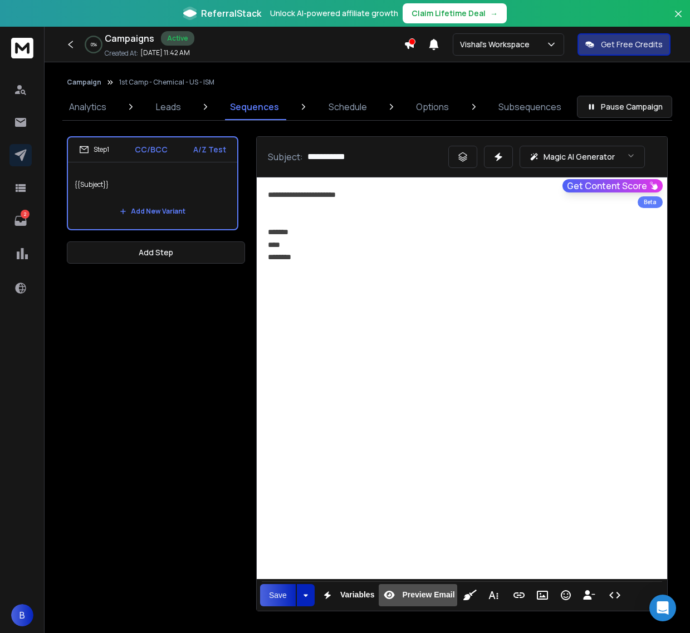
click at [435, 599] on span "Preview Email" at bounding box center [428, 595] width 57 height 9
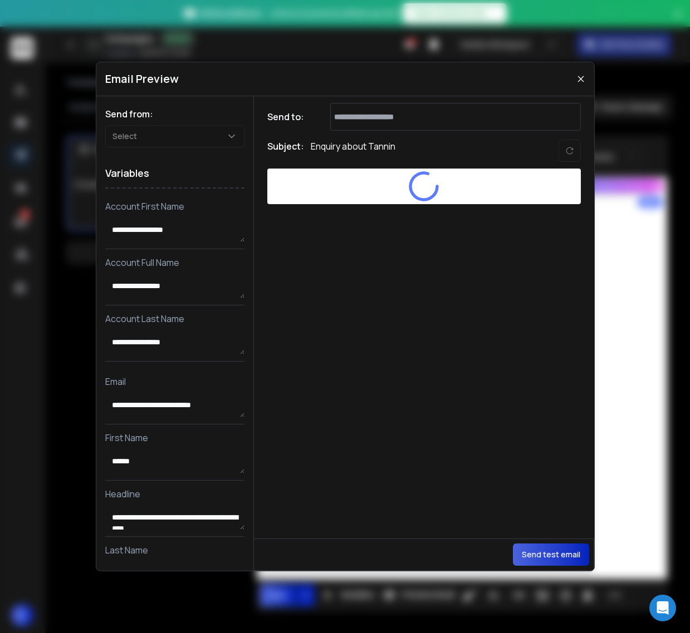
type textarea "**********"
type textarea "*******"
type textarea "**********"
type textarea "*******"
type textarea "**********"
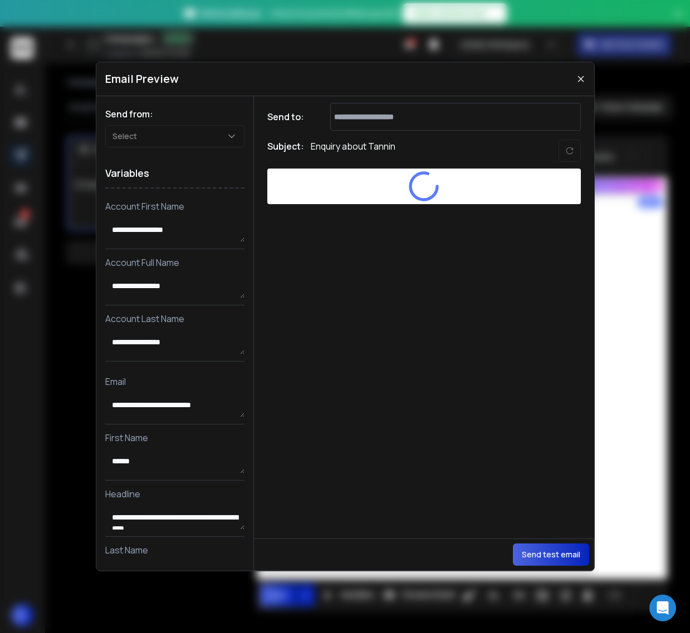
type textarea "**********"
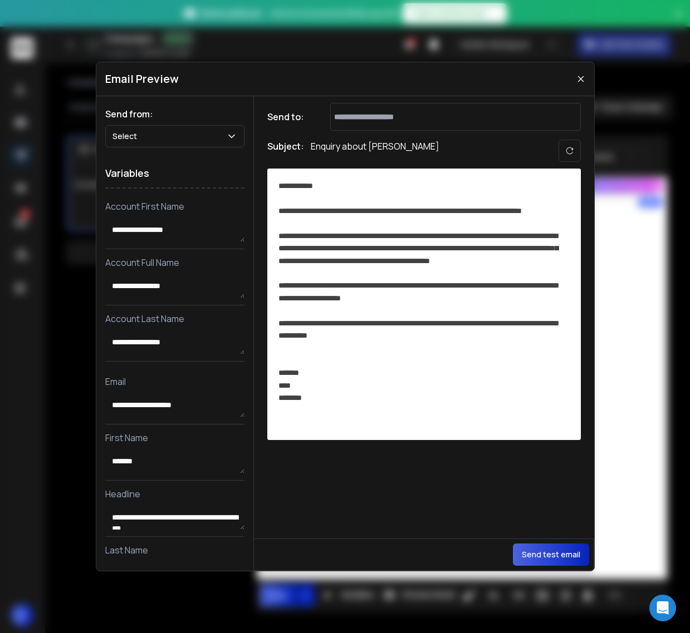
type textarea "****"
type textarea "******"
type textarea "*"
click at [567, 157] on button at bounding box center [569, 151] width 22 height 22
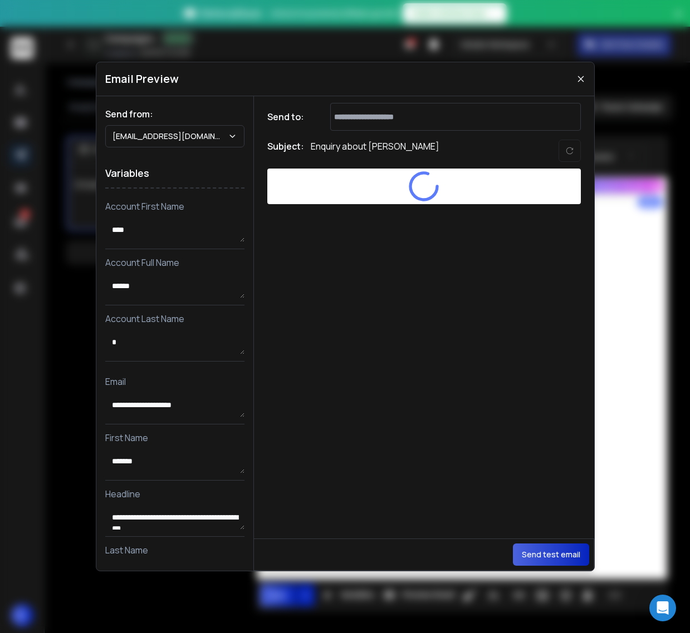
type textarea "**********"
type textarea "****"
type textarea "**********"
type textarea "******"
type textarea "**********"
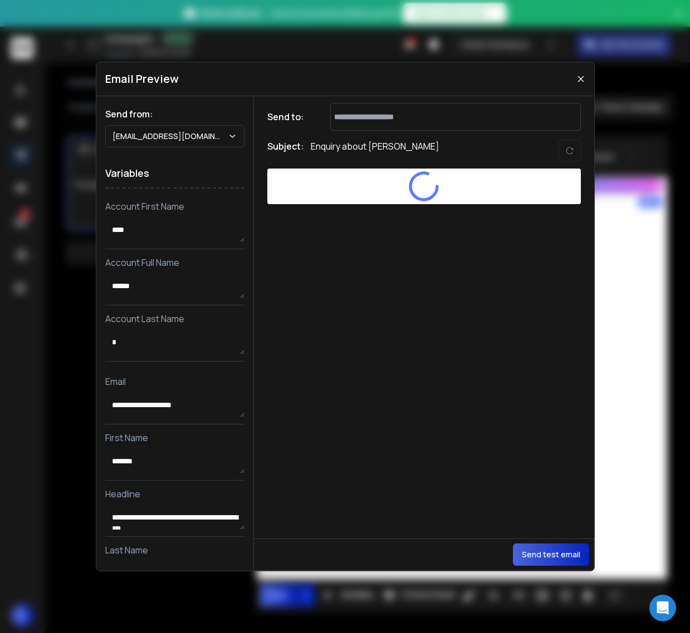
type textarea "**********"
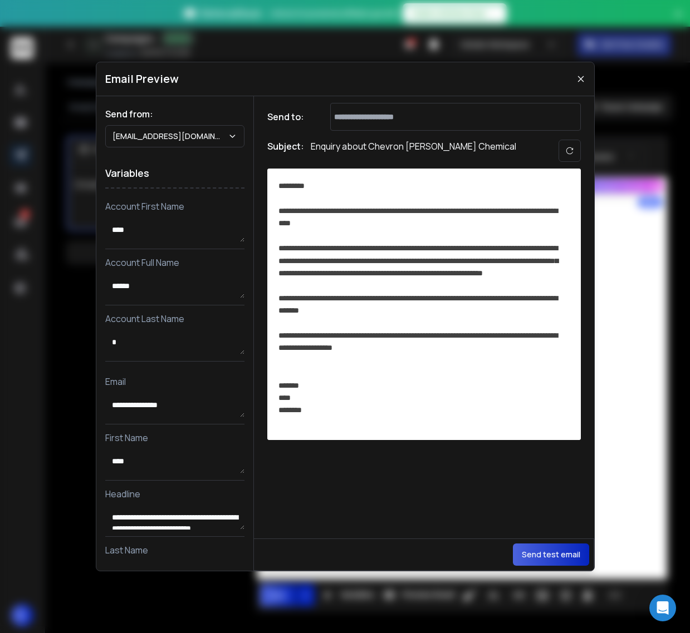
click at [581, 78] on icon at bounding box center [580, 79] width 6 height 6
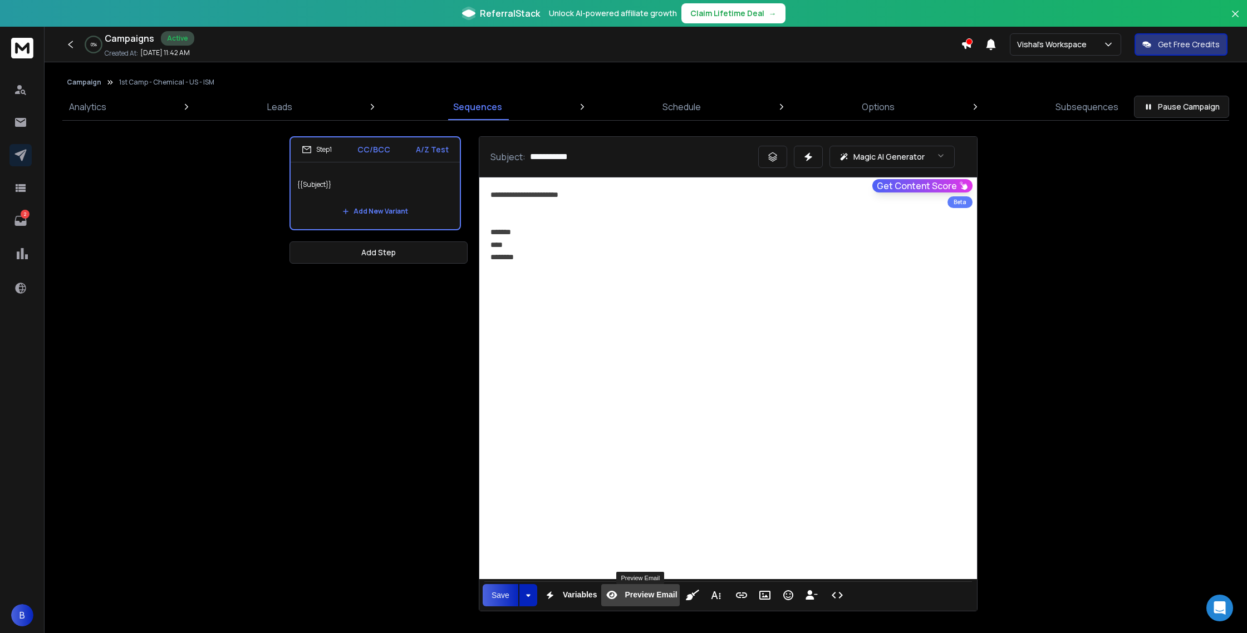
click at [651, 598] on span "Preview Email" at bounding box center [650, 595] width 57 height 9
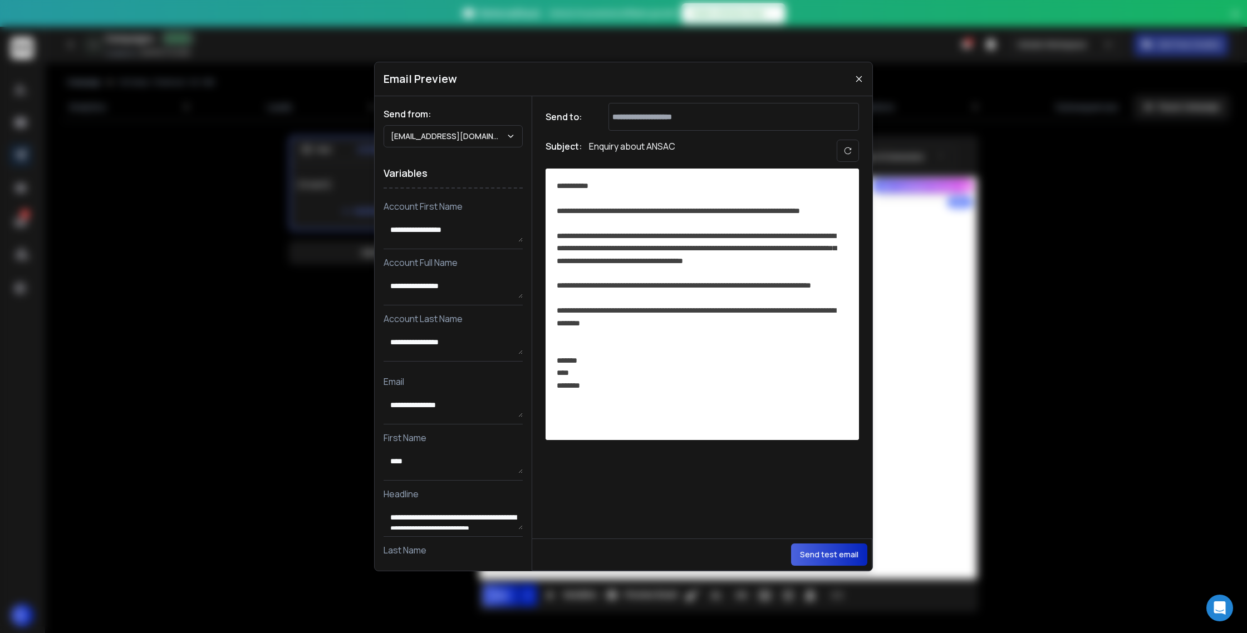
click at [689, 78] on div "Email Preview" at bounding box center [624, 78] width 498 height 33
click at [689, 80] on icon at bounding box center [858, 79] width 9 height 9
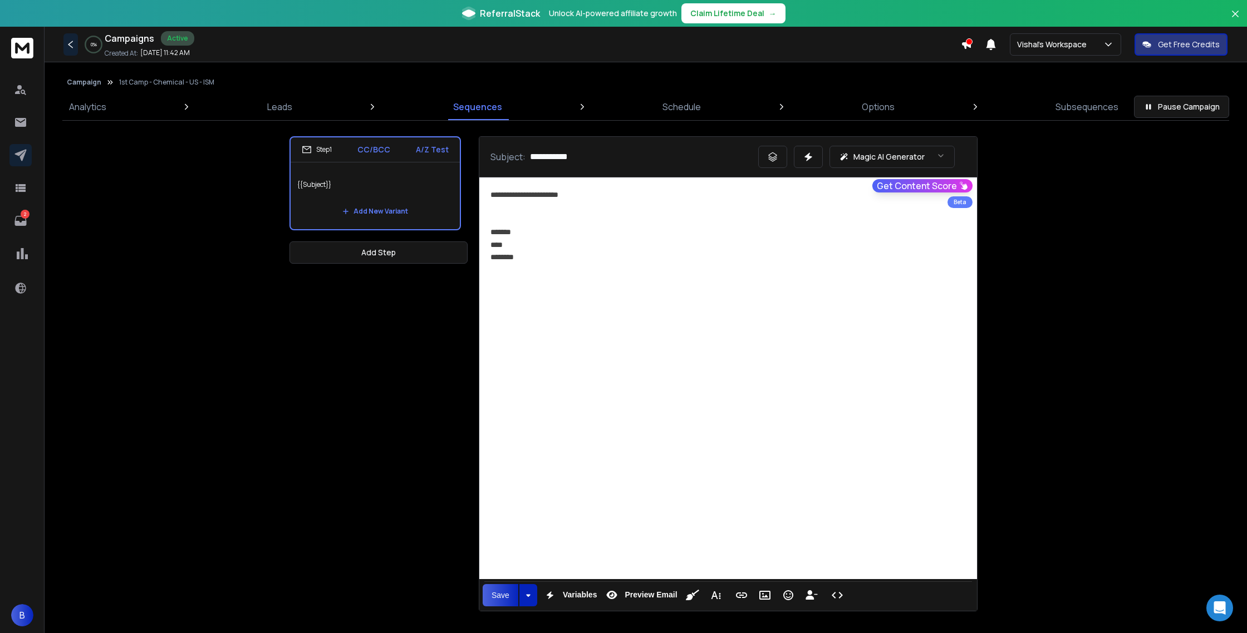
click at [69, 48] on icon at bounding box center [71, 45] width 10 height 10
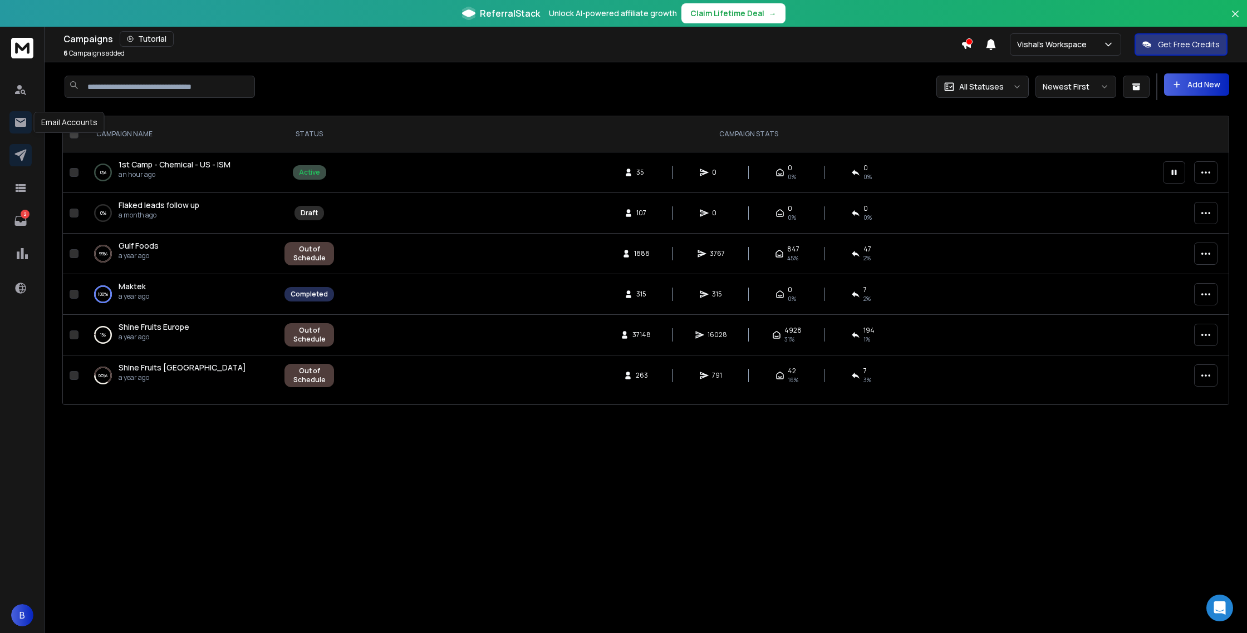
click at [19, 122] on icon at bounding box center [20, 122] width 11 height 9
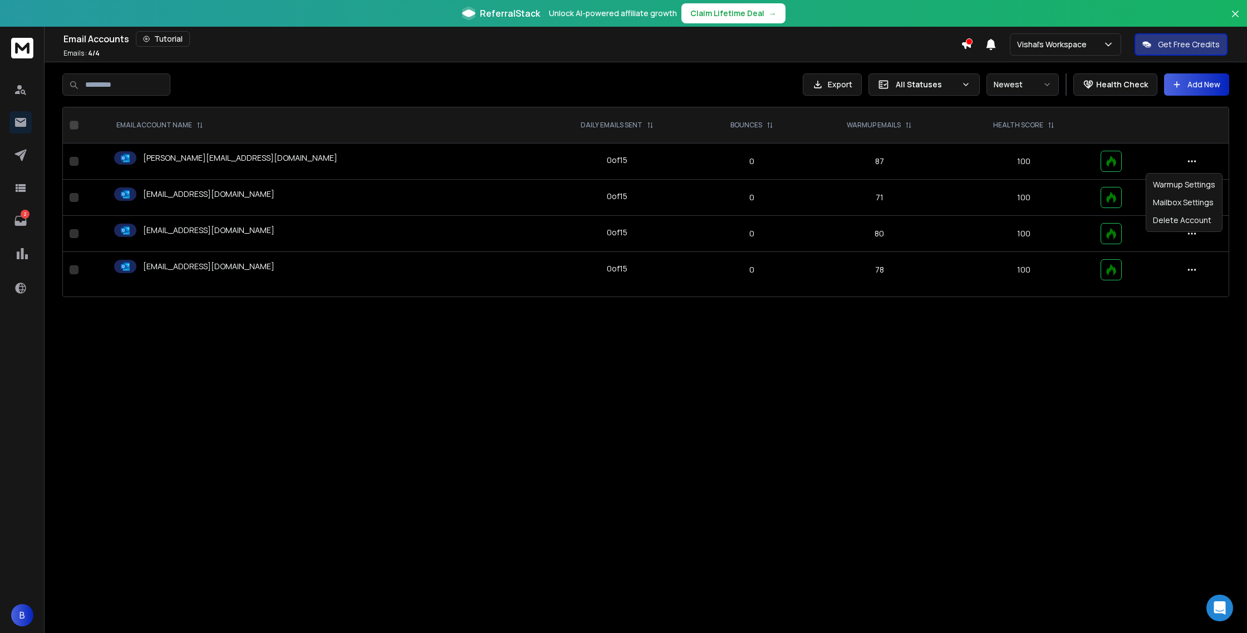
click at [689, 164] on icon at bounding box center [1192, 161] width 10 height 10
click at [689, 162] on td "87" at bounding box center [879, 162] width 148 height 36
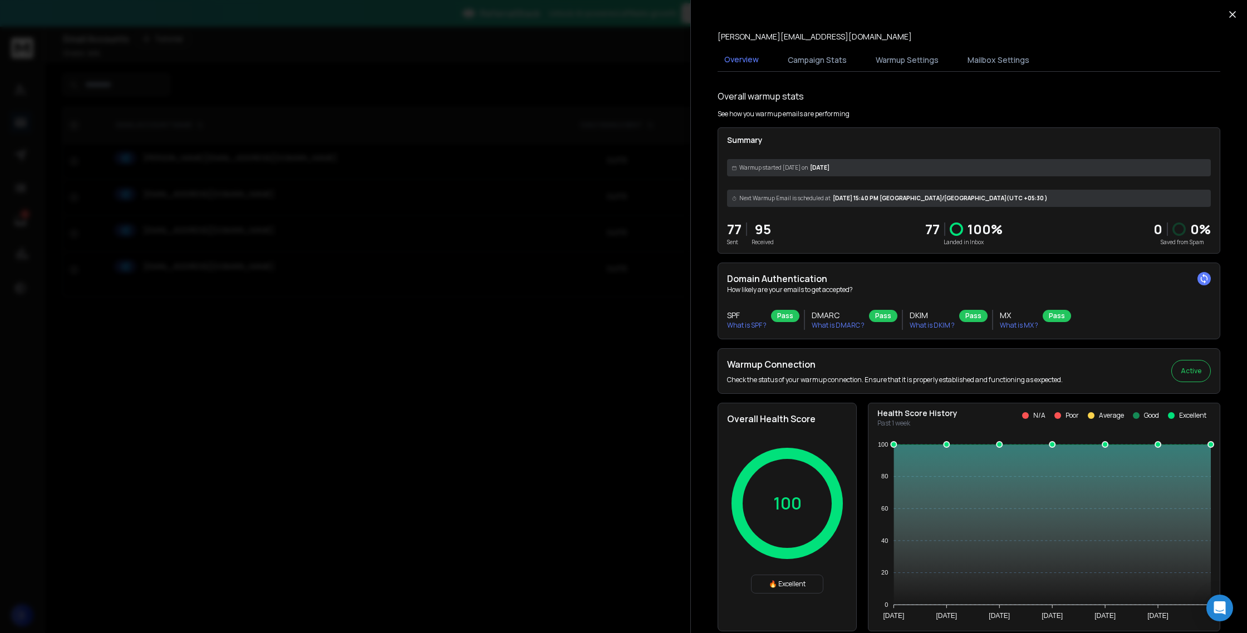
click at [689, 17] on icon "button" at bounding box center [1232, 14] width 11 height 11
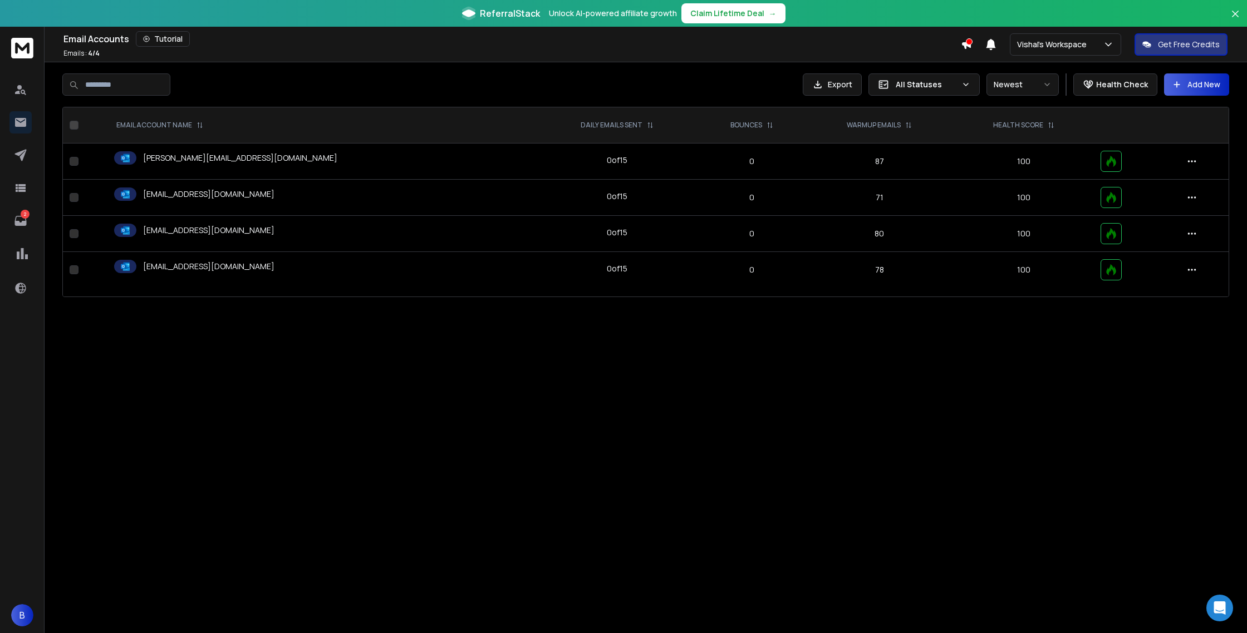
click at [689, 47] on p "Get Free Credits" at bounding box center [1189, 44] width 62 height 11
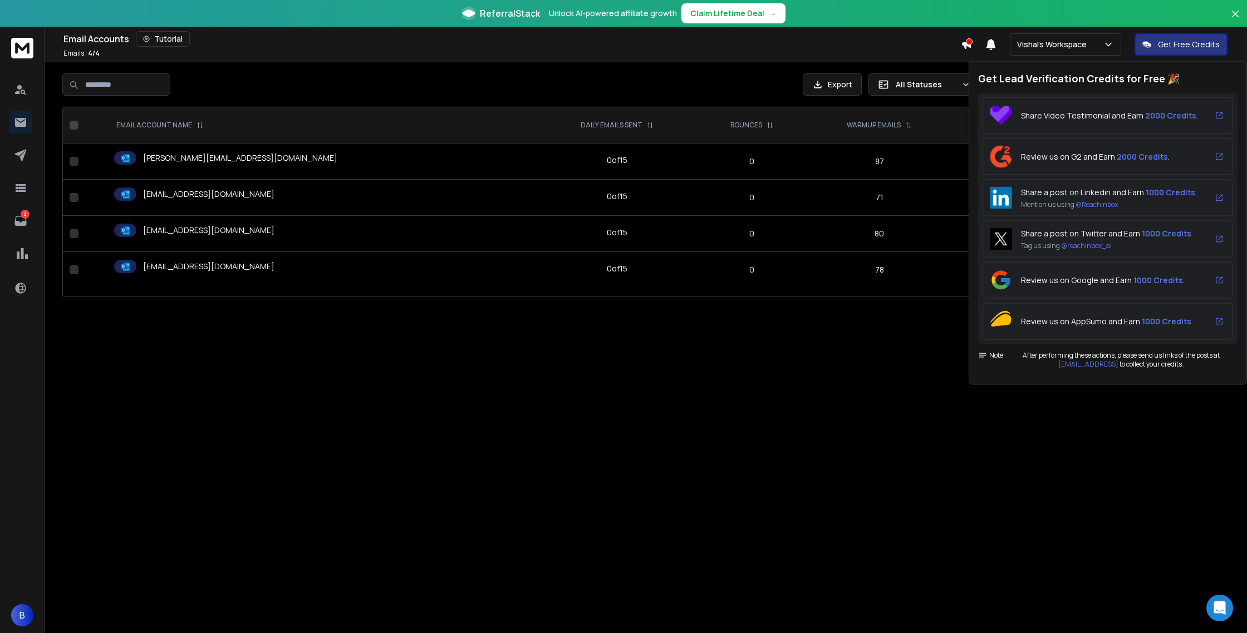
click at [689, 55] on div "Emails : 4 / 4" at bounding box center [511, 53] width 897 height 9
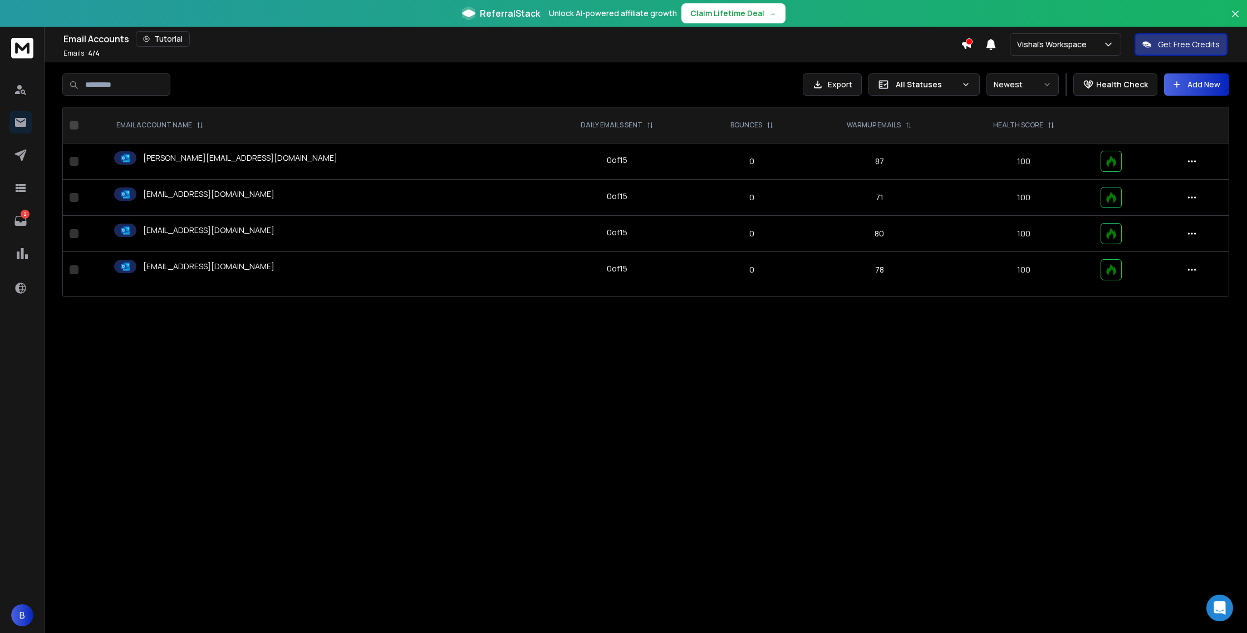
click at [689, 48] on p "Get Free Credits" at bounding box center [1189, 44] width 62 height 11
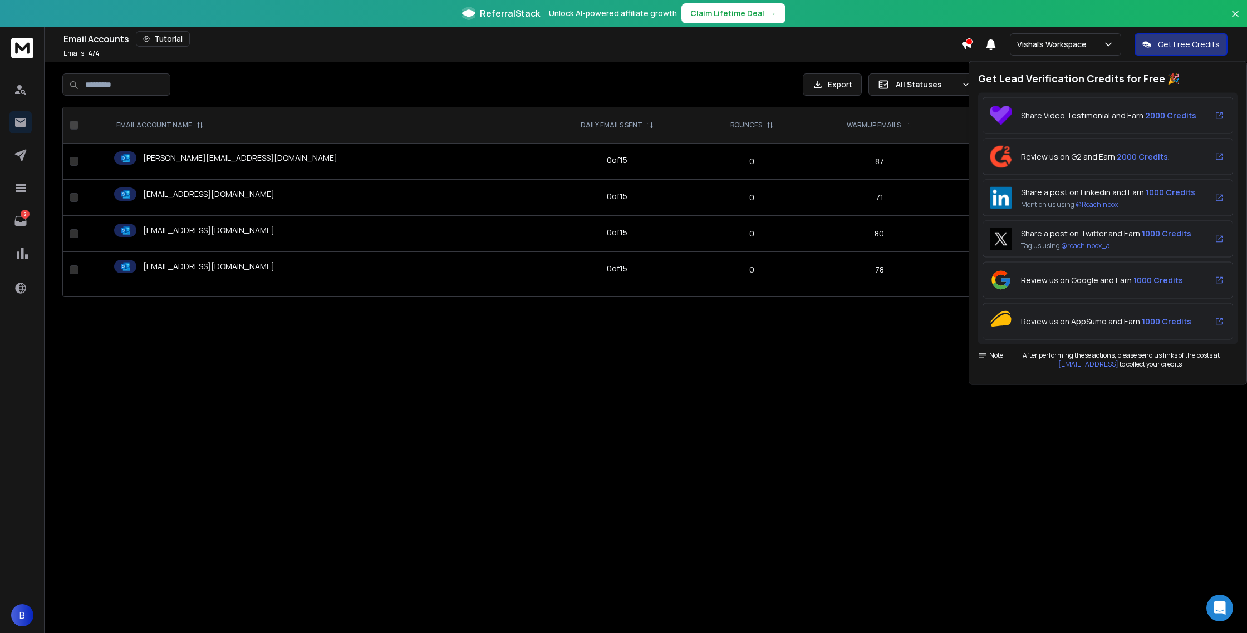
click at [689, 477] on div "ReferralStack Unlock AI-powered affiliate growth Lifetime Deals available! Clai…" at bounding box center [623, 316] width 1247 height 633
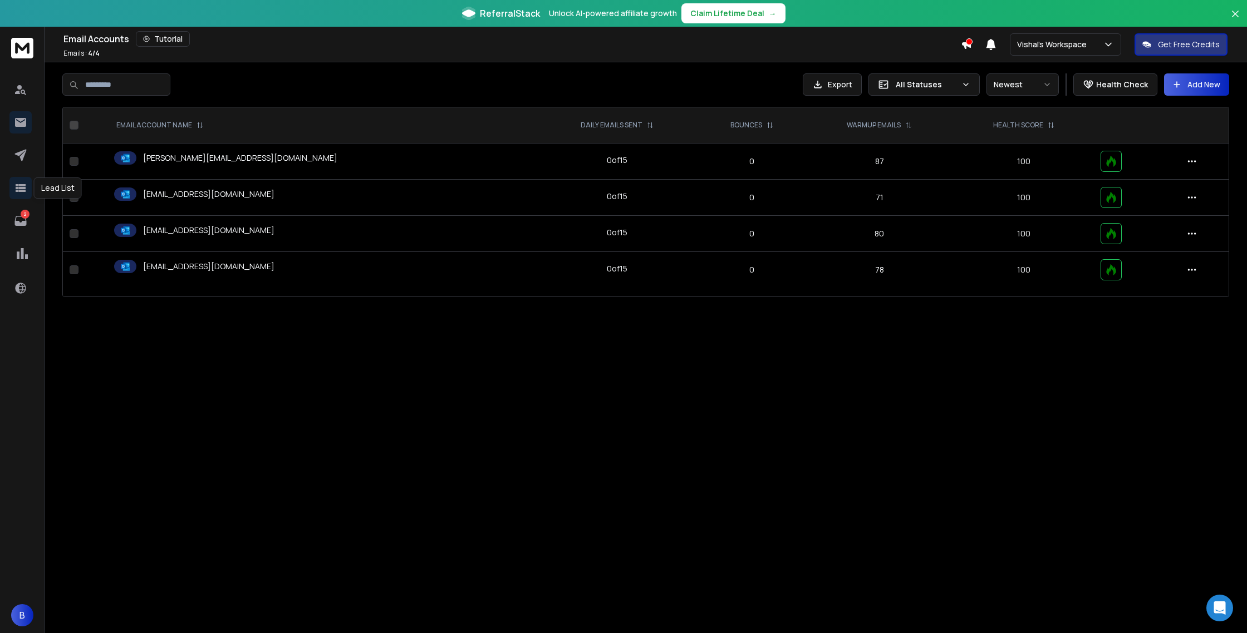
click at [15, 184] on icon at bounding box center [20, 187] width 13 height 13
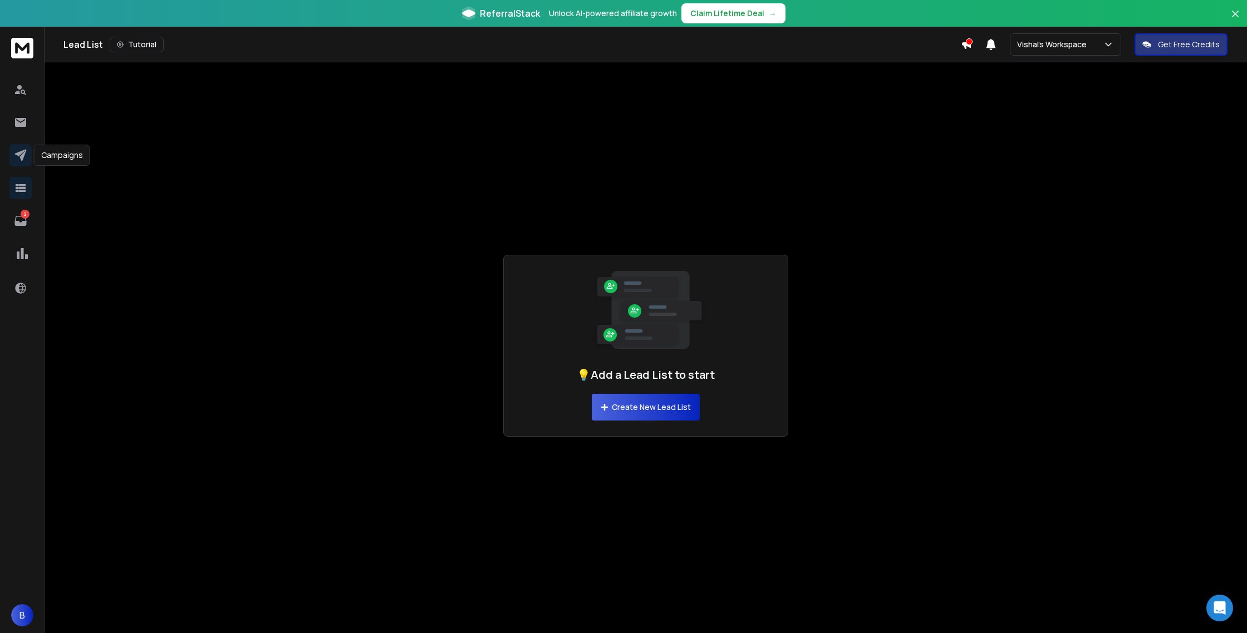
click at [23, 158] on icon at bounding box center [20, 155] width 13 height 13
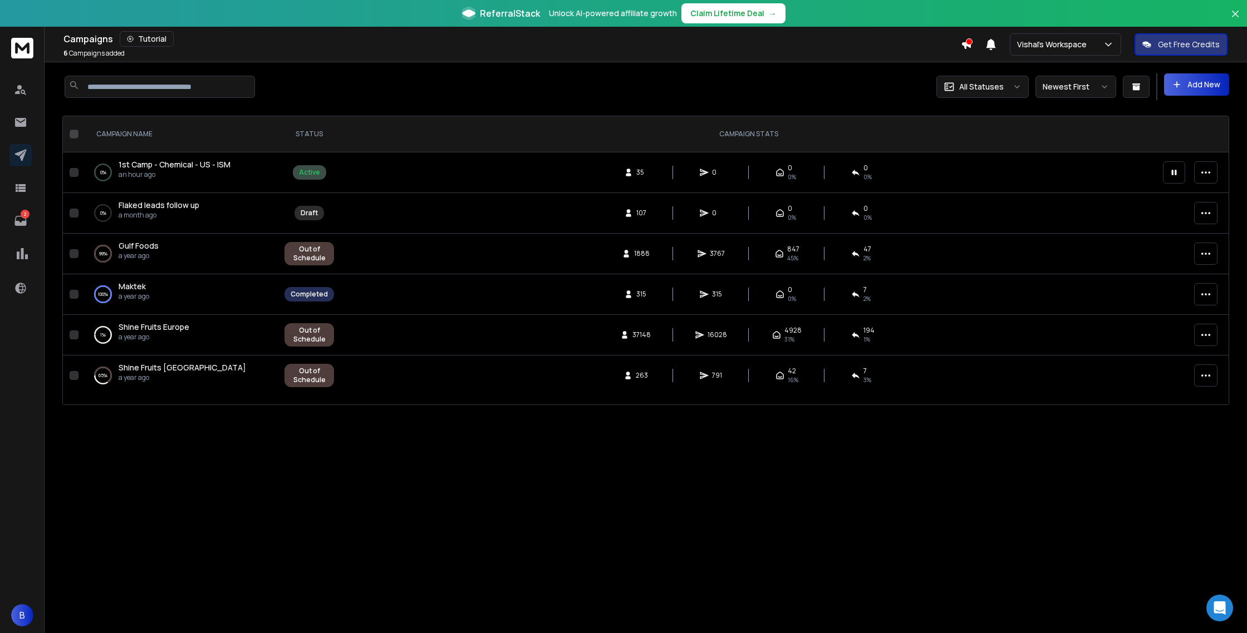
click at [187, 166] on span "1st Camp - Chemical - US - ISM" at bounding box center [175, 164] width 112 height 11
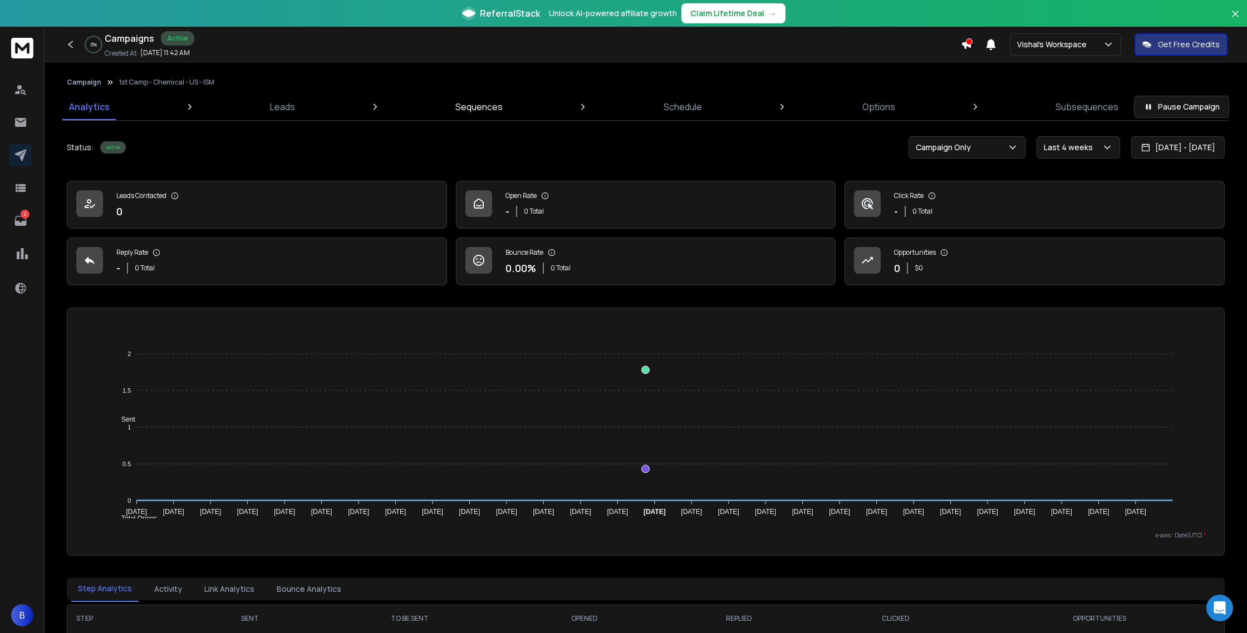
click at [483, 107] on p "Sequences" at bounding box center [478, 106] width 47 height 13
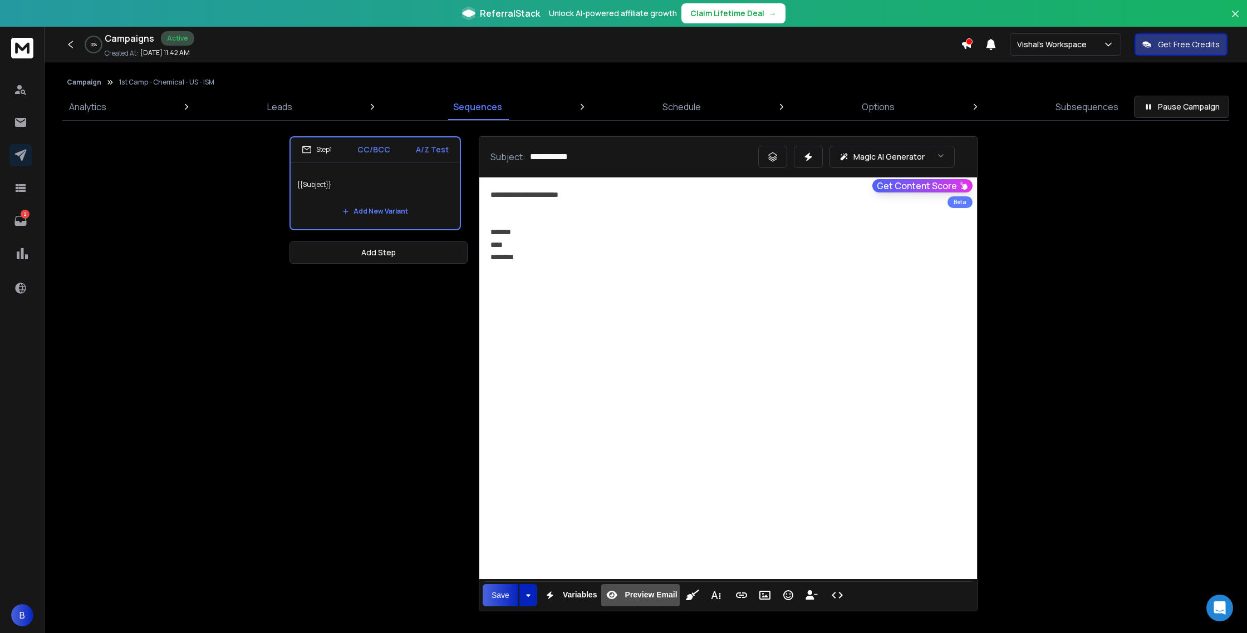
click at [631, 593] on span "Preview Email" at bounding box center [650, 595] width 57 height 9
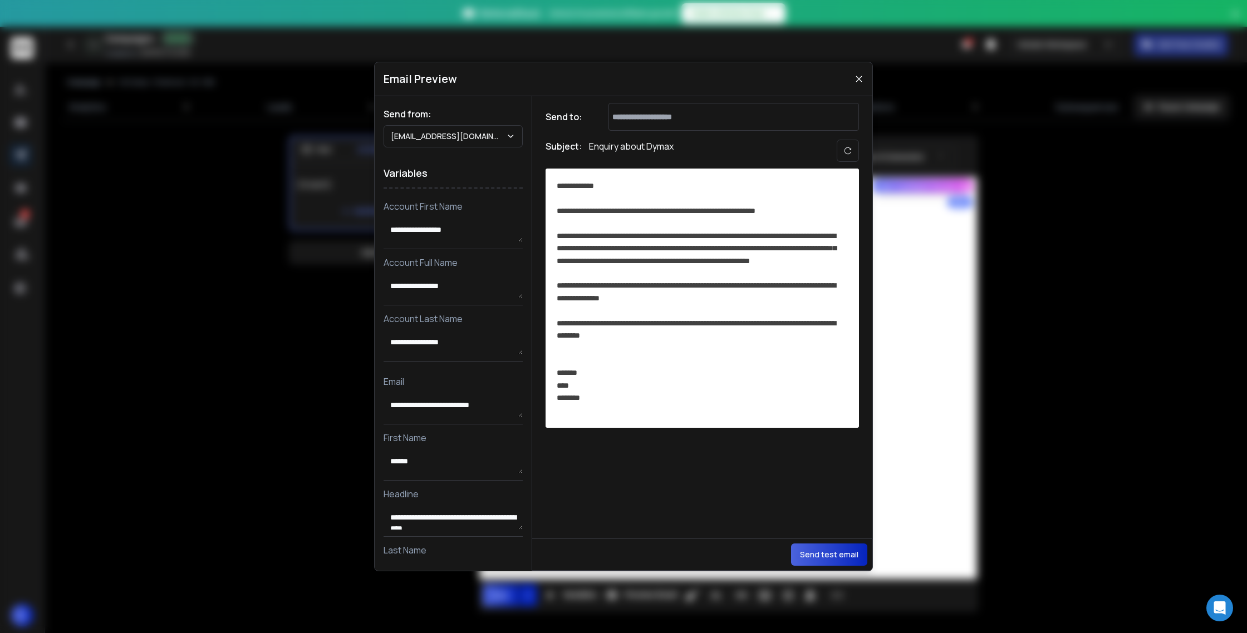
click at [579, 371] on div "**********" at bounding box center [701, 298] width 288 height 237
click at [570, 371] on div "**********" at bounding box center [701, 298] width 288 height 237
click at [673, 498] on div "**********" at bounding box center [702, 333] width 341 height 475
click at [689, 80] on icon at bounding box center [859, 79] width 6 height 6
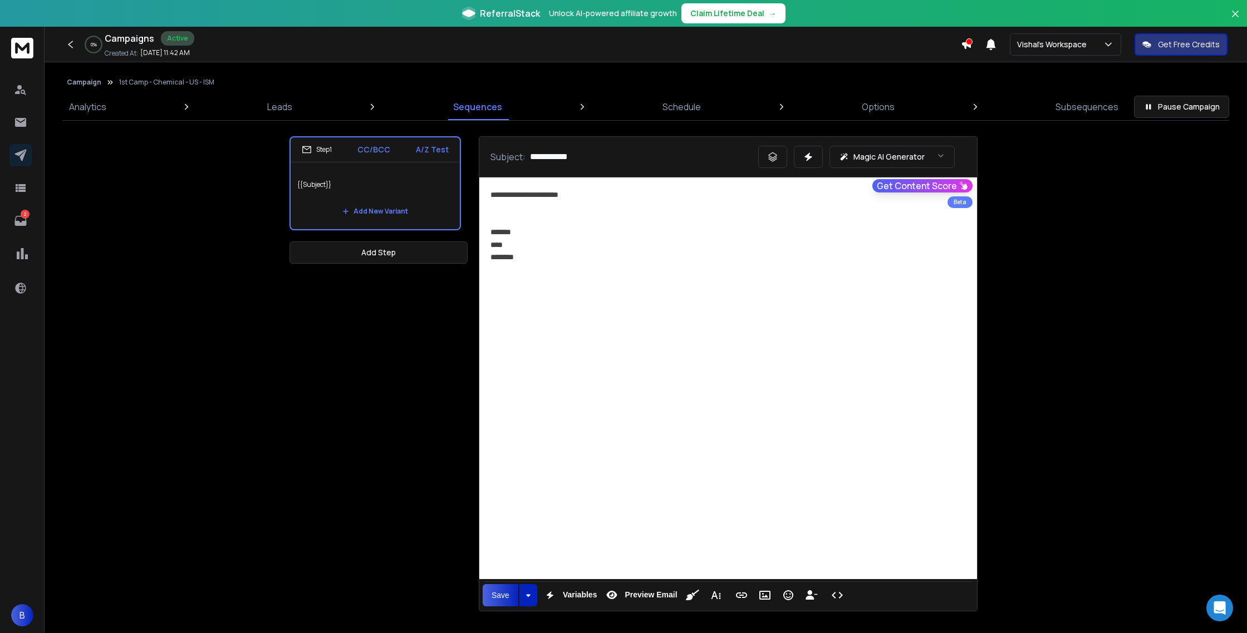
click at [503, 219] on div "**********" at bounding box center [727, 226] width 475 height 75
click at [630, 603] on div "Preview Email" at bounding box center [640, 595] width 78 height 18
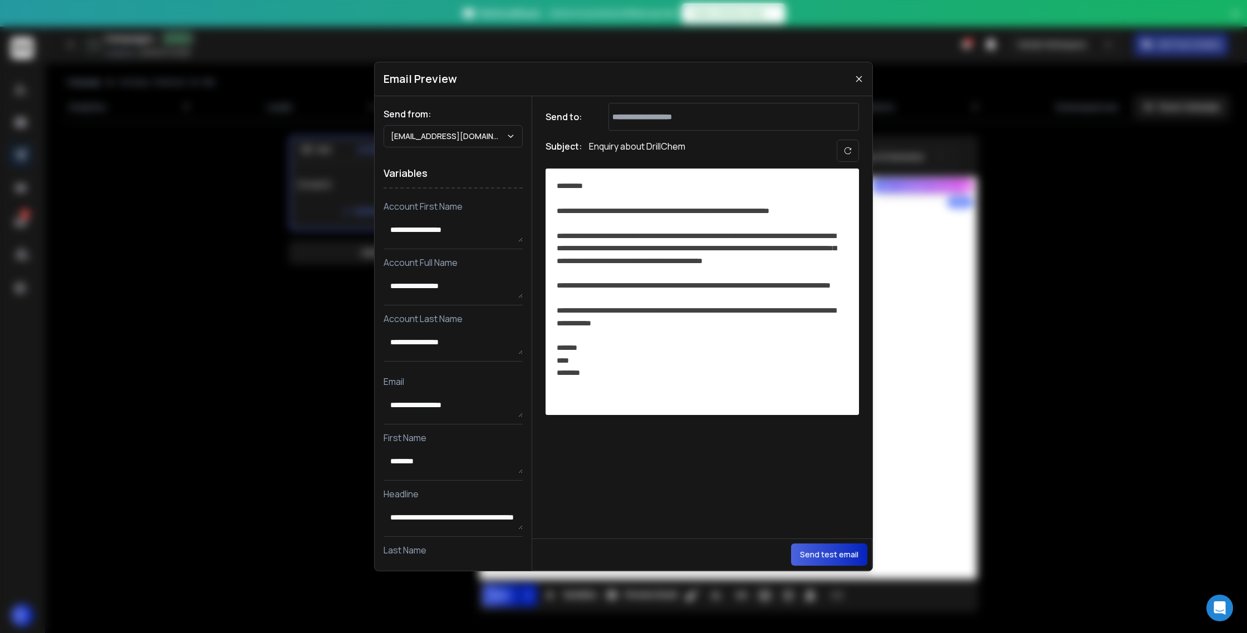
click at [689, 80] on icon at bounding box center [858, 79] width 9 height 9
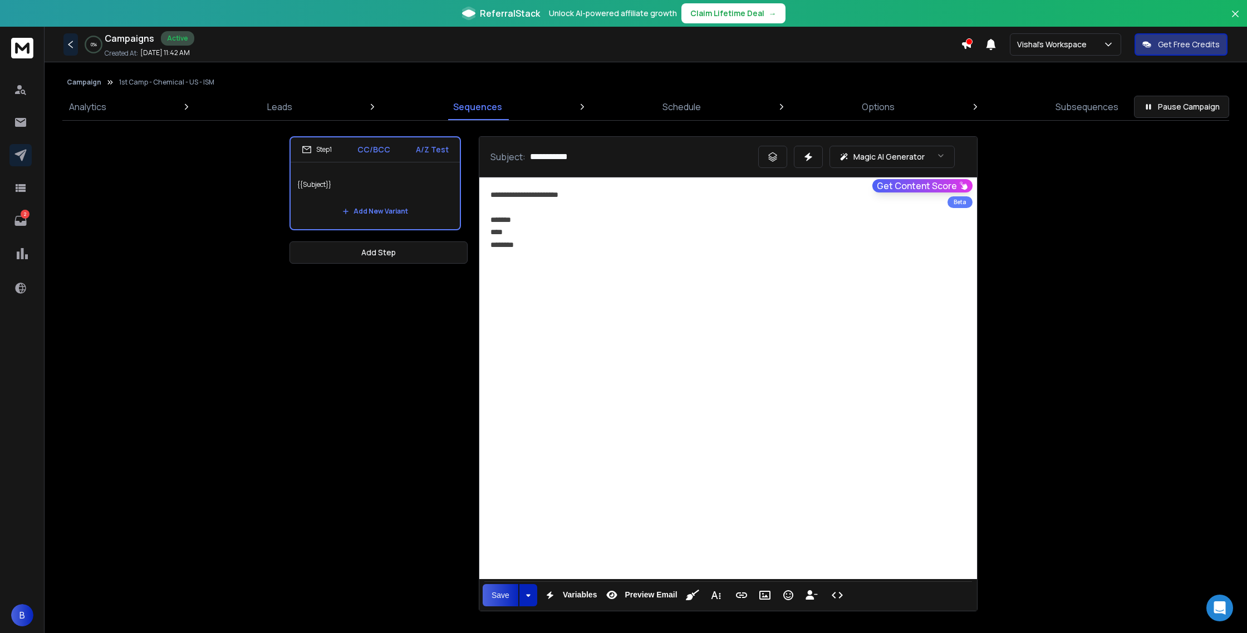
click at [71, 46] on icon at bounding box center [70, 44] width 4 height 7
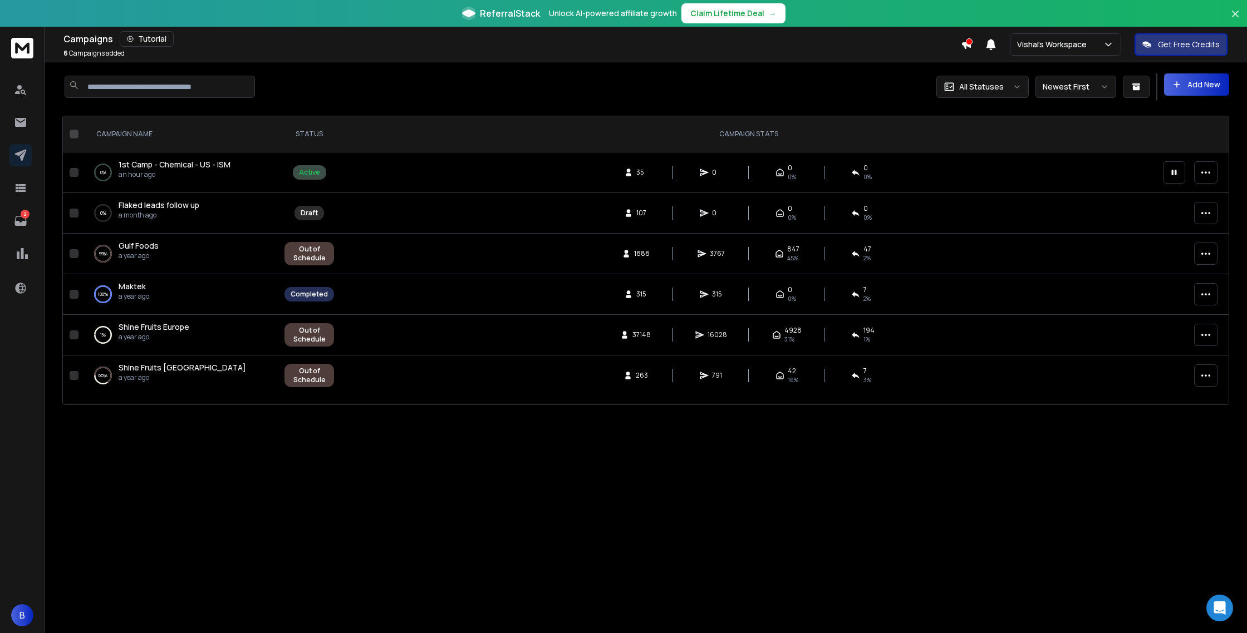
click at [155, 325] on span "Shine Fruits Europe" at bounding box center [154, 327] width 71 height 11
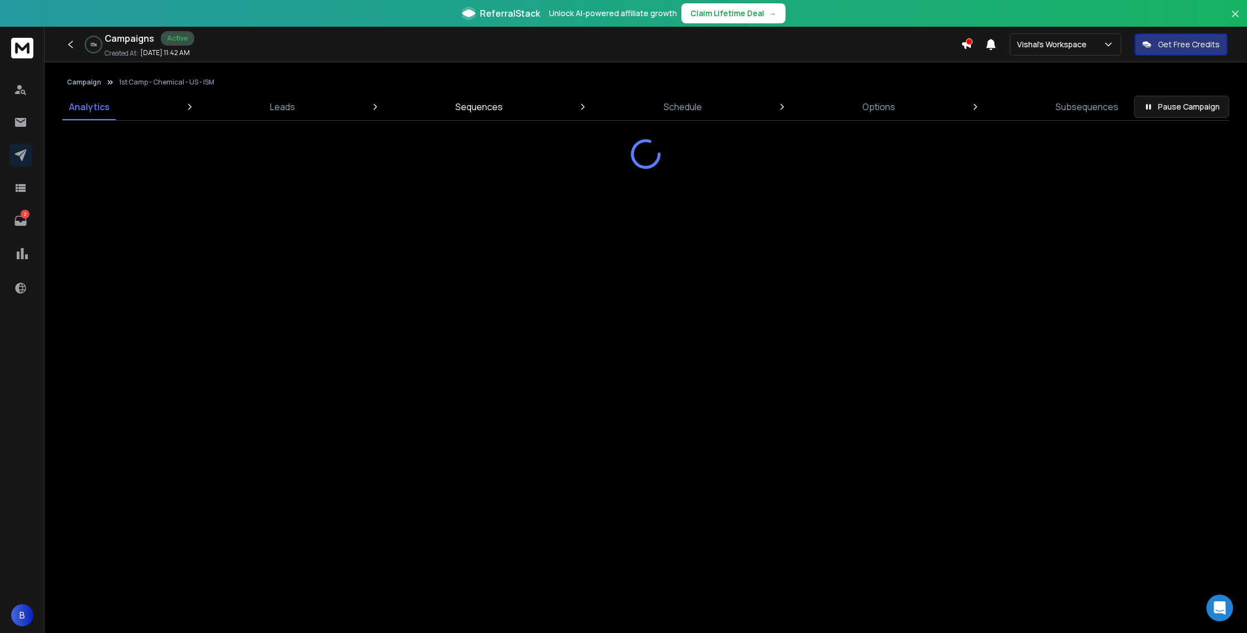
click at [475, 110] on p "Sequences" at bounding box center [478, 106] width 47 height 13
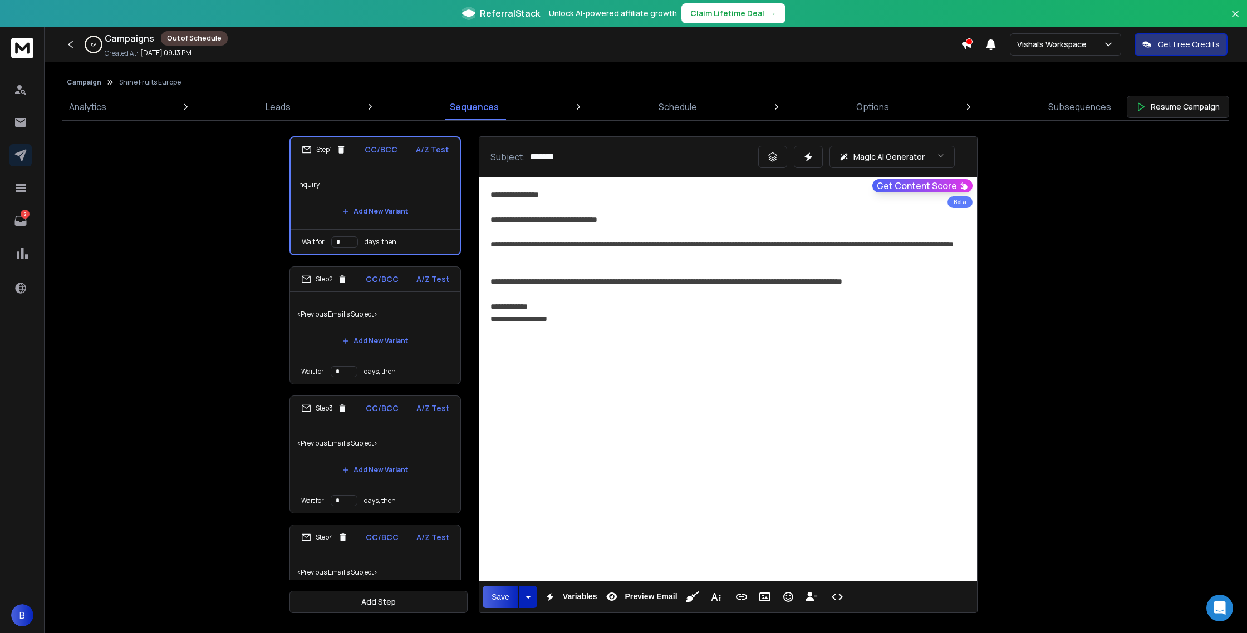
click at [404, 321] on p "<Previous Email's Subject>" at bounding box center [375, 314] width 157 height 31
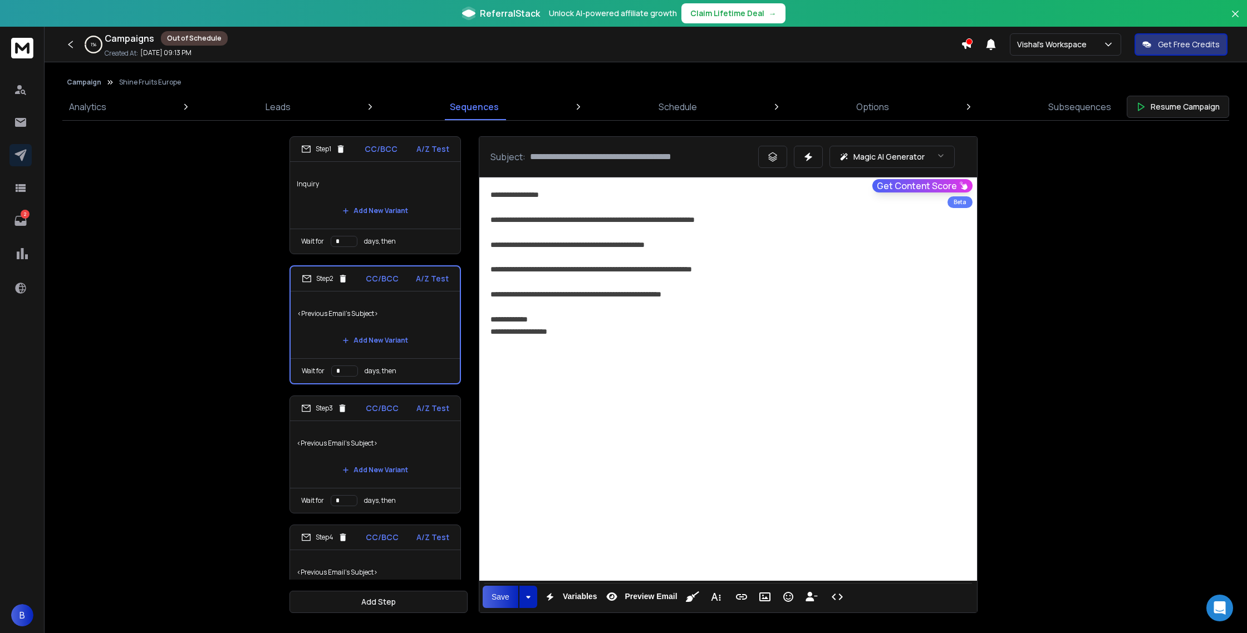
click at [425, 443] on p "<Previous Email's Subject>" at bounding box center [375, 443] width 157 height 31
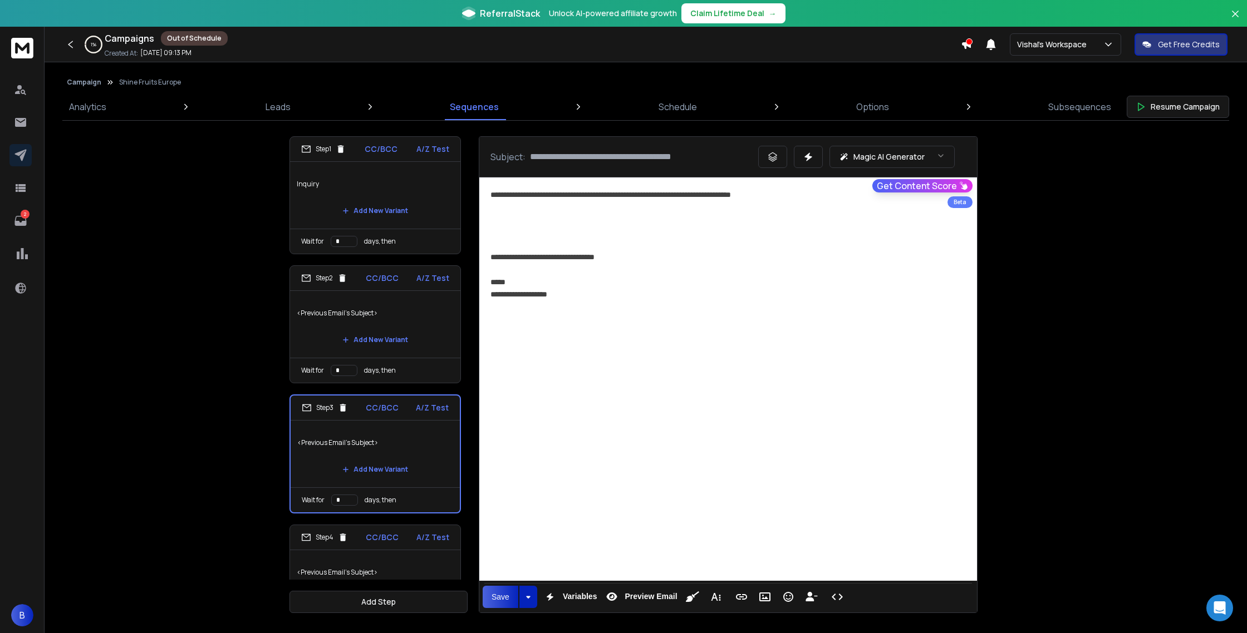
scroll to position [38, 0]
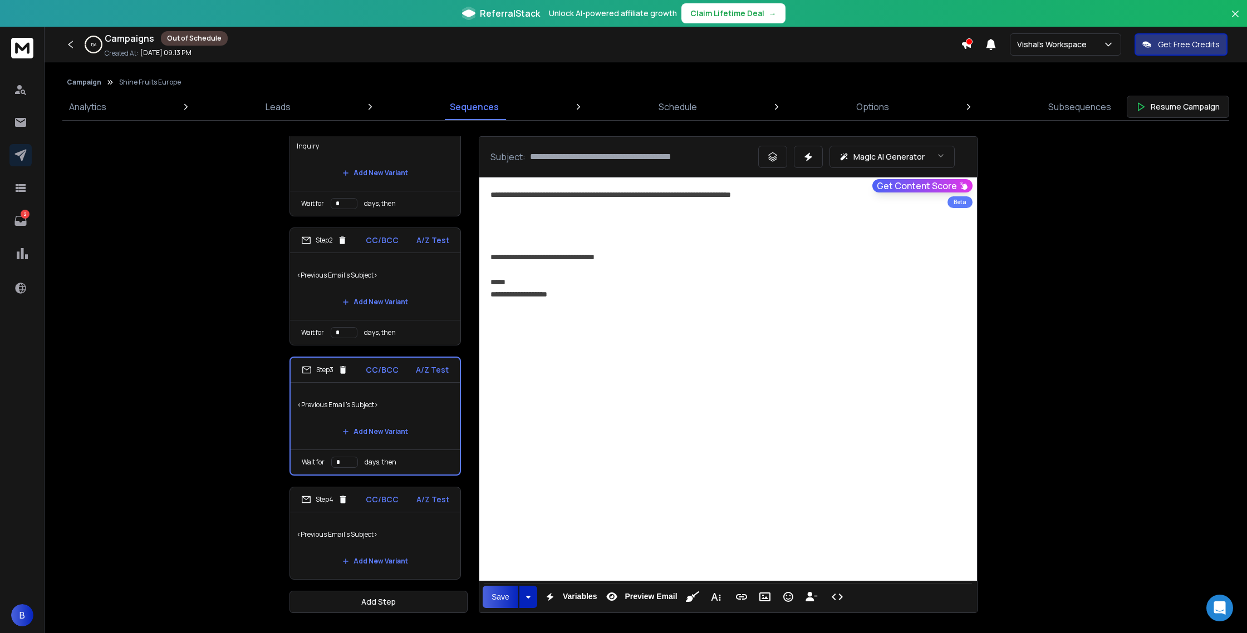
click at [365, 523] on p "<Previous Email's Subject>" at bounding box center [375, 534] width 157 height 31
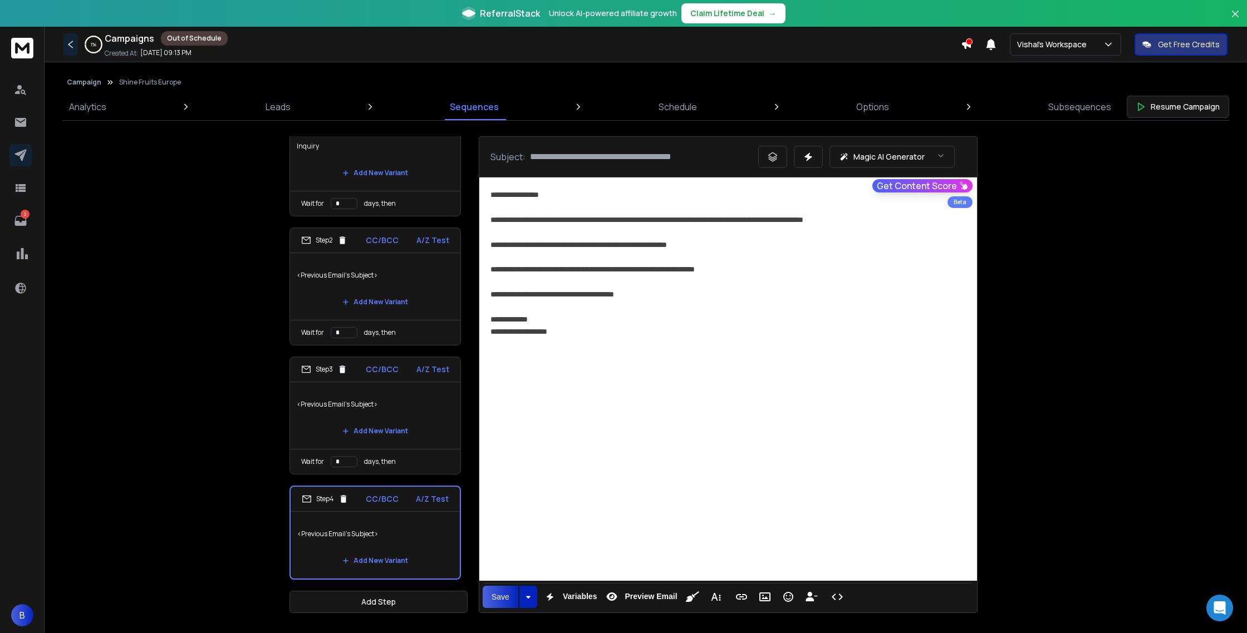
click at [71, 43] on icon at bounding box center [71, 45] width 10 height 10
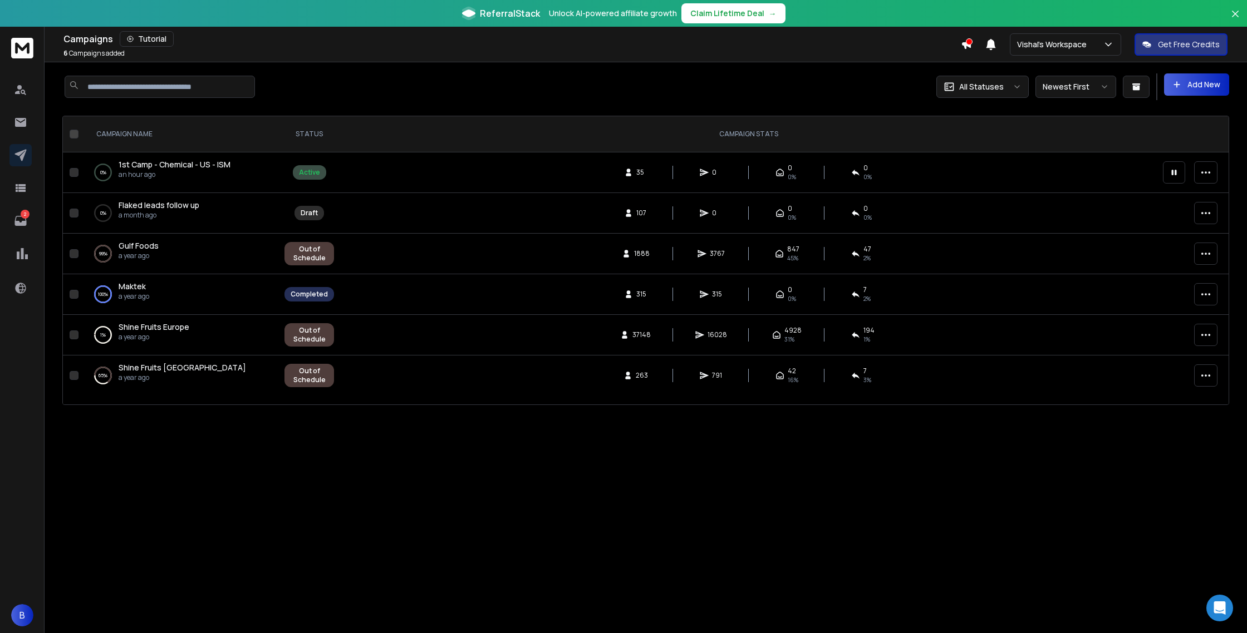
click at [156, 205] on span "Flaked leads follow up" at bounding box center [159, 205] width 81 height 11
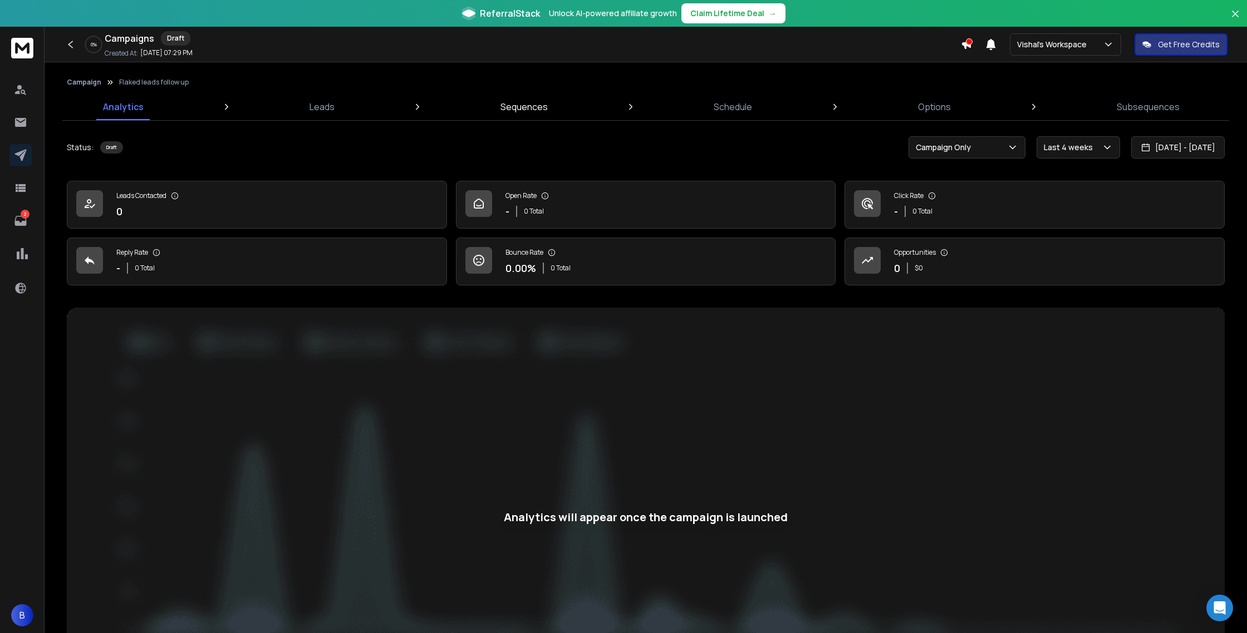
click at [512, 105] on p "Sequences" at bounding box center [523, 106] width 47 height 13
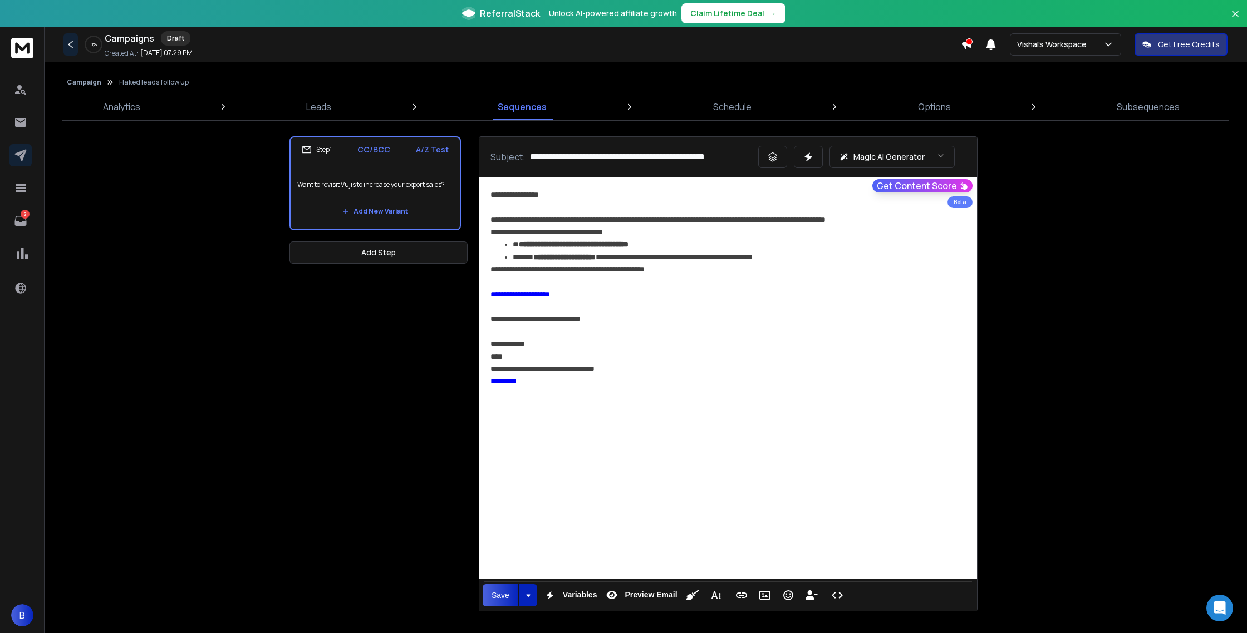
click at [70, 47] on icon at bounding box center [71, 45] width 10 height 10
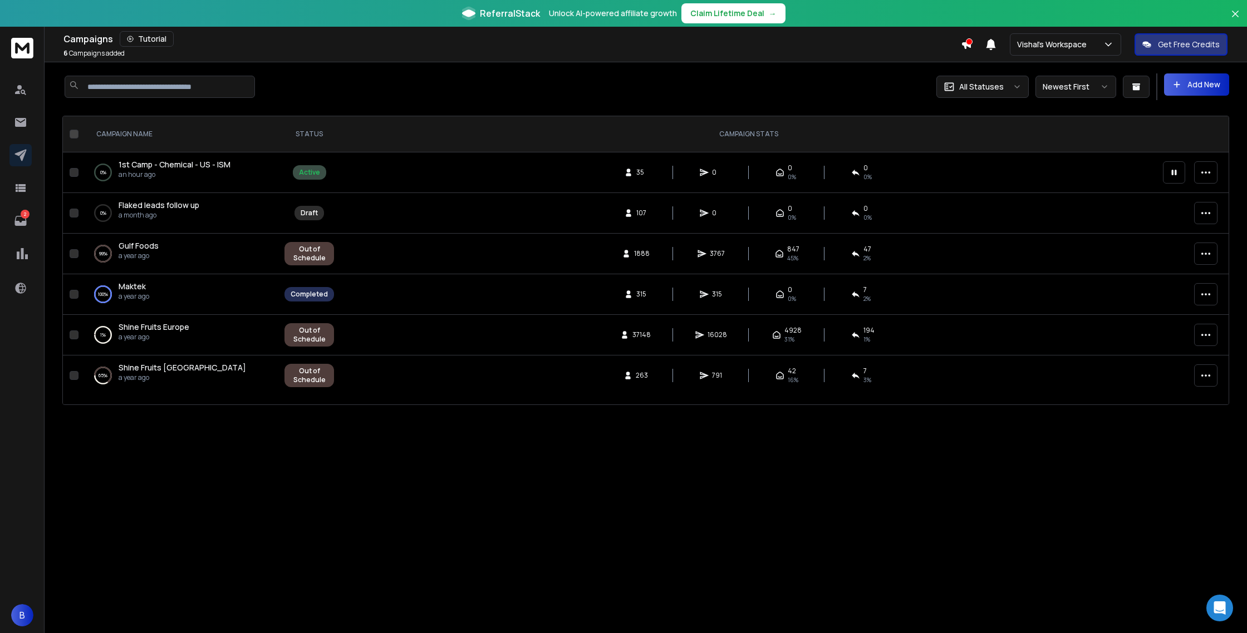
click at [689, 209] on icon "button" at bounding box center [1205, 213] width 11 height 11
click at [689, 218] on div "107 0 0 0% 0 0%" at bounding box center [748, 213] width 802 height 18
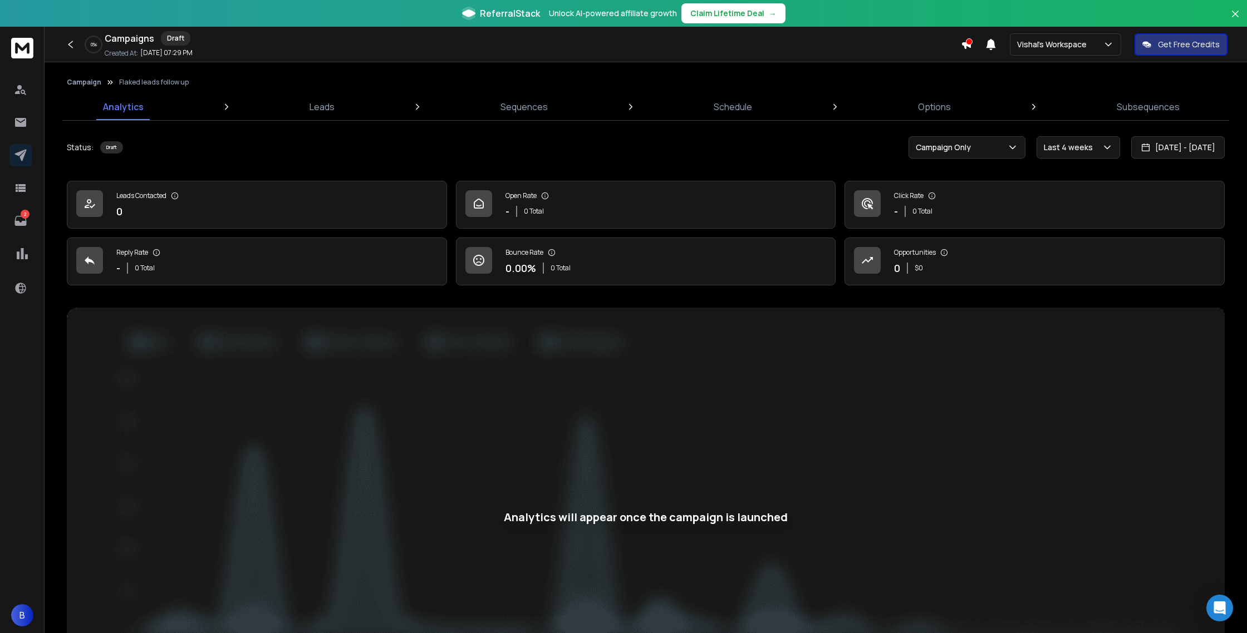
click at [71, 48] on icon at bounding box center [71, 45] width 10 height 10
